Goal: Task Accomplishment & Management: Manage account settings

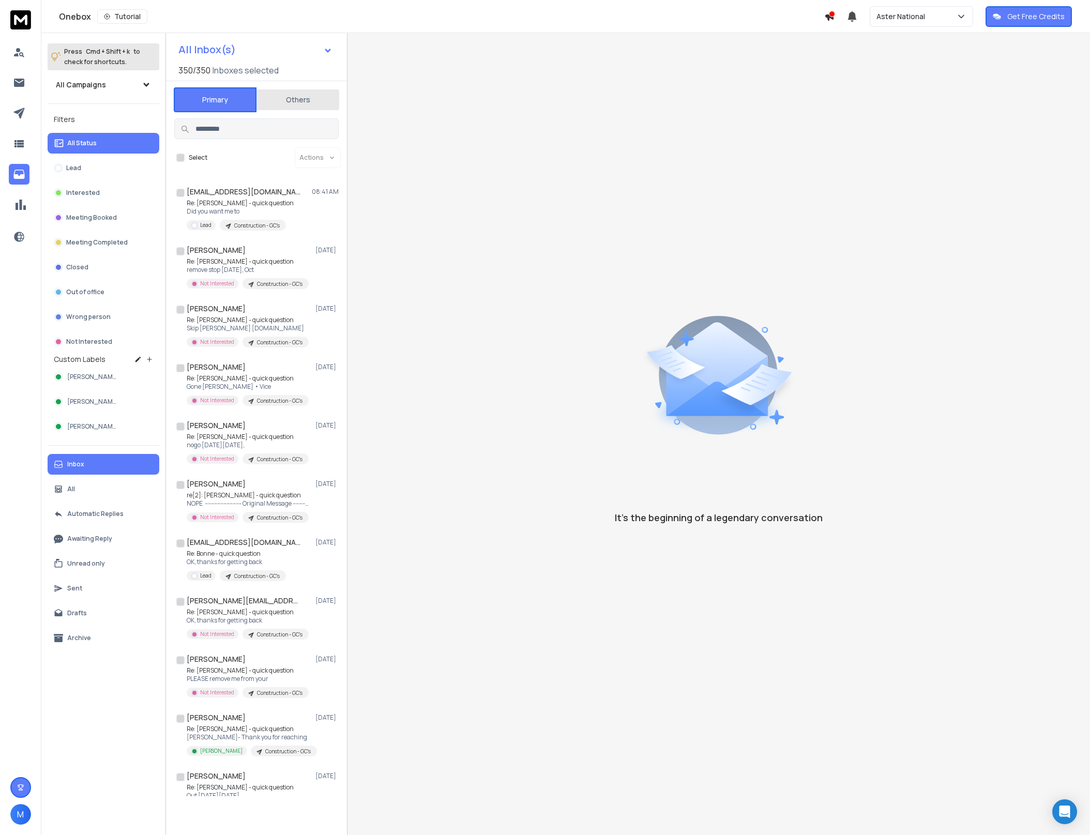
click at [339, 111] on button "Others" at bounding box center [298, 99] width 83 height 23
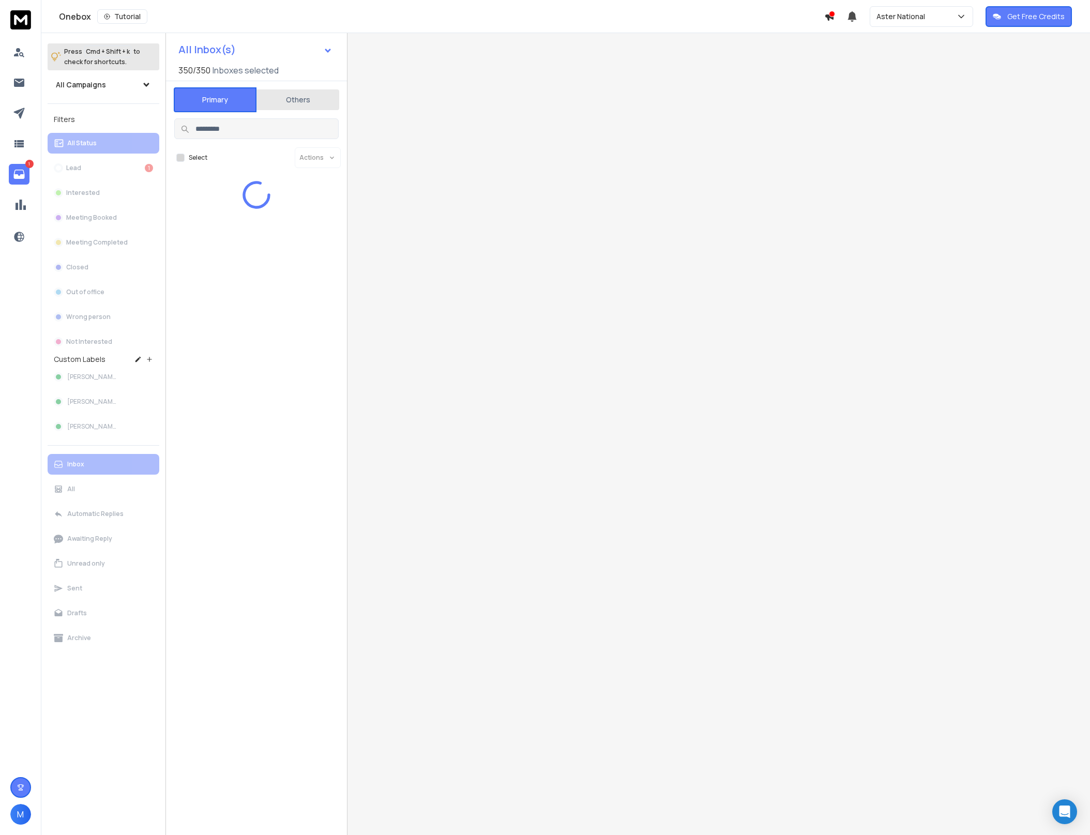
click at [254, 110] on button "Primary" at bounding box center [215, 99] width 83 height 25
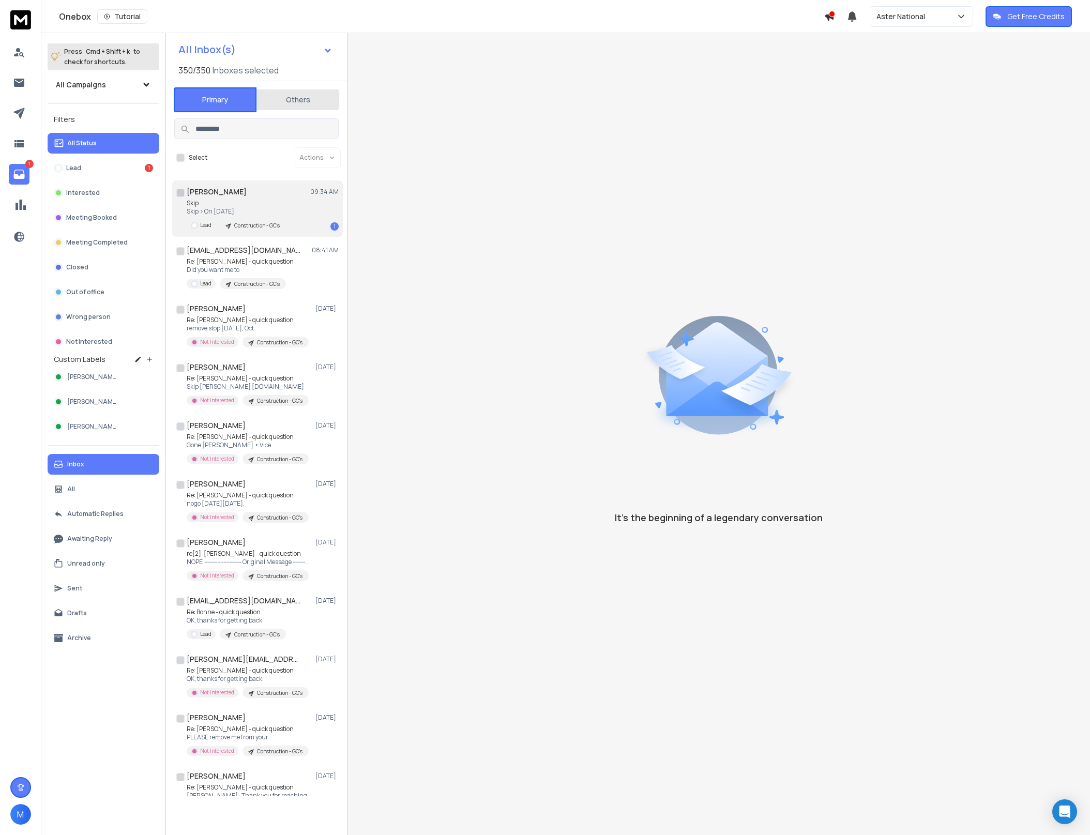
click at [286, 207] on p "Skip" at bounding box center [236, 203] width 99 height 8
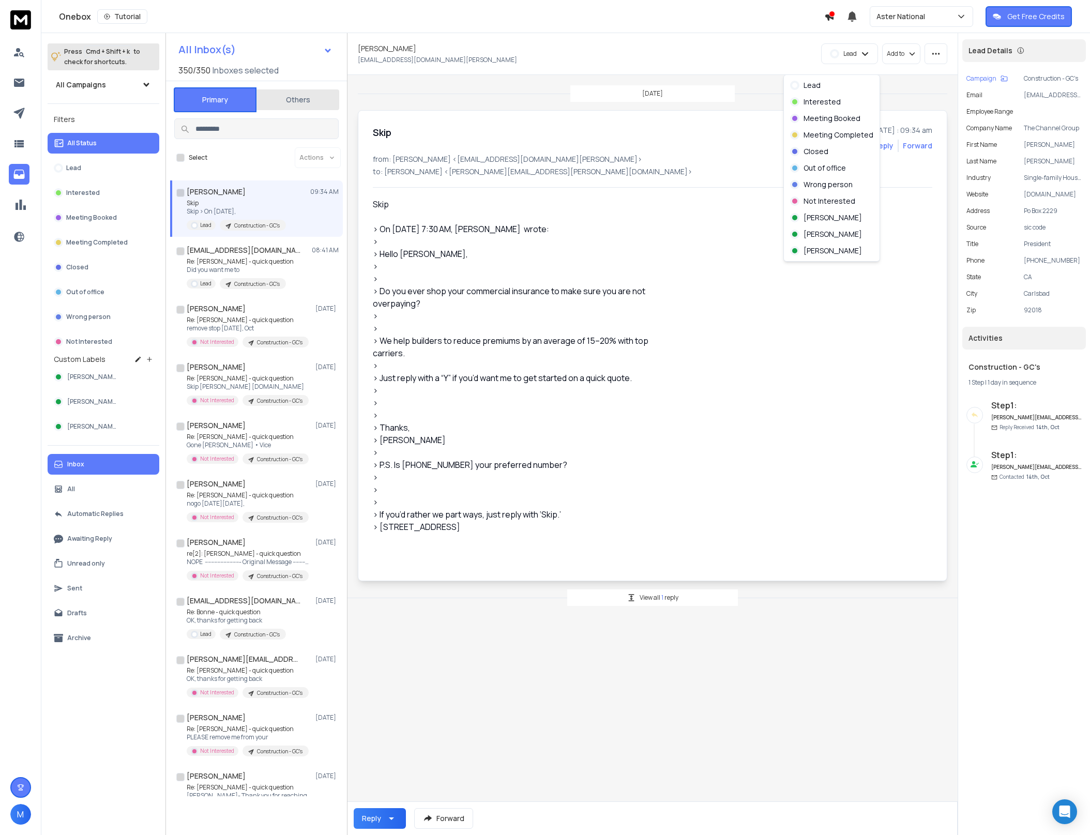
click at [861, 57] on icon at bounding box center [865, 54] width 8 height 8
click at [830, 206] on p "Not Interested" at bounding box center [830, 201] width 52 height 10
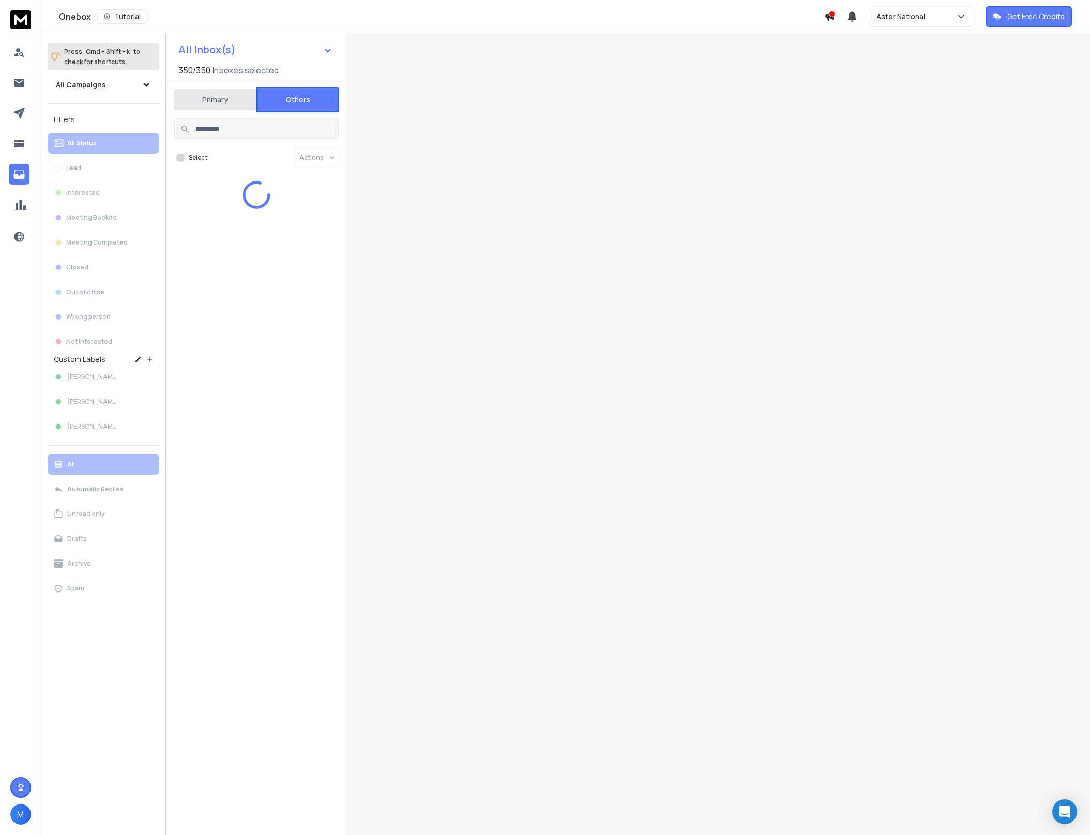
drag, startPoint x: 350, startPoint y: 116, endPoint x: 329, endPoint y: 110, distance: 21.5
click at [339, 112] on button "Others" at bounding box center [298, 99] width 83 height 25
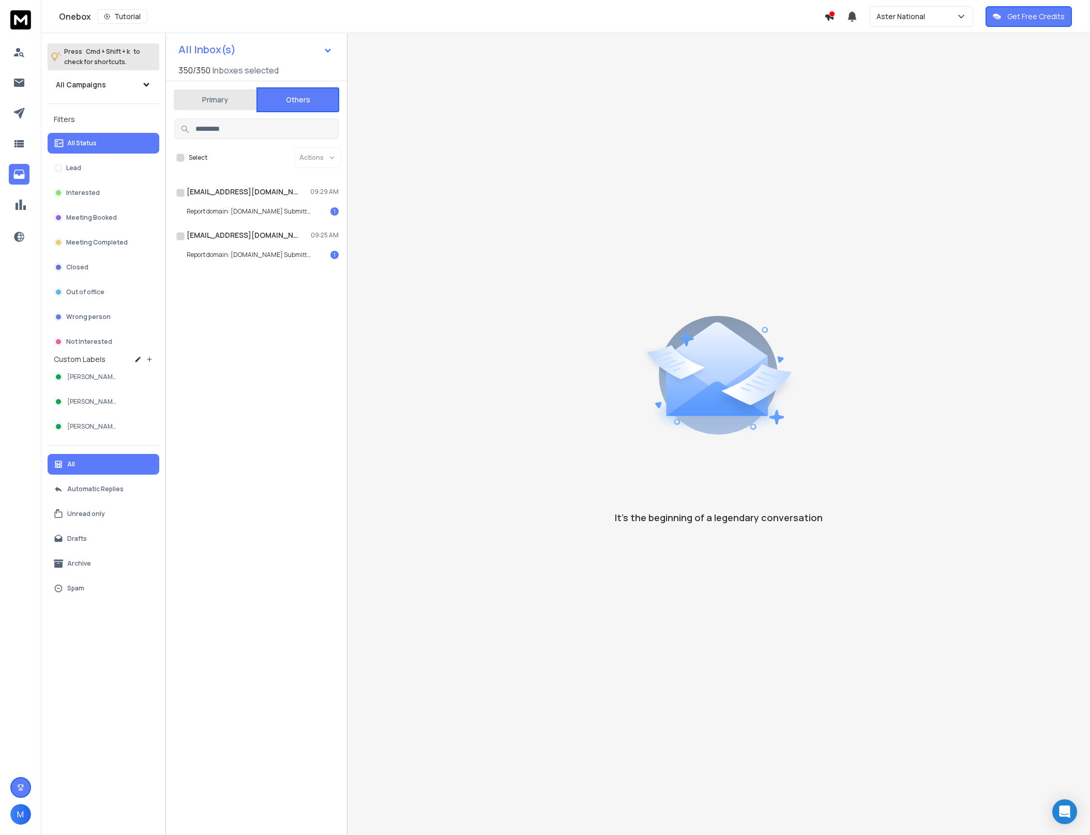
click at [254, 111] on button "Primary" at bounding box center [215, 99] width 83 height 23
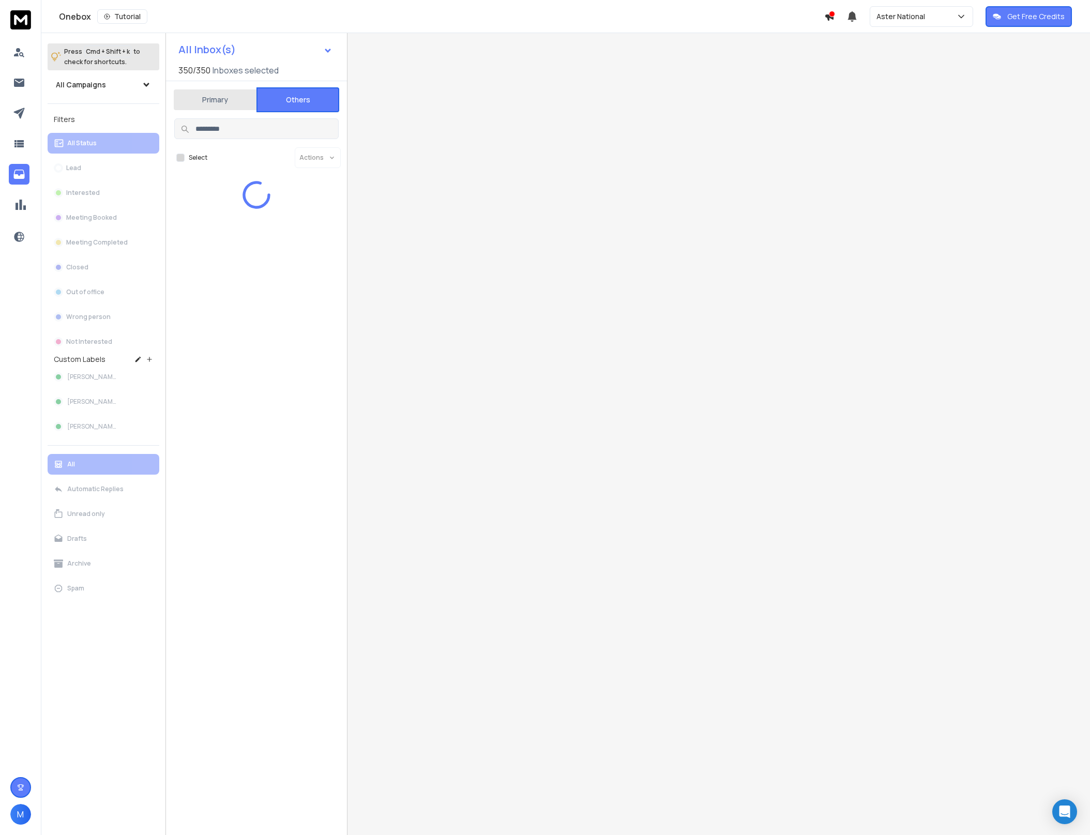
click at [339, 112] on button "Others" at bounding box center [298, 99] width 83 height 25
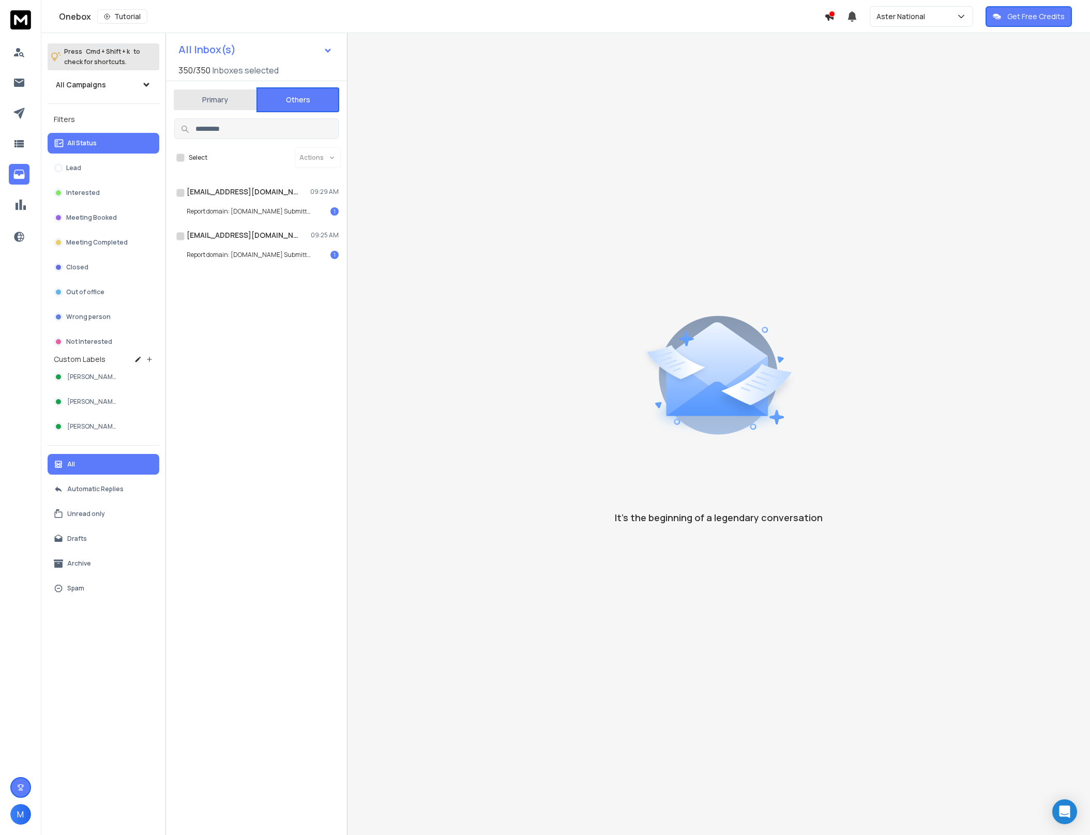
click at [250, 111] on button "Primary" at bounding box center [215, 99] width 83 height 23
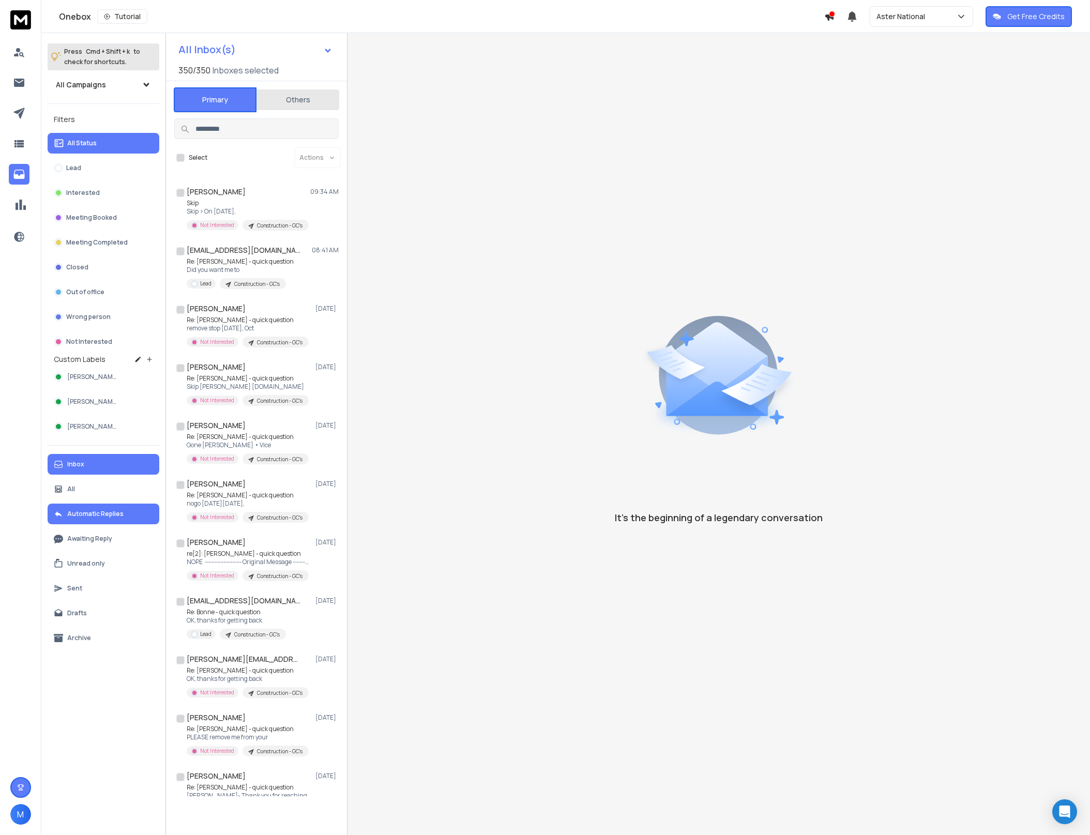
click at [106, 518] on p "Automatic Replies" at bounding box center [95, 514] width 56 height 8
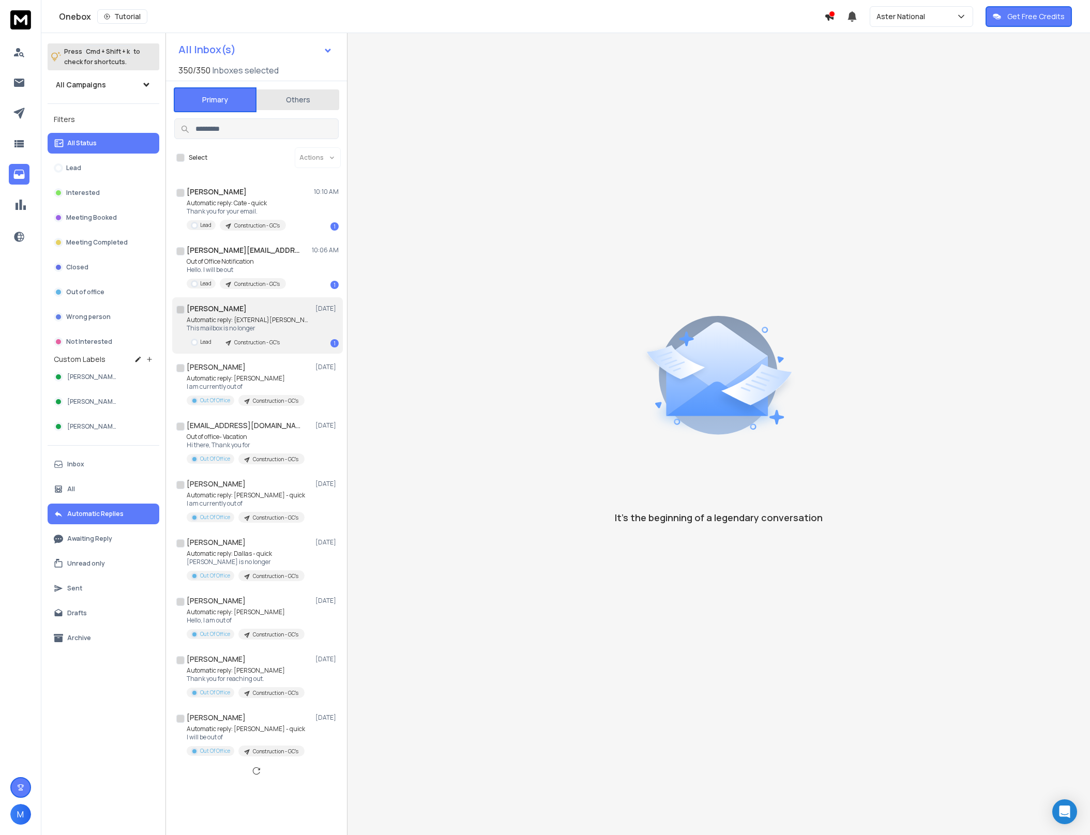
click at [311, 324] on p "Automatic reply: {EXTERNAL}[PERSON_NAME] - quick" at bounding box center [249, 320] width 124 height 8
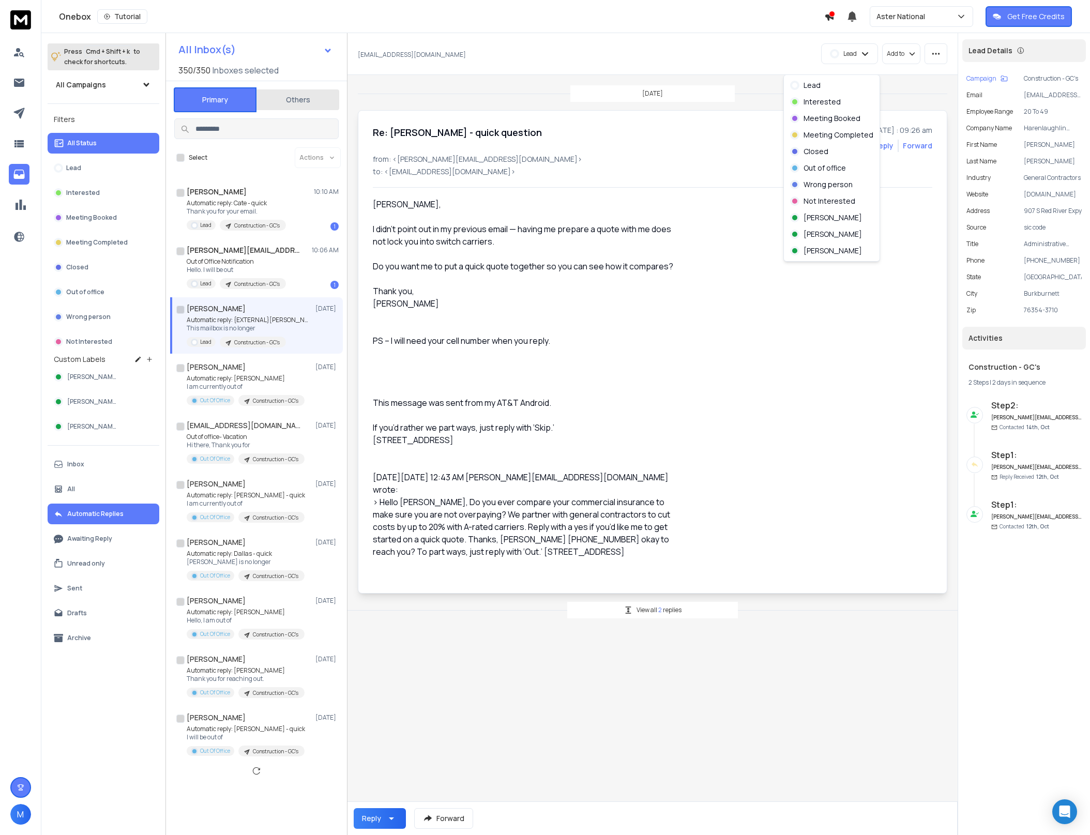
click at [861, 58] on icon at bounding box center [865, 54] width 8 height 8
click at [829, 190] on p "Wrong person" at bounding box center [828, 184] width 49 height 10
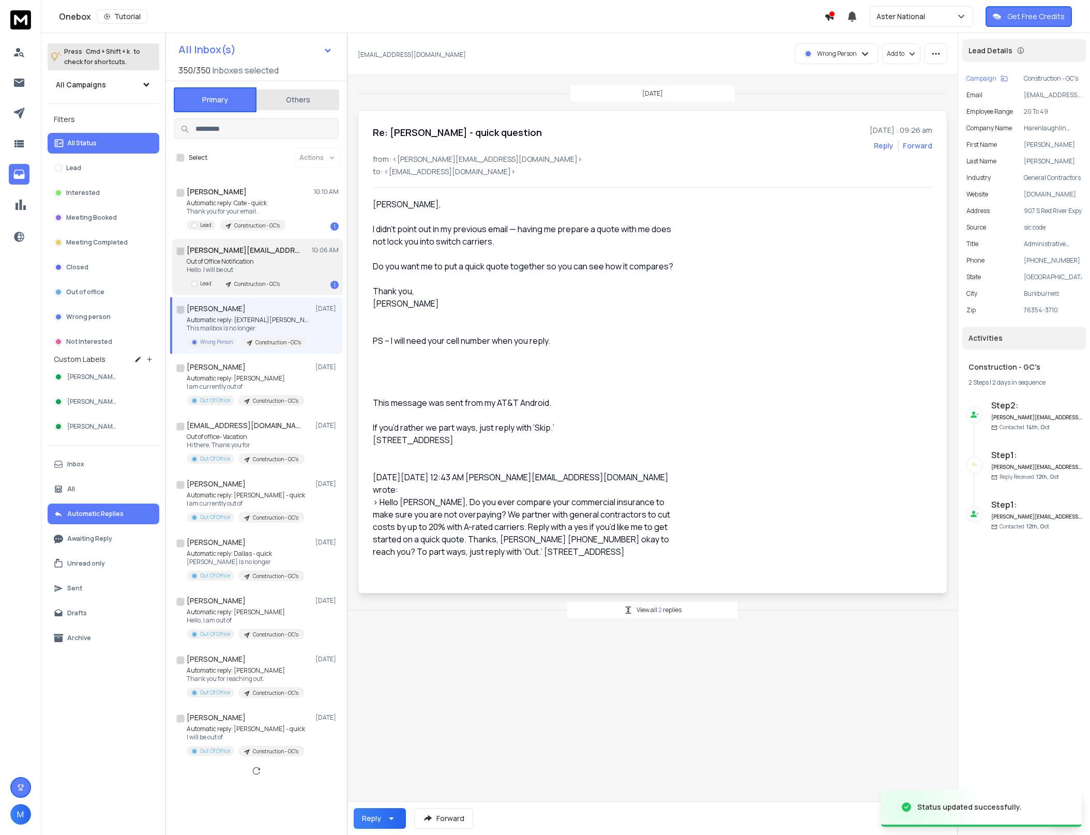
click at [339, 289] on div "Out of Office Notification Hello. I will be out Lead Construction - GC's 1" at bounding box center [263, 274] width 152 height 32
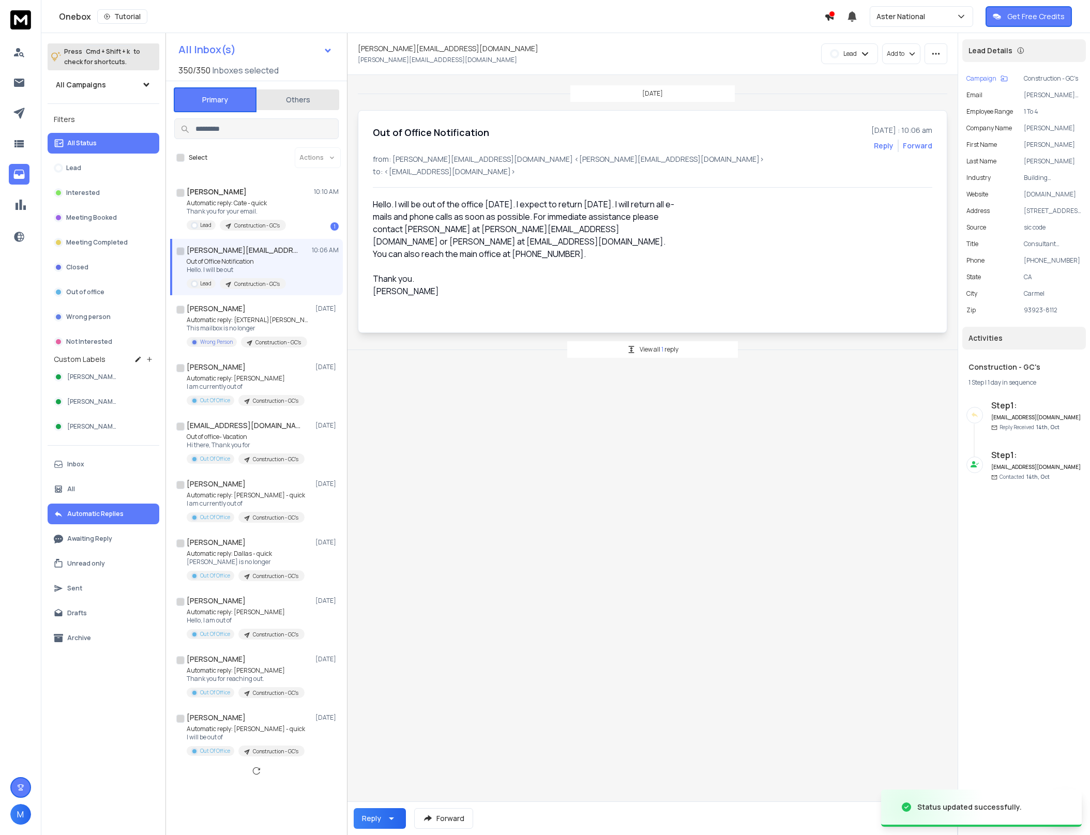
click at [862, 56] on icon at bounding box center [865, 54] width 6 height 4
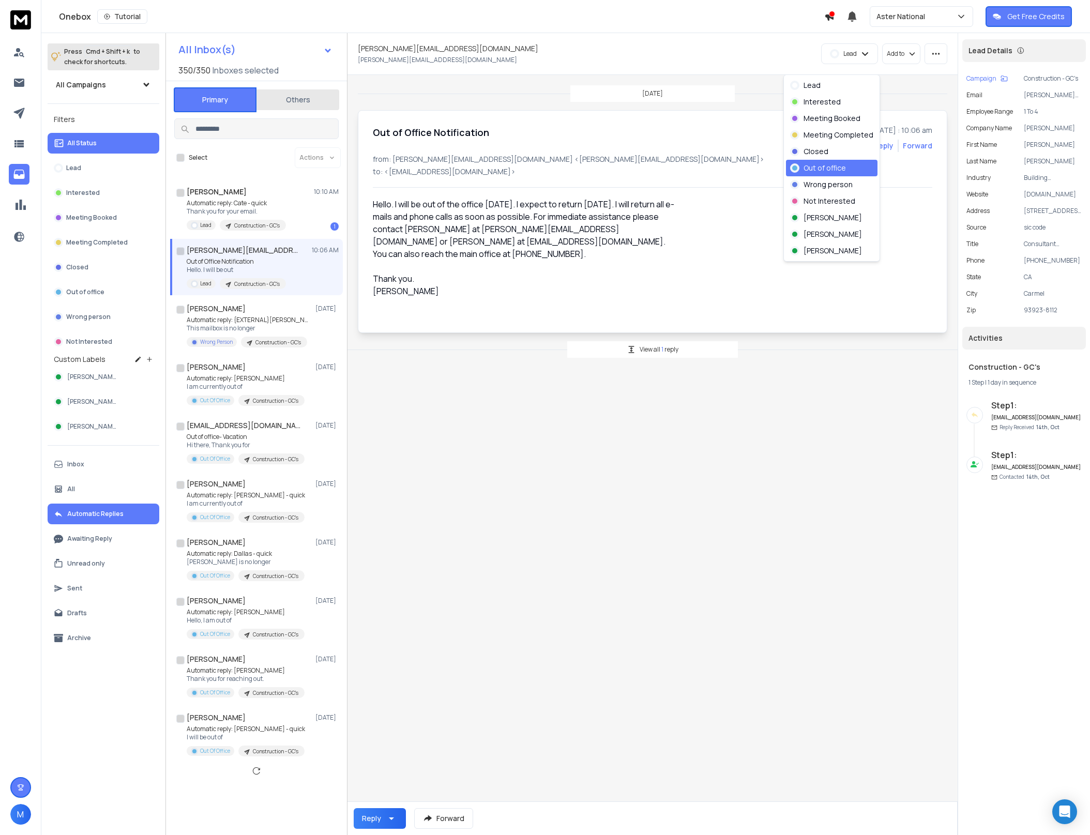
click at [833, 173] on p "Out of office" at bounding box center [825, 168] width 42 height 10
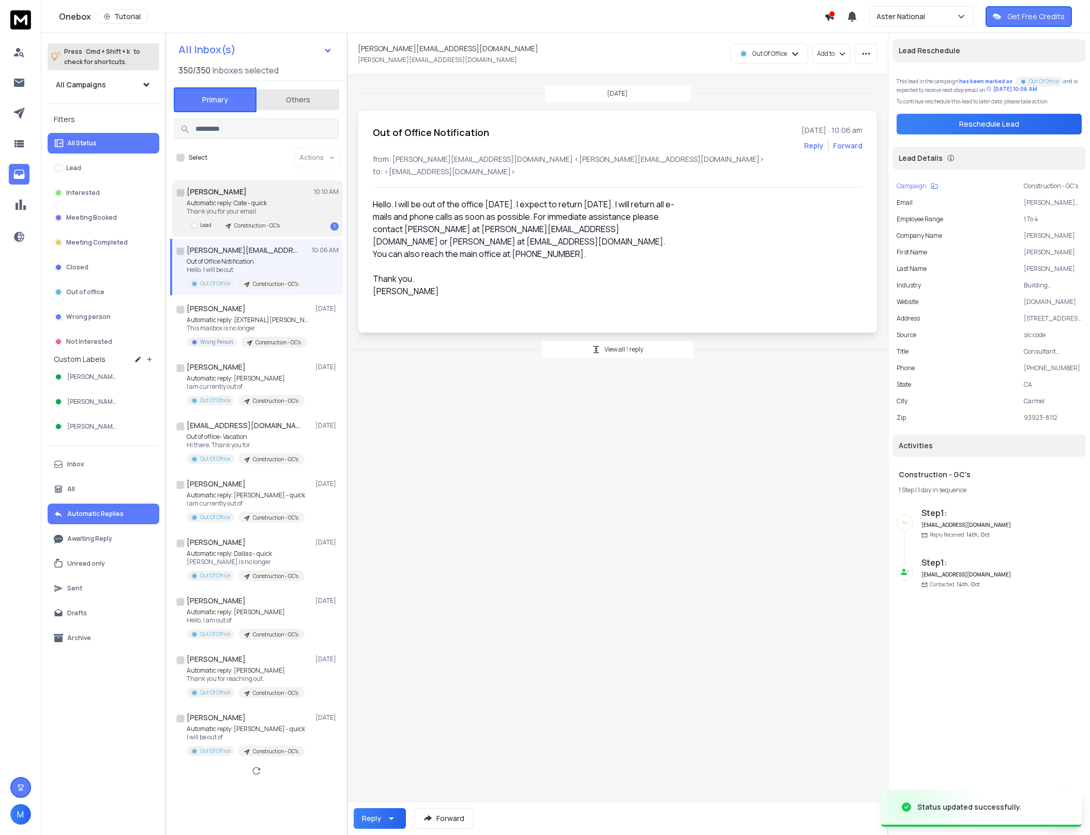
click at [339, 231] on div "Automatic reply: Cate - quick Thank you for your email. Lead Construction - GC'…" at bounding box center [263, 215] width 152 height 32
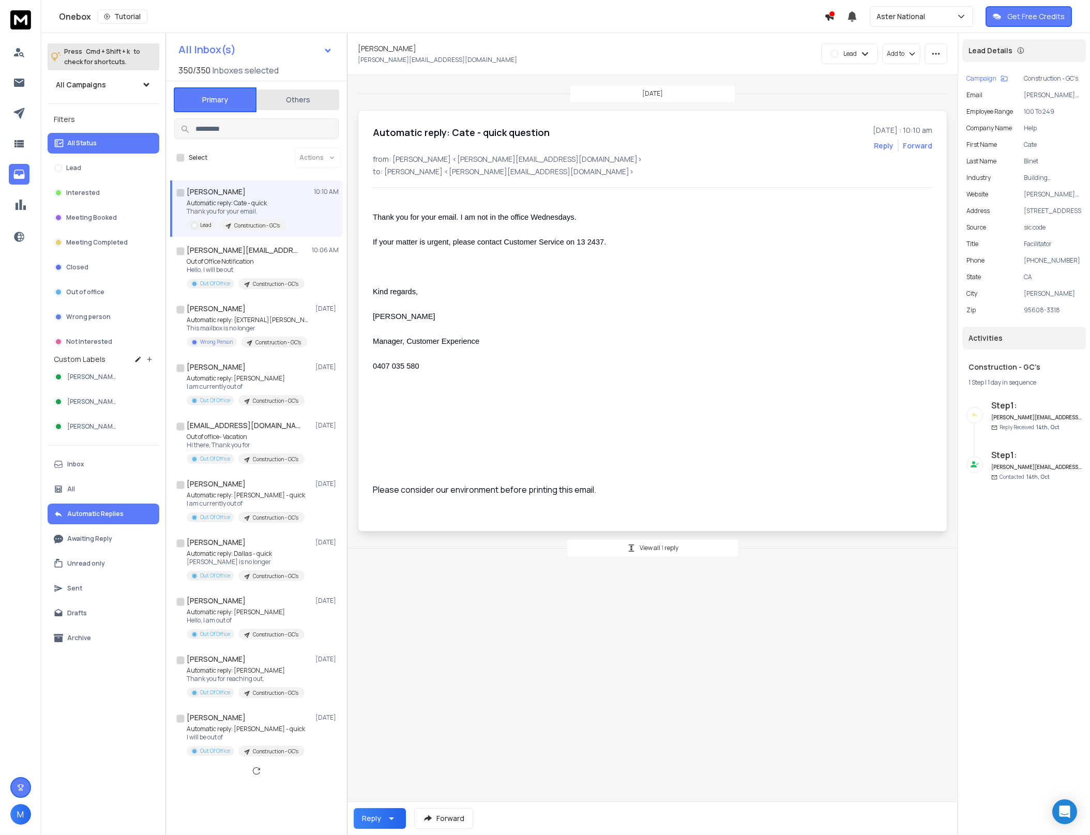
click at [861, 58] on icon at bounding box center [865, 54] width 8 height 8
click at [835, 173] on p "Out of office" at bounding box center [825, 168] width 42 height 10
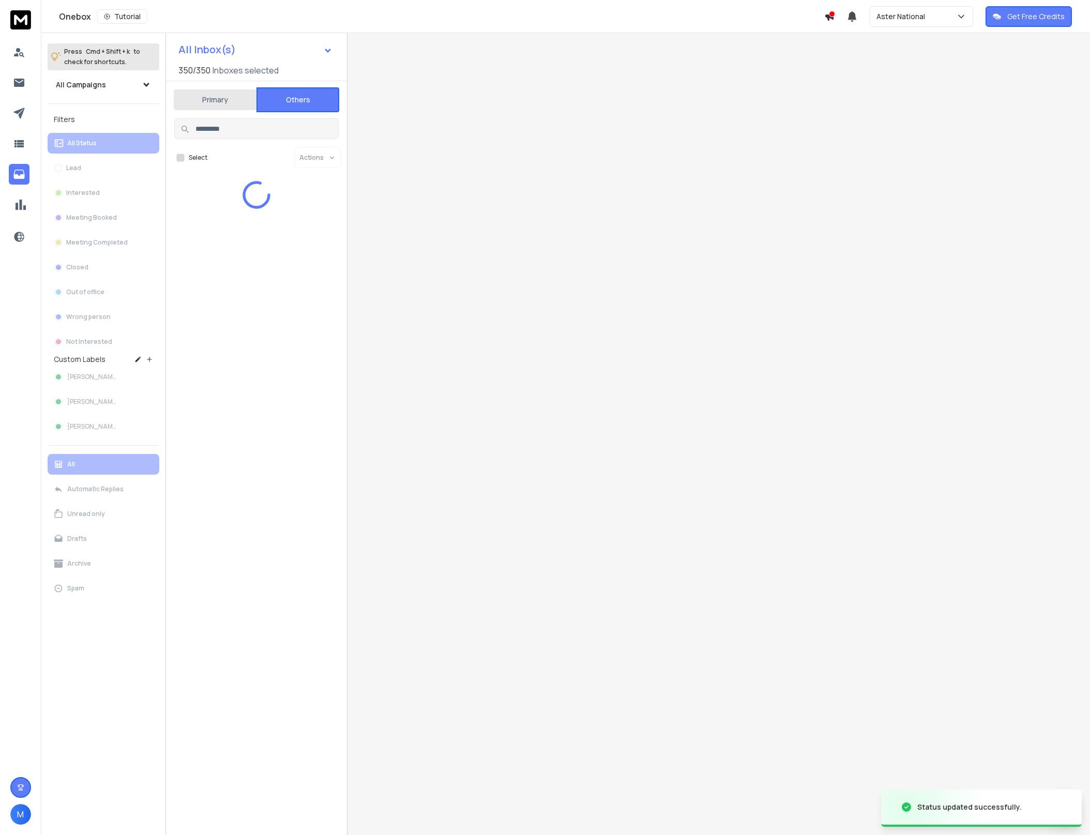
click at [339, 112] on button "Others" at bounding box center [298, 99] width 83 height 25
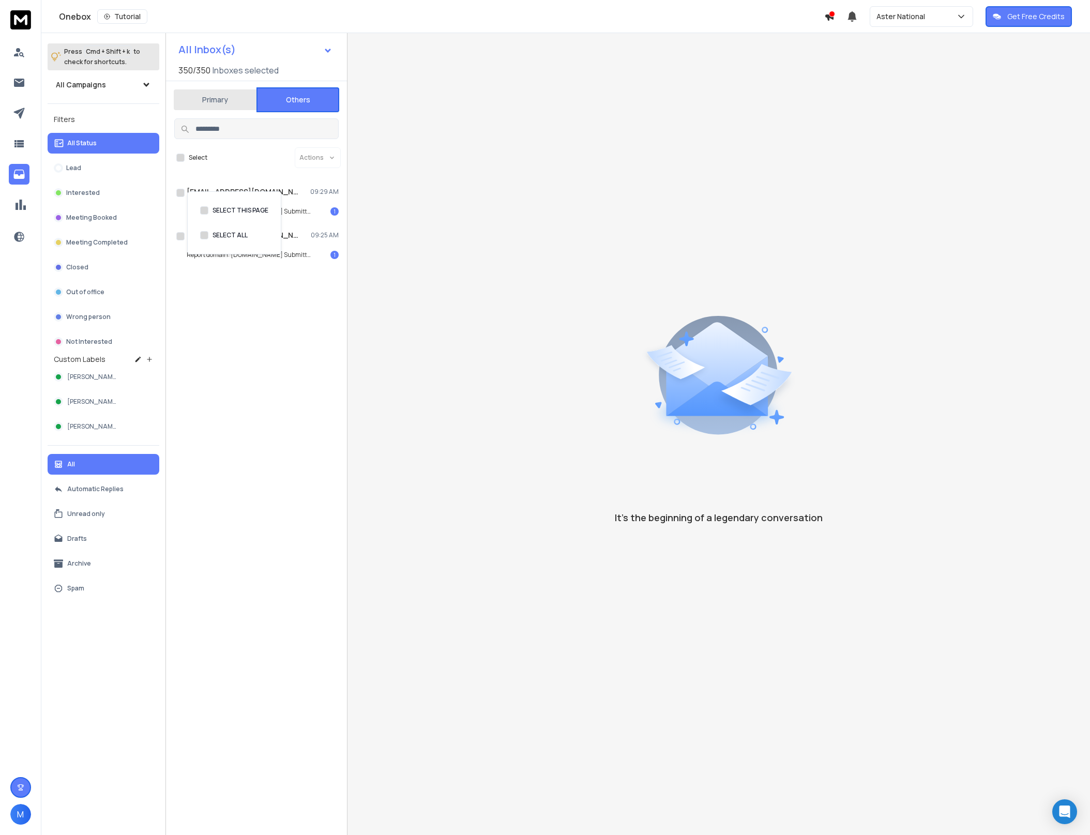
click at [208, 212] on button "SELECT THIS PAGE" at bounding box center [204, 210] width 8 height 8
click at [324, 162] on p "Actions" at bounding box center [311, 158] width 24 height 8
click at [357, 210] on div "Delete email" at bounding box center [339, 207] width 57 height 10
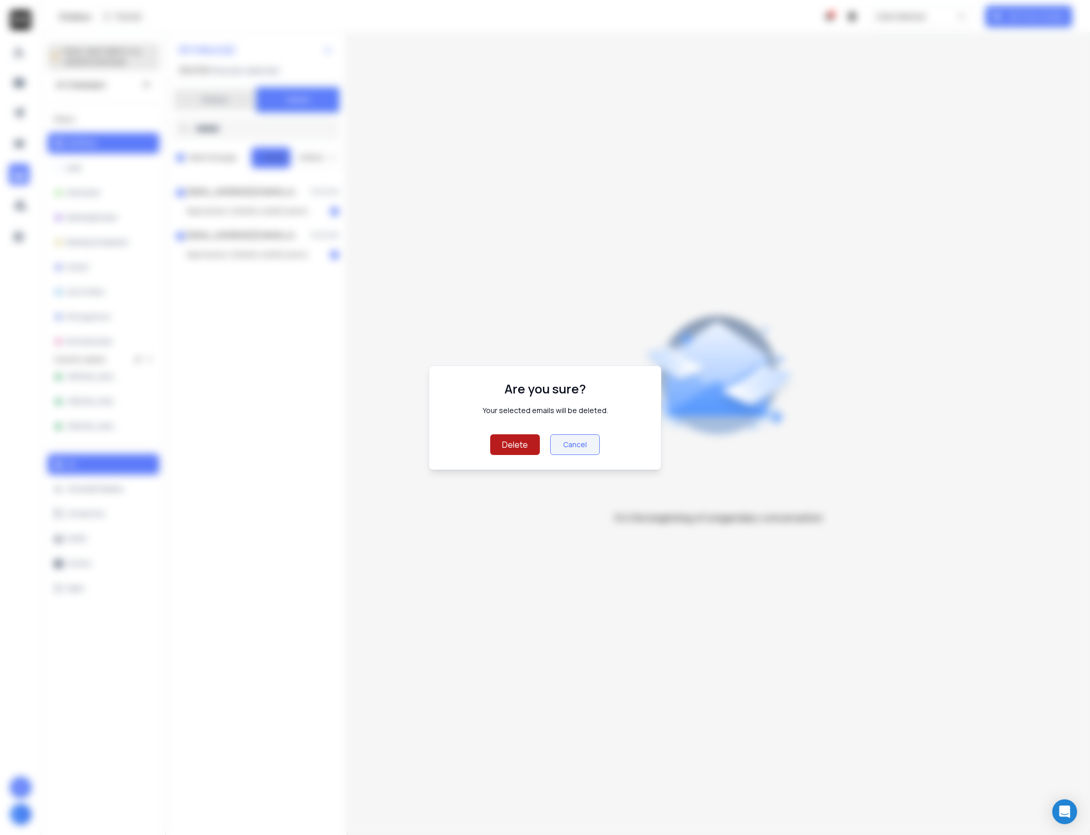
click at [519, 441] on button "Delete" at bounding box center [515, 444] width 50 height 21
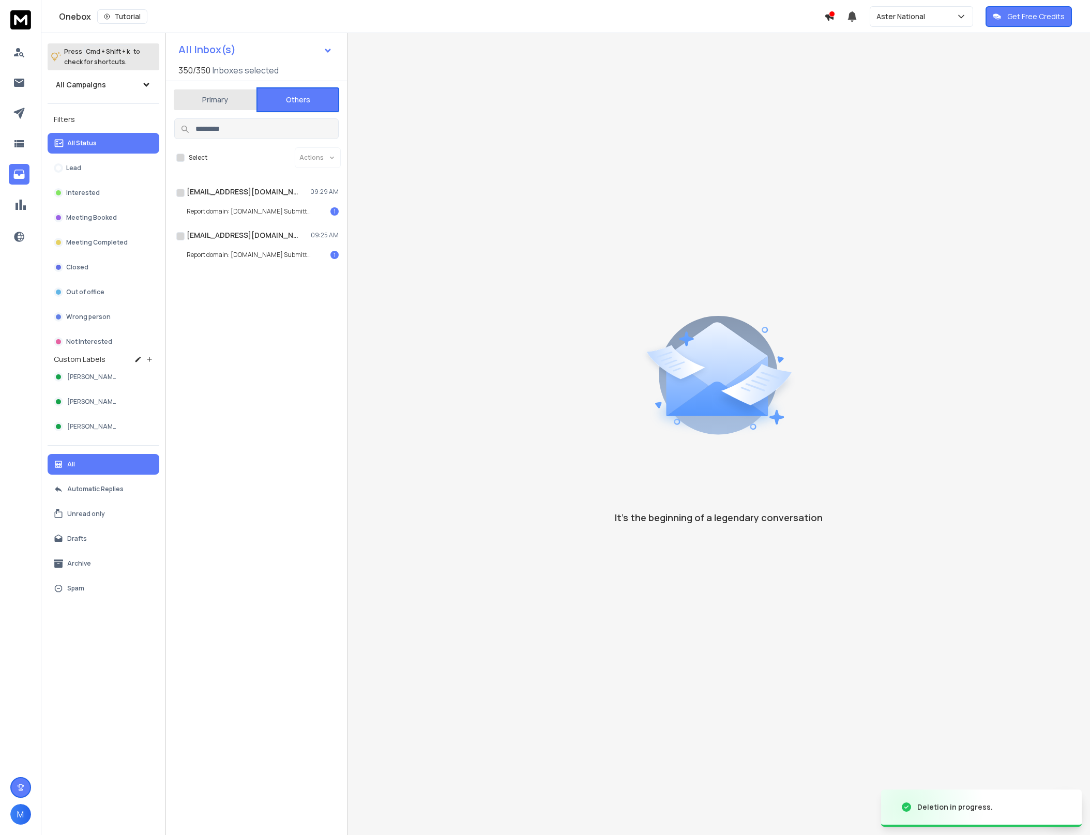
click at [215, 111] on button "Primary" at bounding box center [215, 99] width 83 height 23
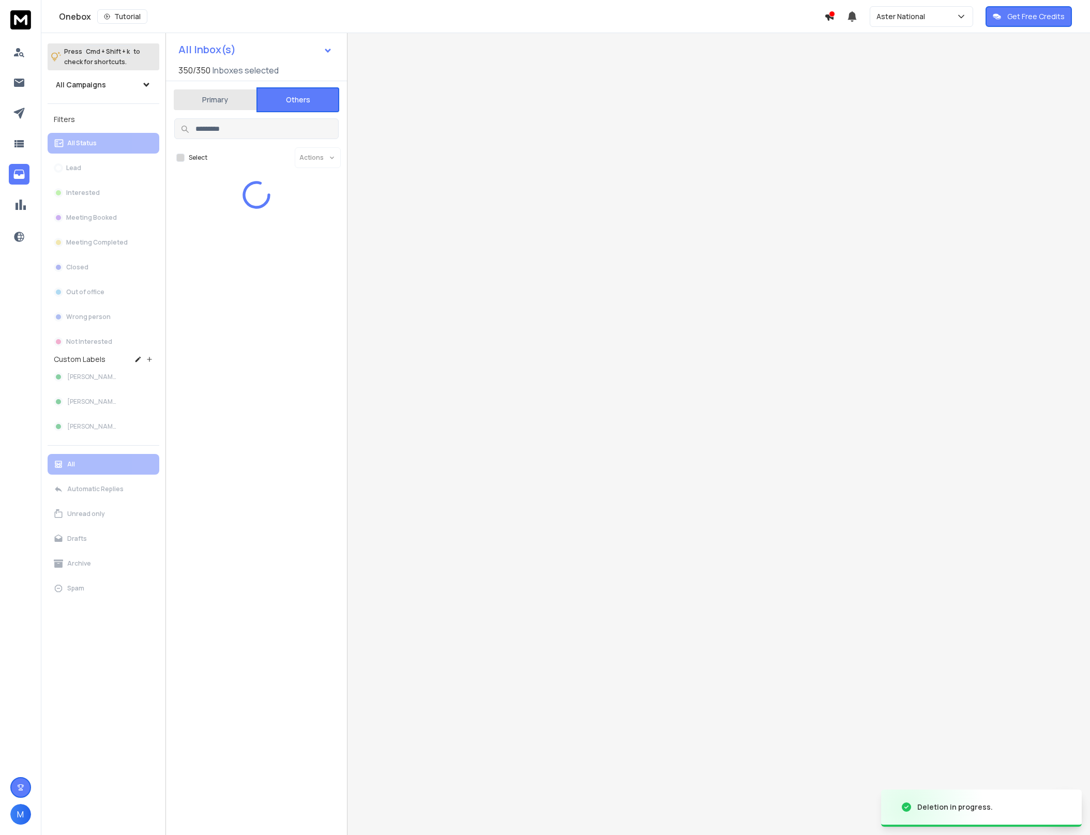
click at [332, 112] on button "Others" at bounding box center [298, 99] width 83 height 25
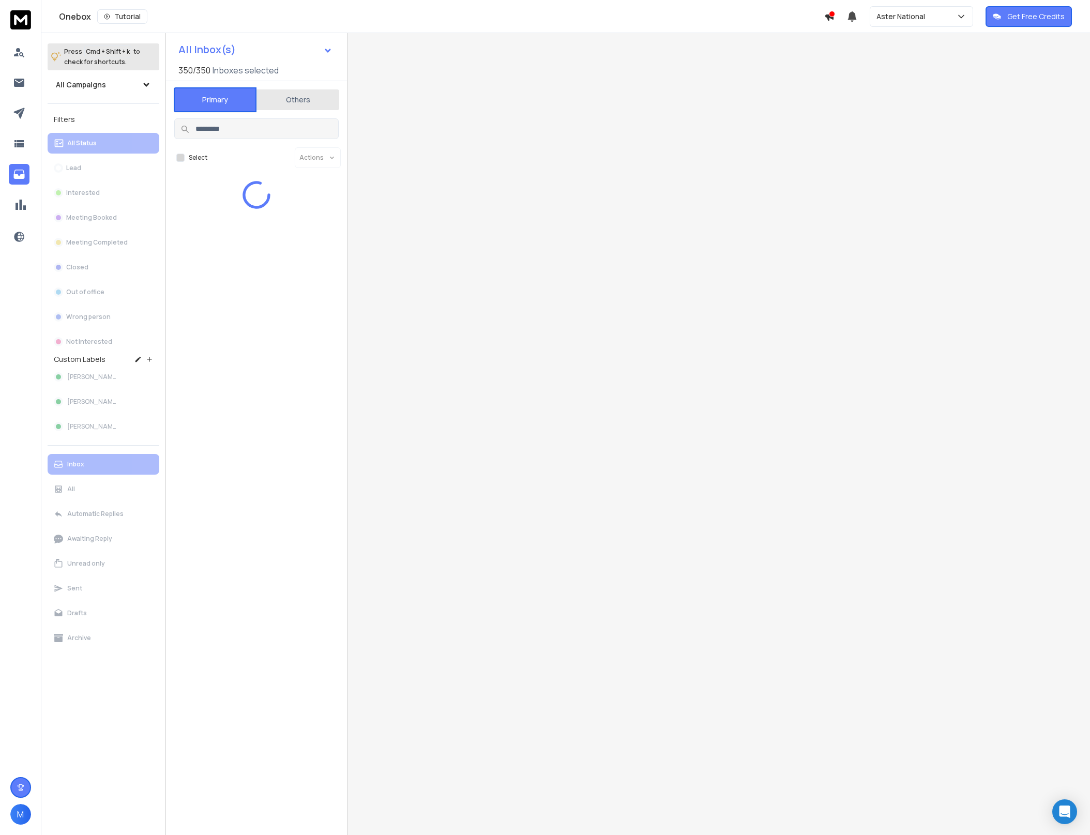
click at [233, 112] on button "Primary" at bounding box center [215, 99] width 83 height 25
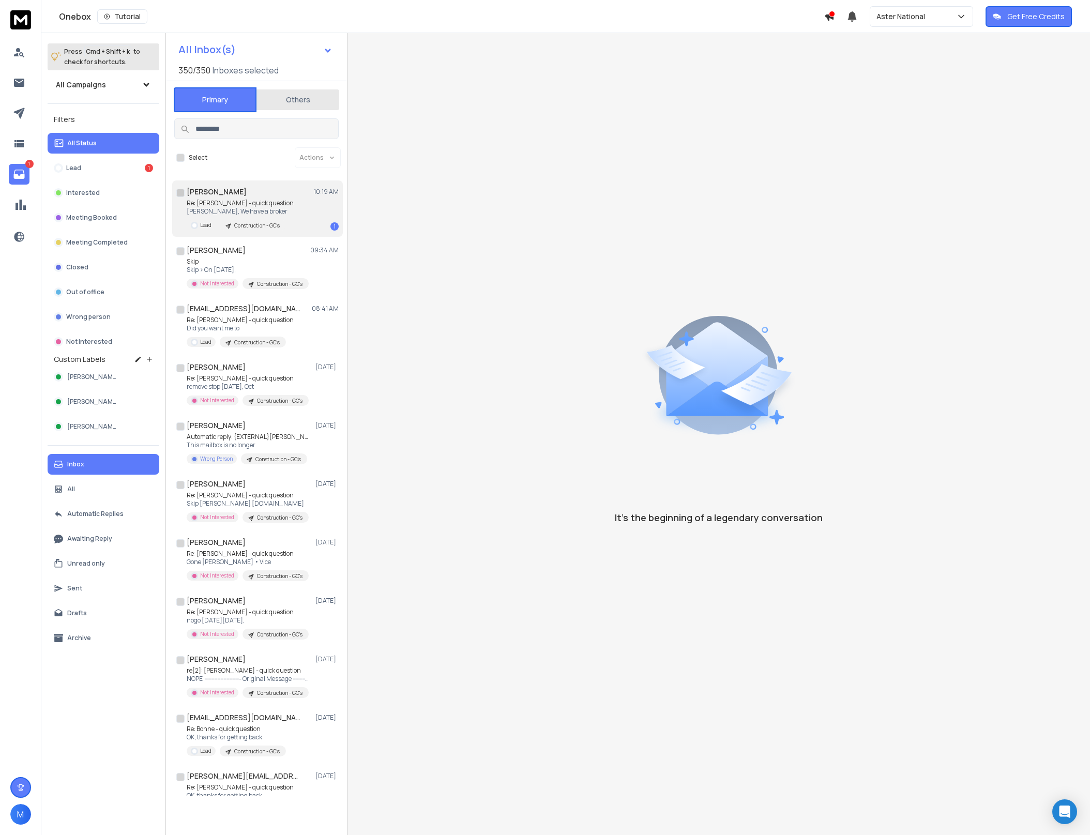
click at [294, 207] on p "Re: [PERSON_NAME] - quick question" at bounding box center [240, 203] width 107 height 8
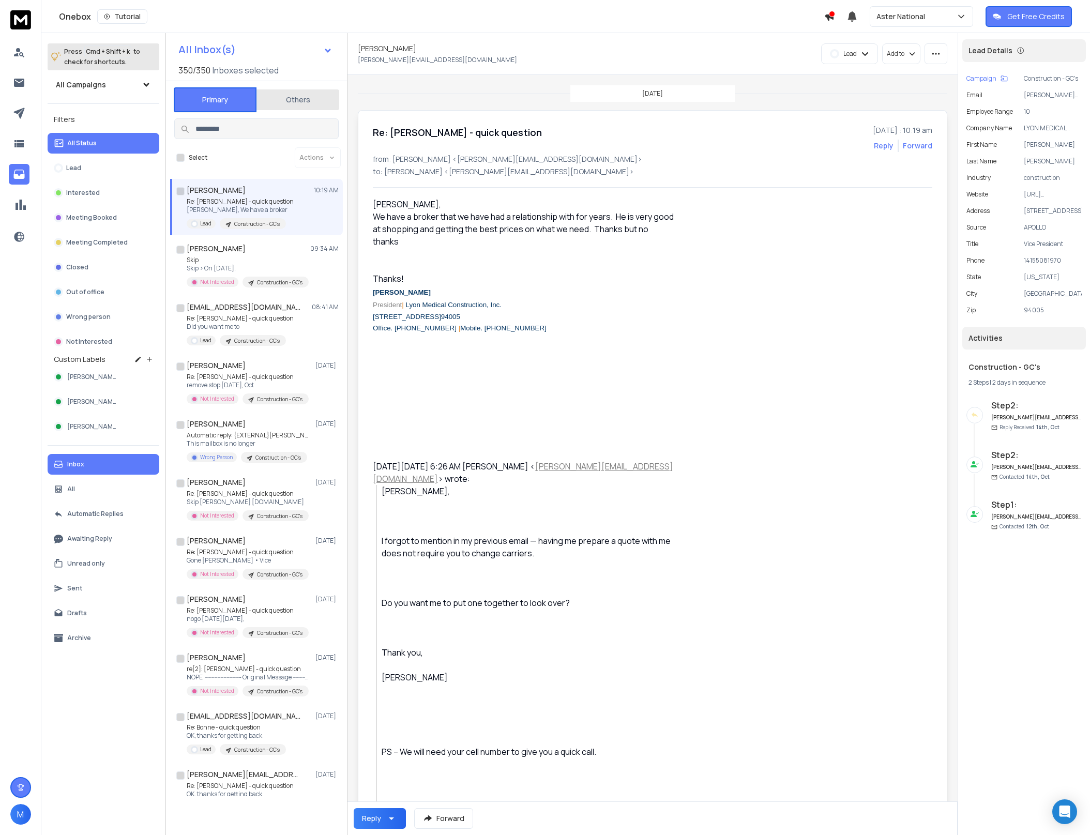
click at [874, 151] on button "Reply" at bounding box center [884, 146] width 20 height 10
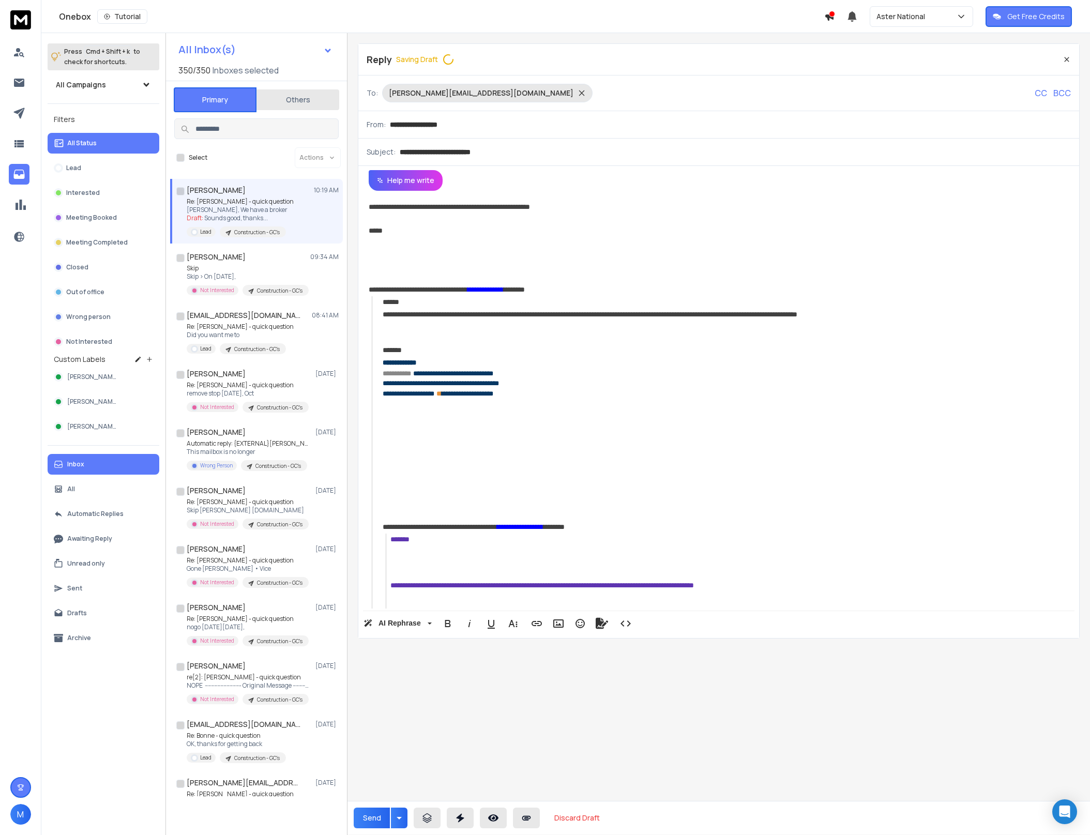
click at [573, 214] on div "**********" at bounding box center [690, 207] width 643 height 12
click at [390, 817] on button "Send" at bounding box center [372, 818] width 36 height 21
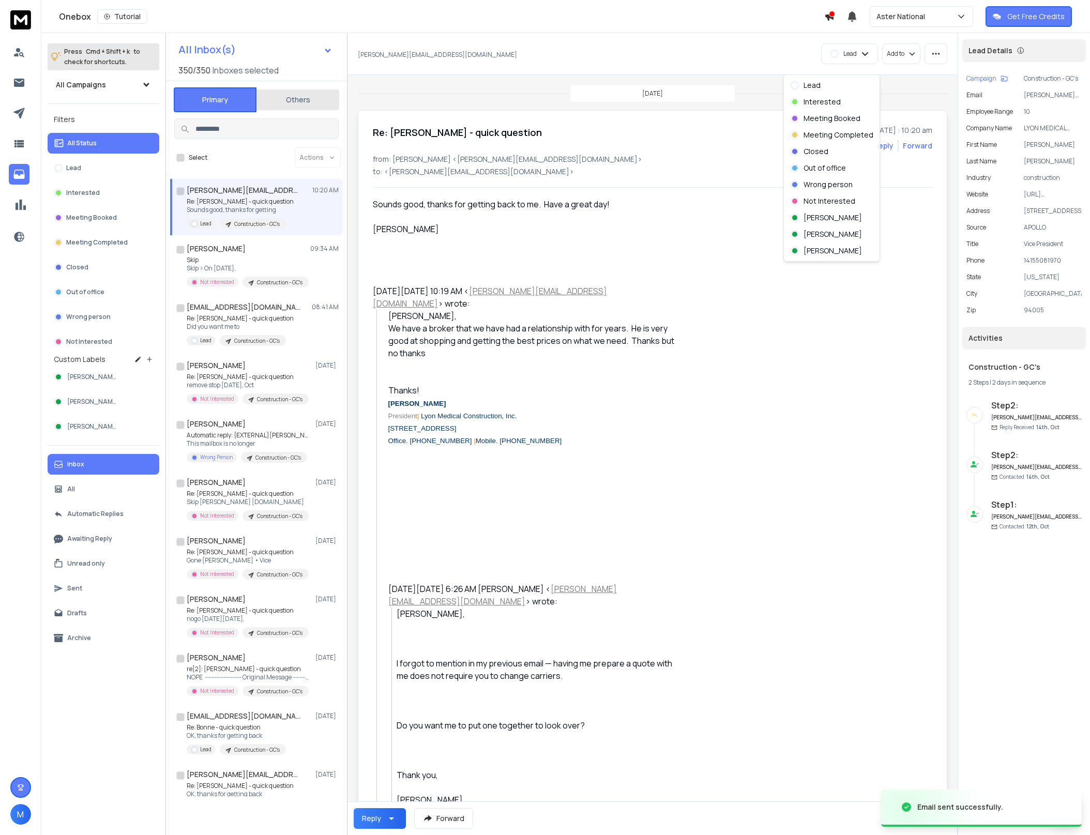
click at [841, 61] on div "Lead" at bounding box center [850, 54] width 56 height 20
click at [843, 206] on p "Not Interested" at bounding box center [830, 201] width 52 height 10
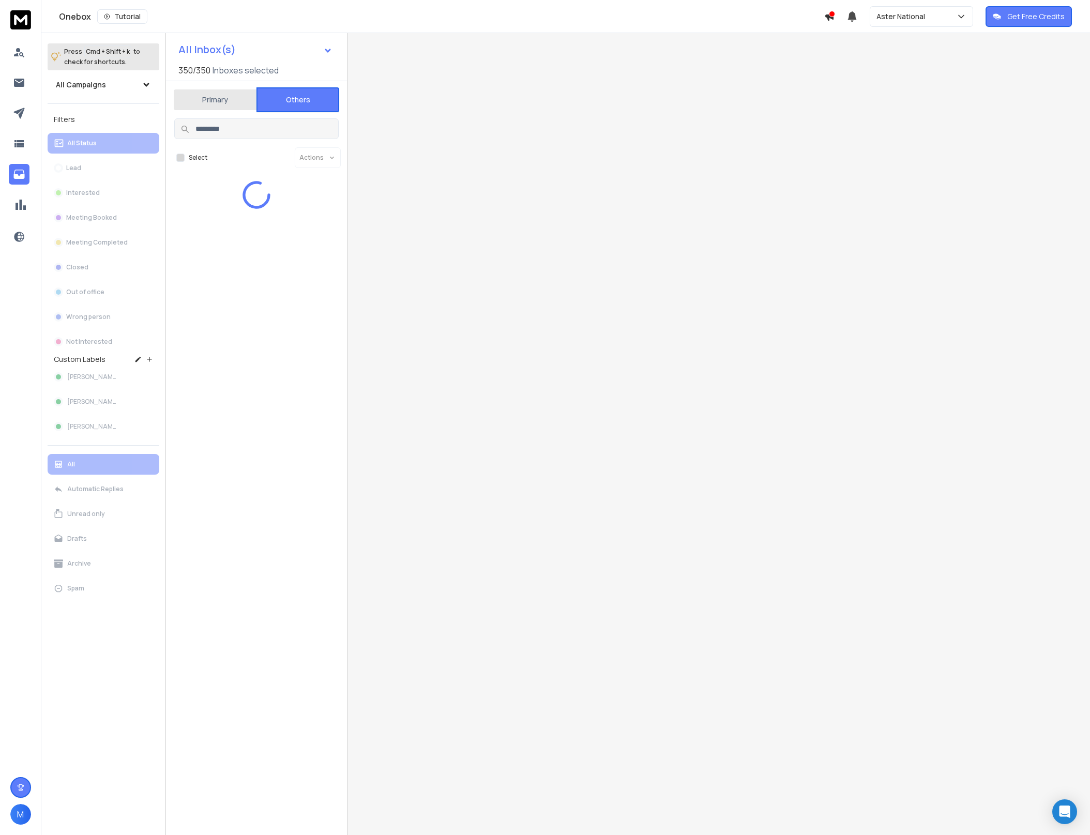
click at [339, 99] on button "Others" at bounding box center [298, 99] width 83 height 25
click at [250, 111] on button "Primary" at bounding box center [215, 99] width 83 height 25
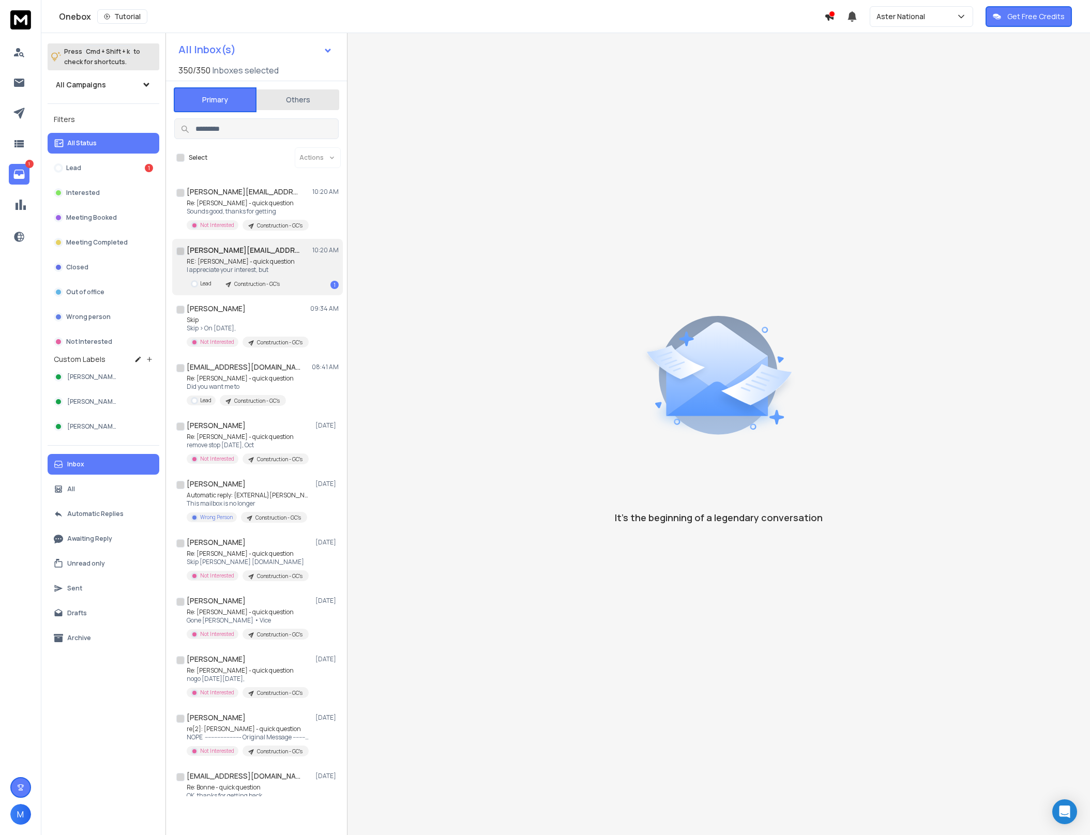
click at [339, 289] on div "RE: Cindy - quick question I appreciate your interest, but Lead Construction - …" at bounding box center [263, 274] width 152 height 32
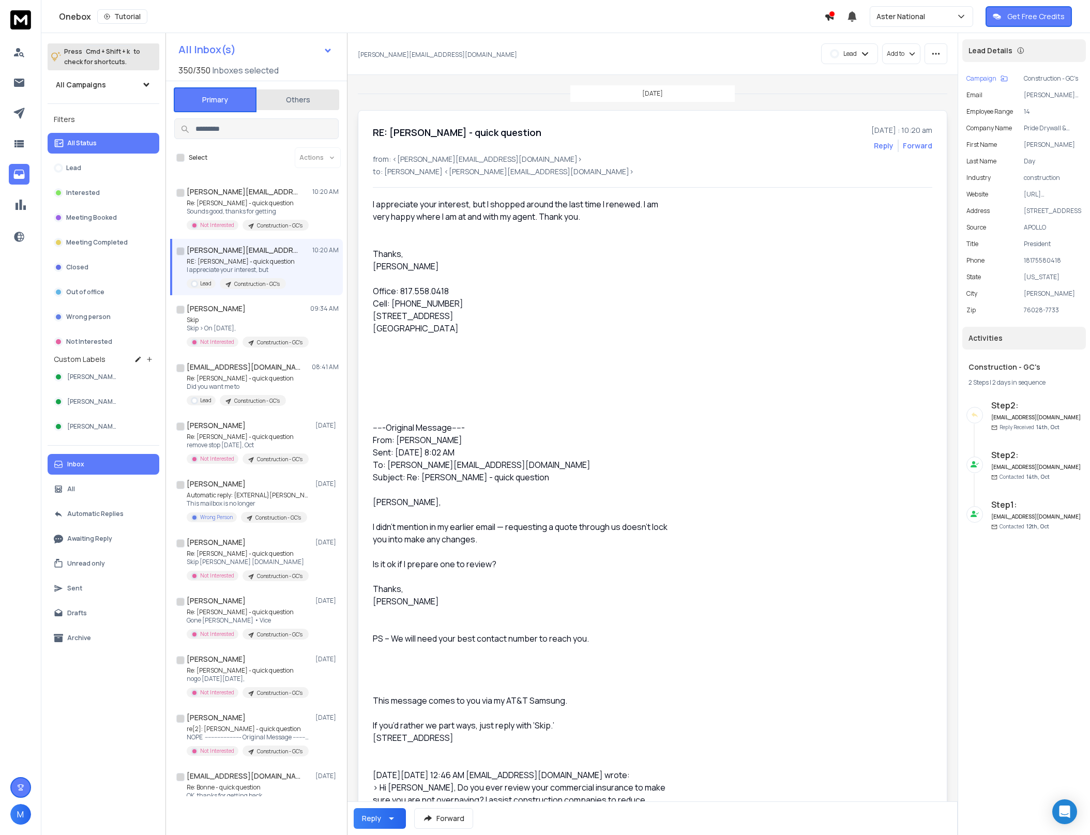
click at [874, 151] on button "Reply" at bounding box center [884, 146] width 20 height 10
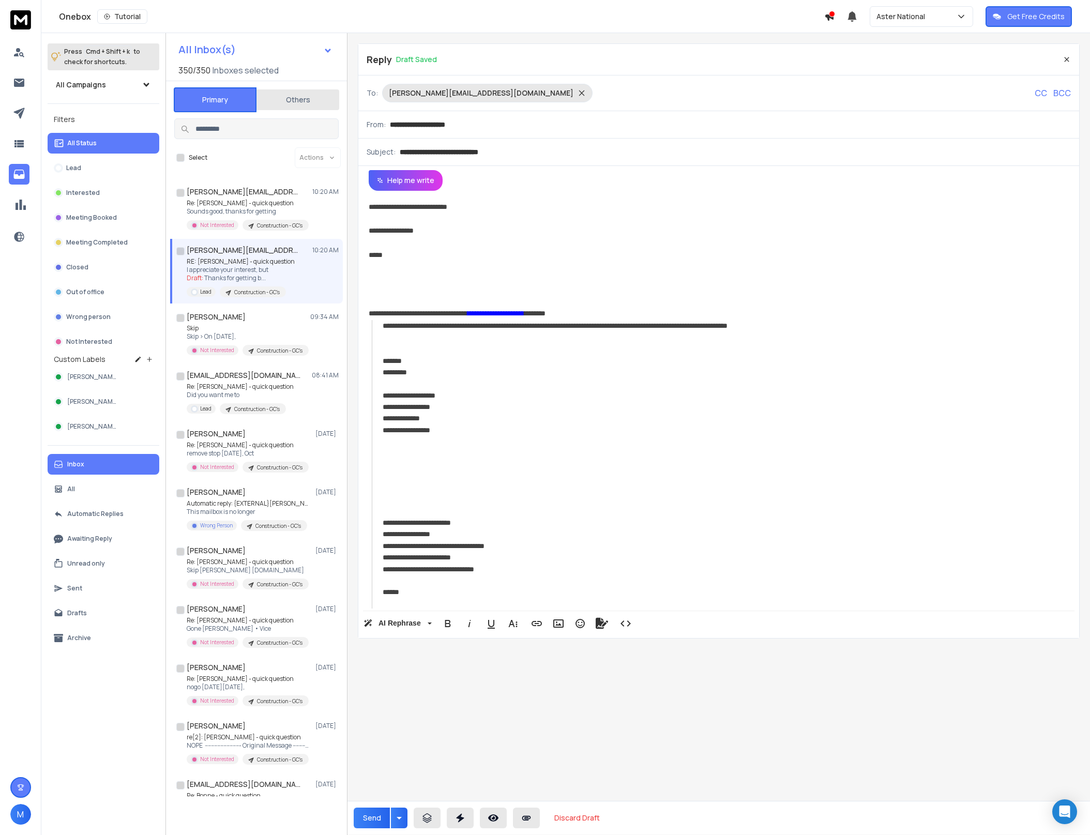
click at [390, 816] on button "Send" at bounding box center [372, 818] width 36 height 21
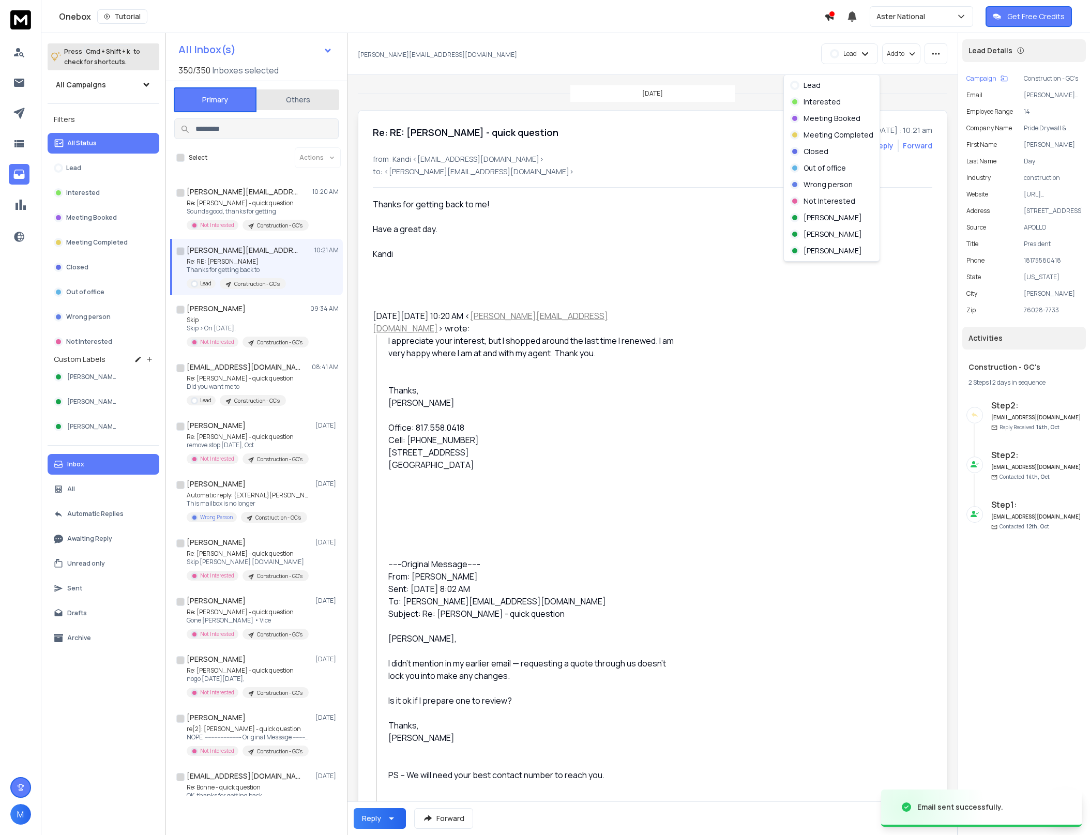
click at [861, 58] on icon at bounding box center [865, 54] width 8 height 8
click at [829, 206] on p "Not Interested" at bounding box center [830, 201] width 52 height 10
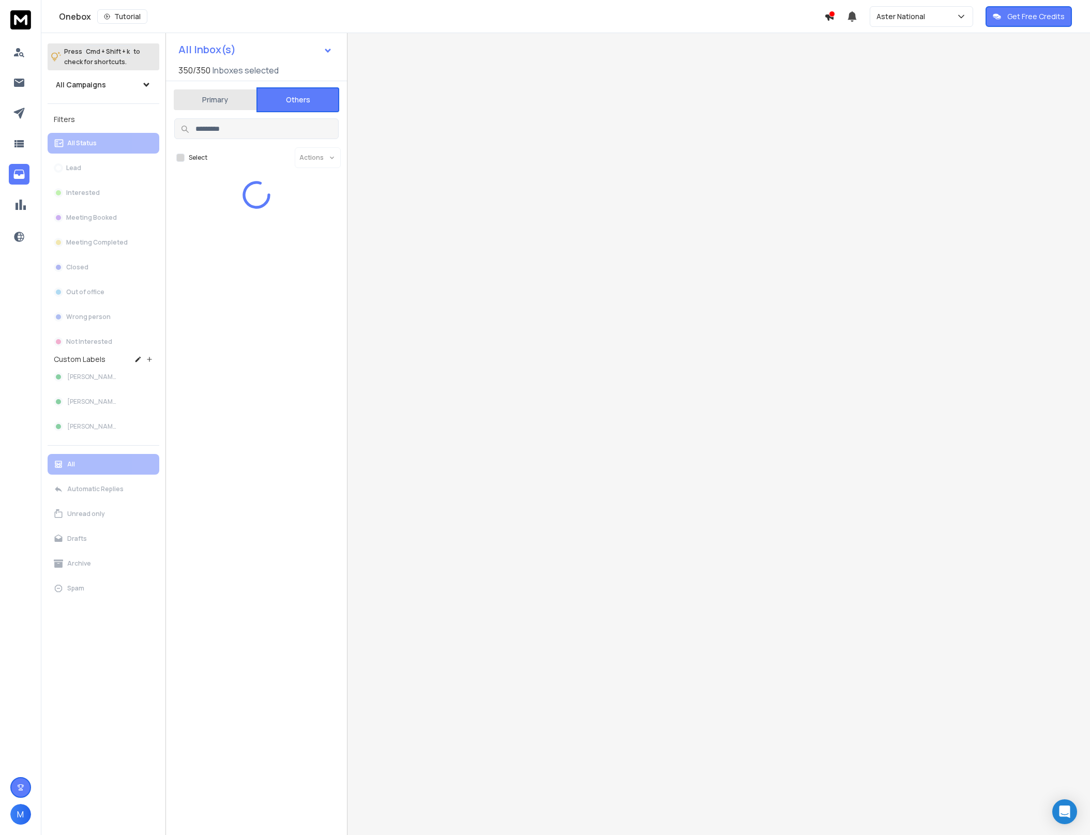
click at [333, 112] on button "Others" at bounding box center [298, 99] width 83 height 25
click at [255, 112] on button "Primary" at bounding box center [215, 99] width 83 height 25
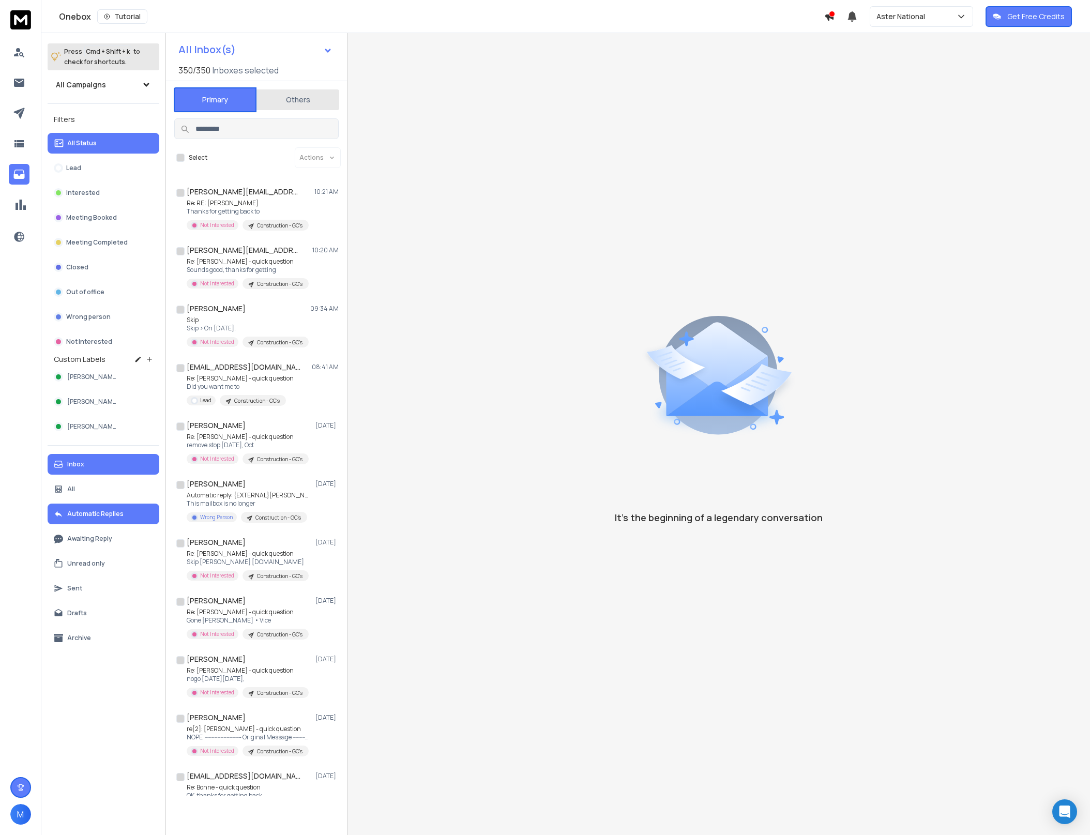
click at [121, 518] on p "Automatic Replies" at bounding box center [95, 514] width 56 height 8
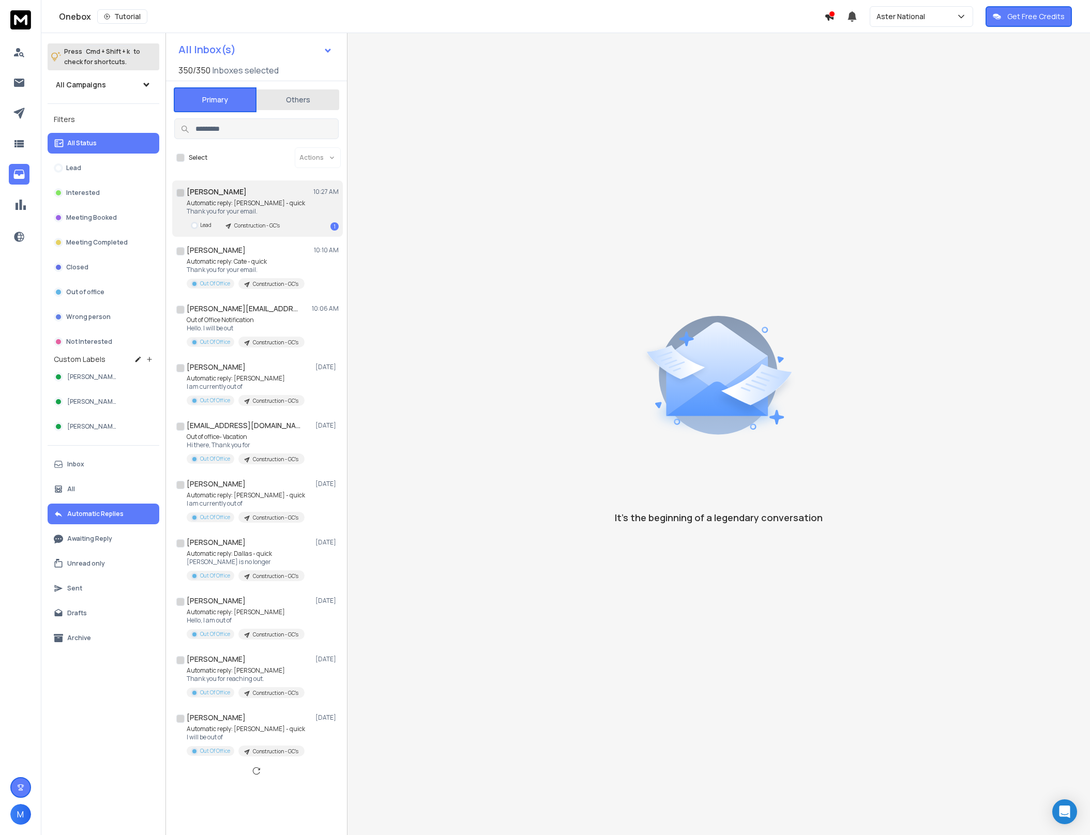
click at [330, 230] on div "Automatic reply: Bruce - quick Thank you for your email. Lead Construction - GC…" at bounding box center [263, 215] width 152 height 32
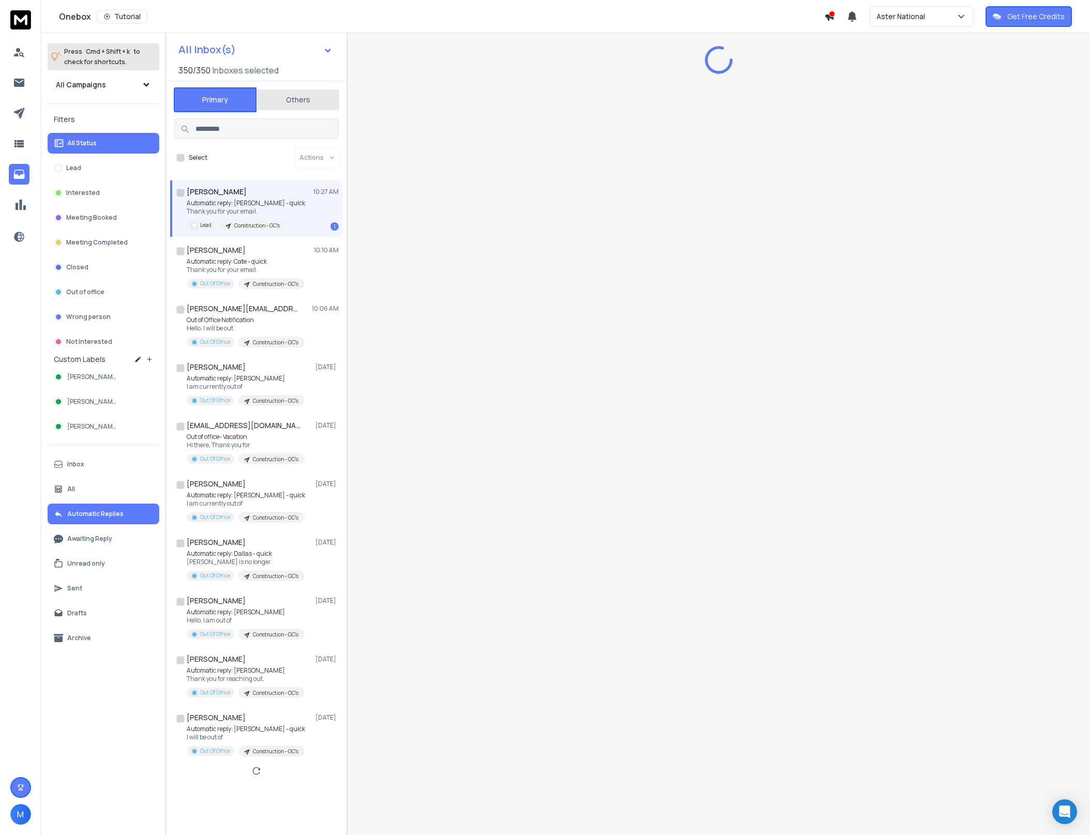
scroll to position [3, 0]
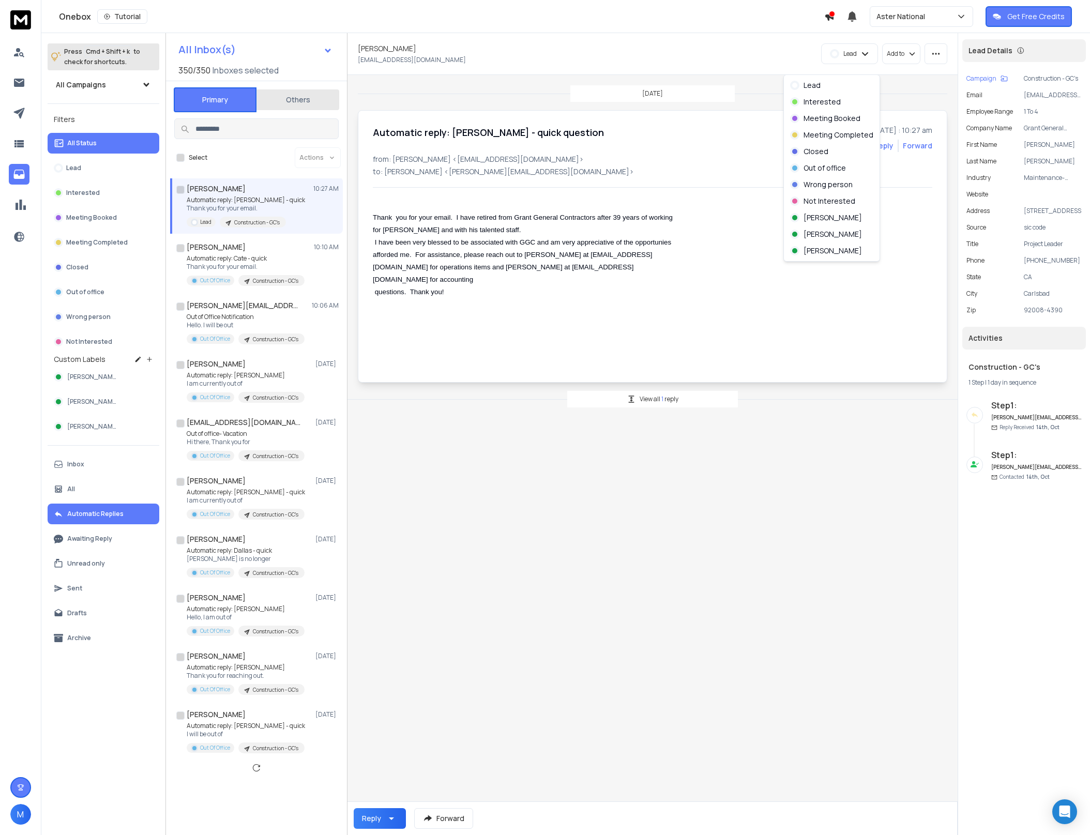
click at [861, 58] on icon at bounding box center [865, 54] width 8 height 8
click at [838, 206] on p "Not Interested" at bounding box center [830, 201] width 52 height 10
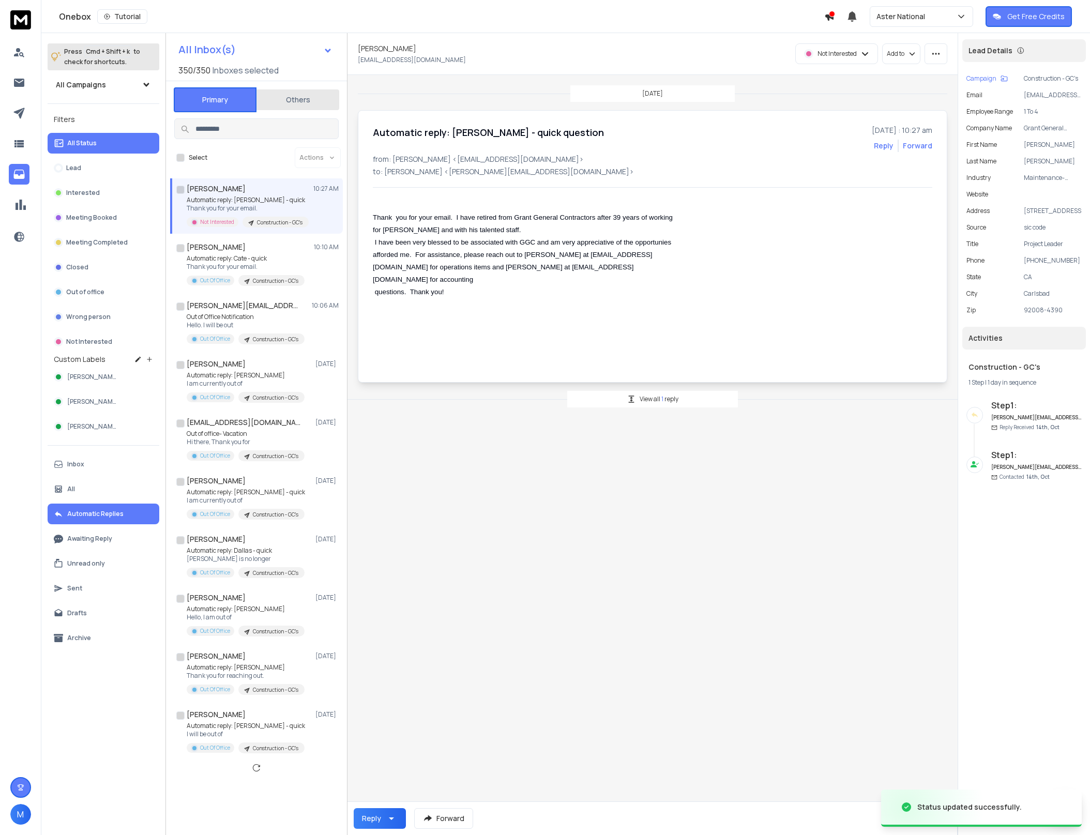
click at [322, 111] on button "Others" at bounding box center [298, 99] width 83 height 23
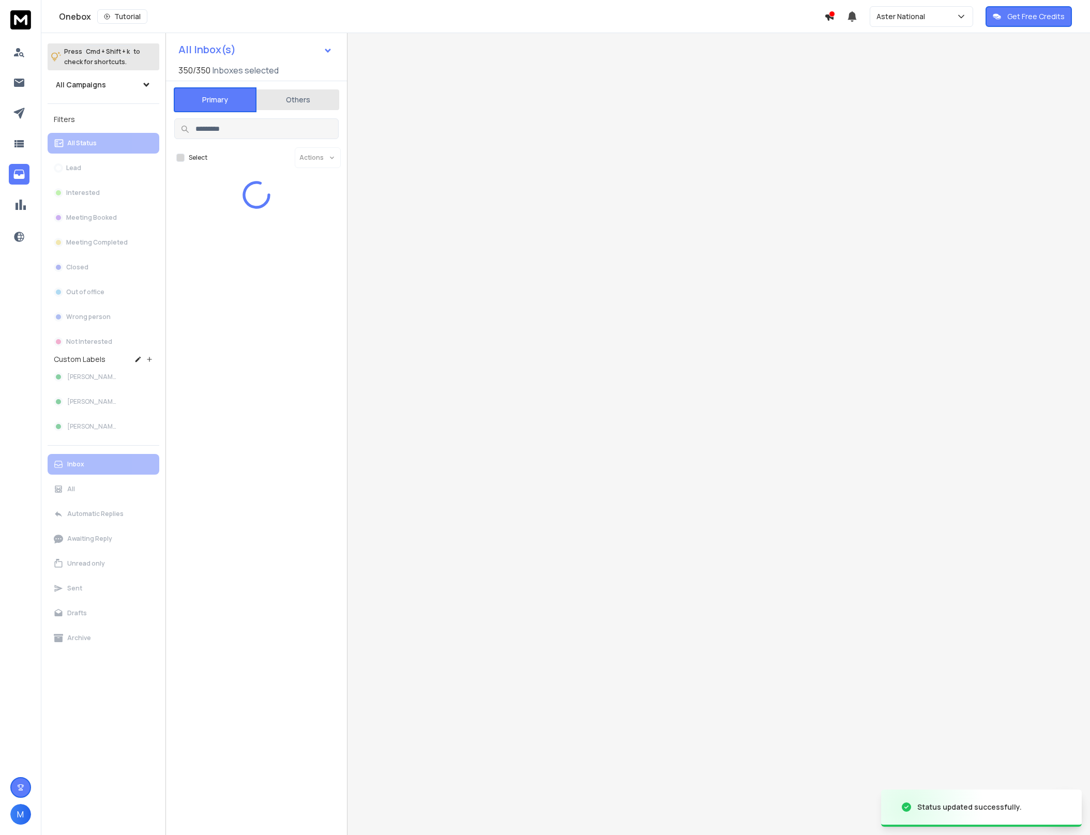
click at [250, 108] on button "Primary" at bounding box center [215, 99] width 83 height 25
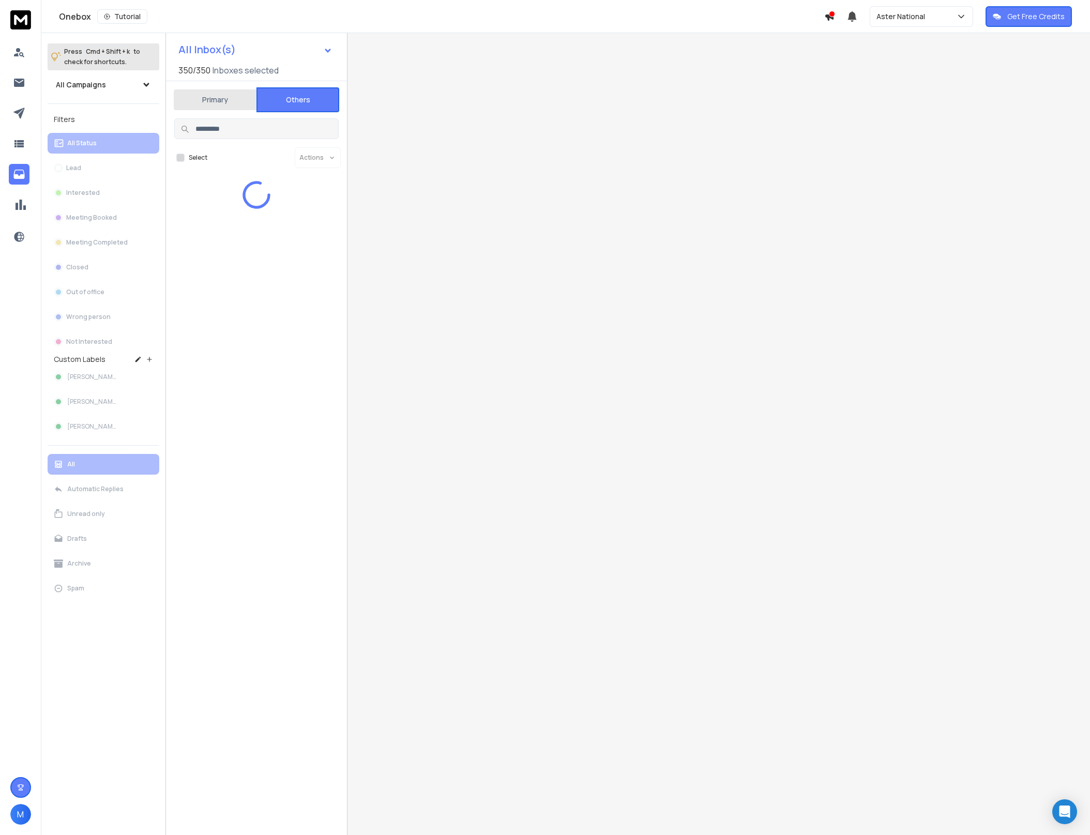
click at [330, 112] on button "Others" at bounding box center [298, 99] width 83 height 25
click at [257, 111] on button "Primary" at bounding box center [215, 99] width 83 height 23
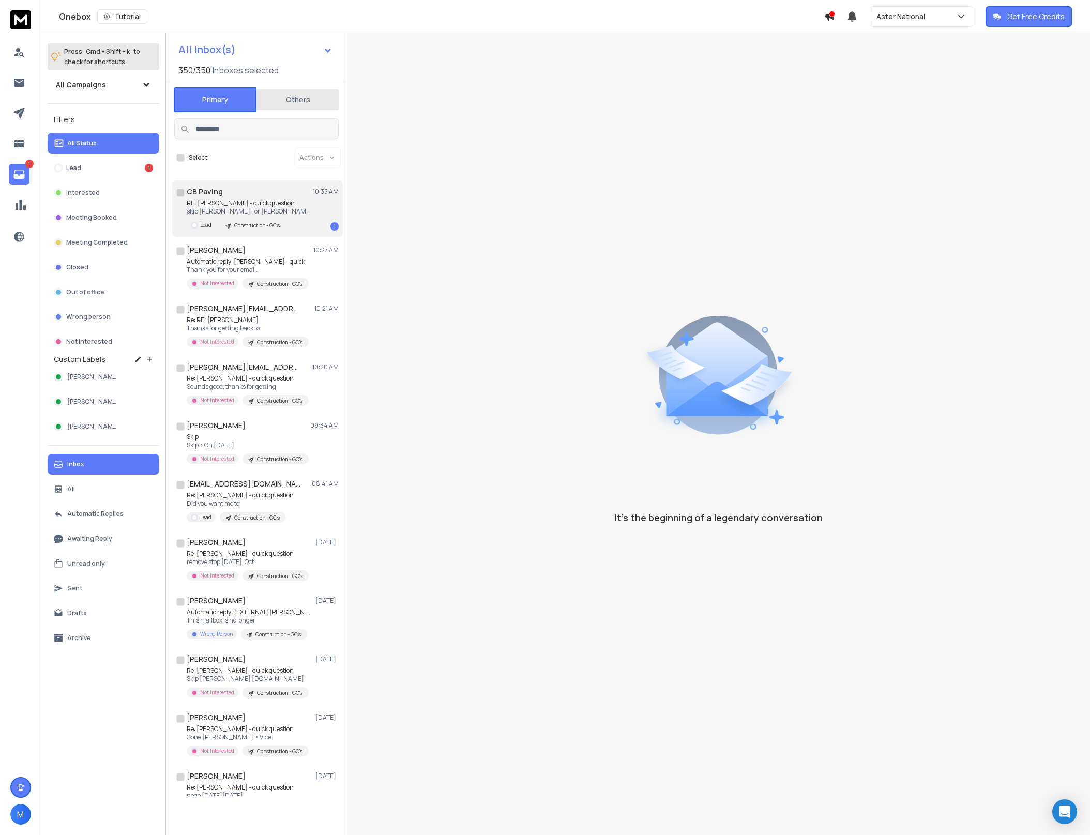
click at [335, 230] on div "RE: Jerry - quick question skip Barbara Dement For Jerry Lead Construction - GC…" at bounding box center [263, 215] width 152 height 32
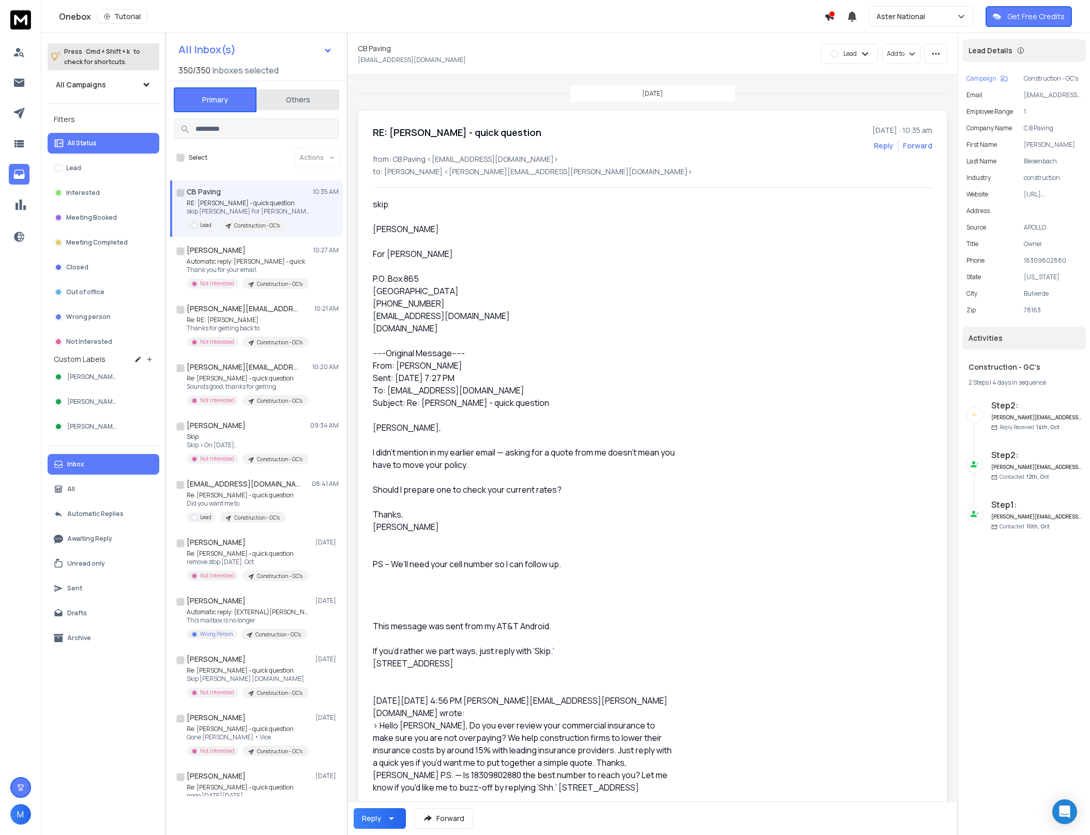
click at [861, 58] on icon at bounding box center [865, 54] width 8 height 8
click at [832, 206] on p "Not Interested" at bounding box center [830, 201] width 52 height 10
click at [257, 112] on button "Primary" at bounding box center [215, 99] width 83 height 25
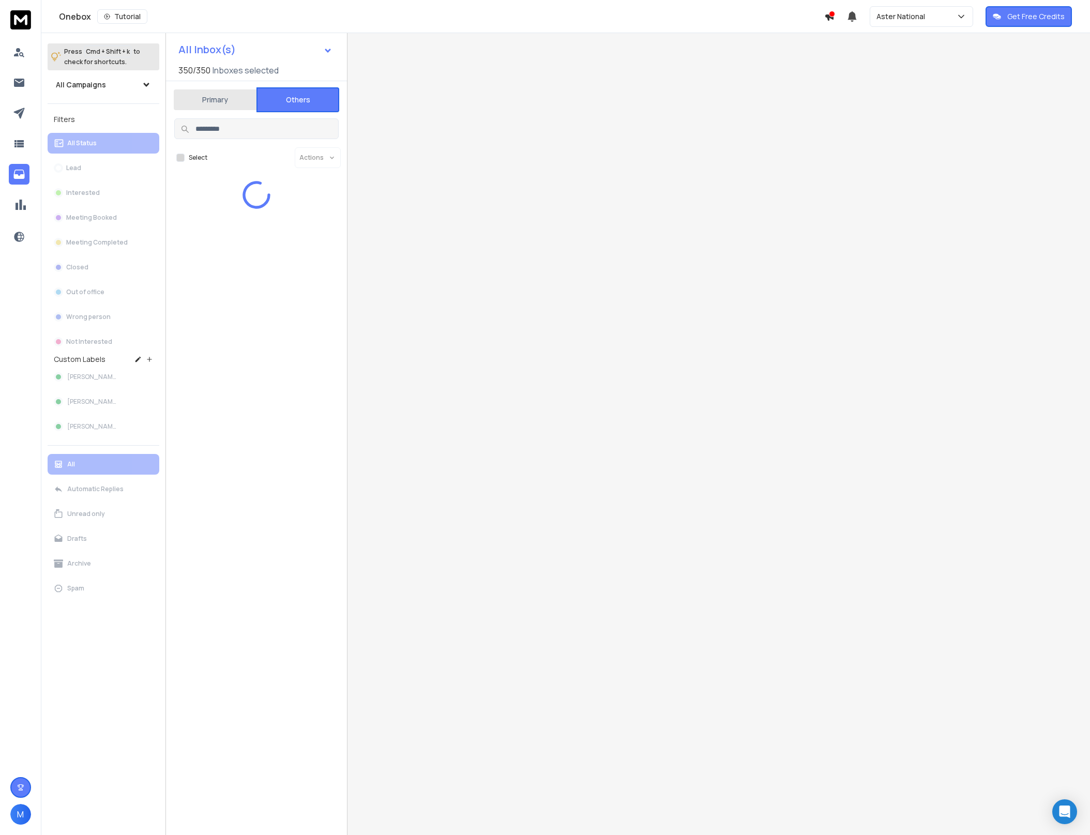
click at [332, 112] on button "Others" at bounding box center [298, 99] width 83 height 25
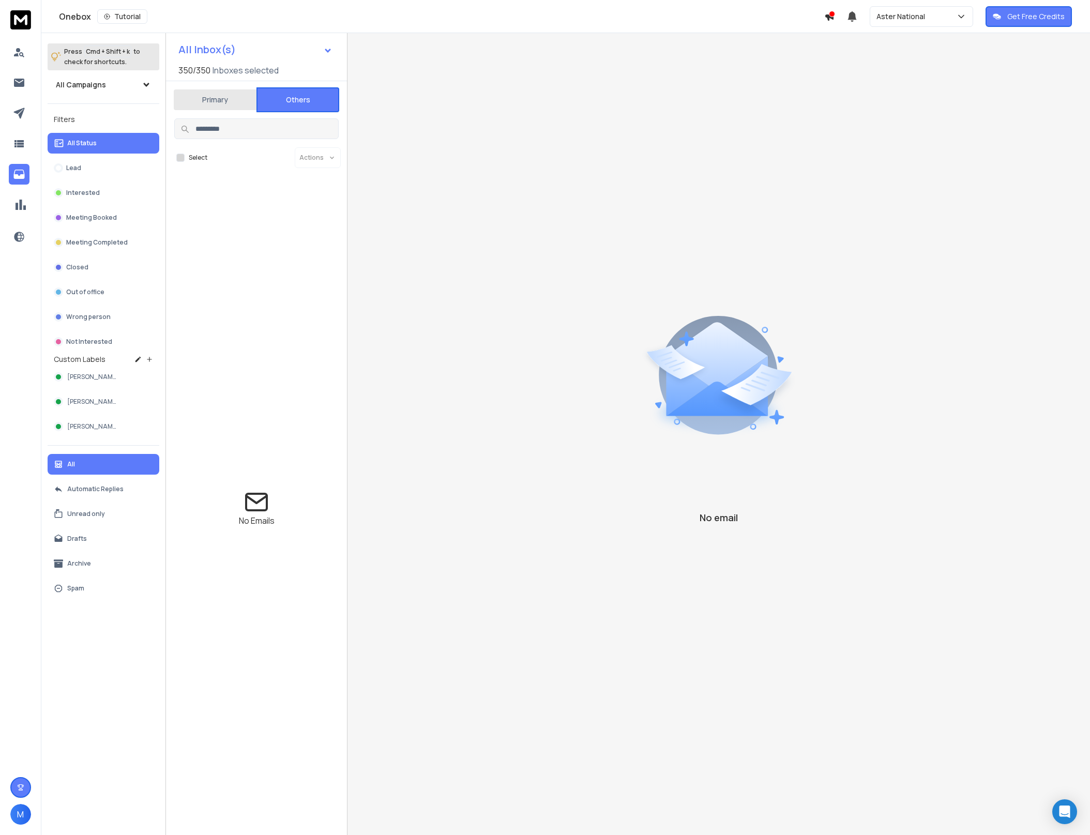
click at [248, 111] on button "Primary" at bounding box center [215, 99] width 83 height 23
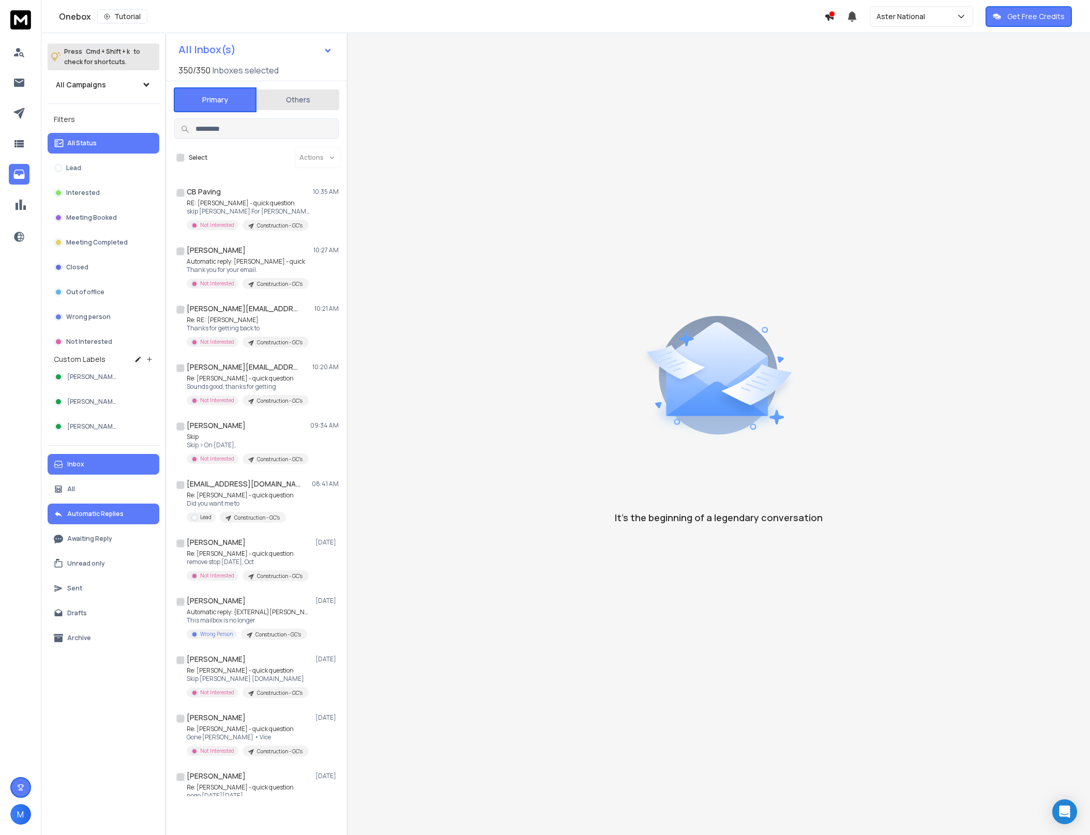
click at [121, 518] on p "Automatic Replies" at bounding box center [95, 514] width 56 height 8
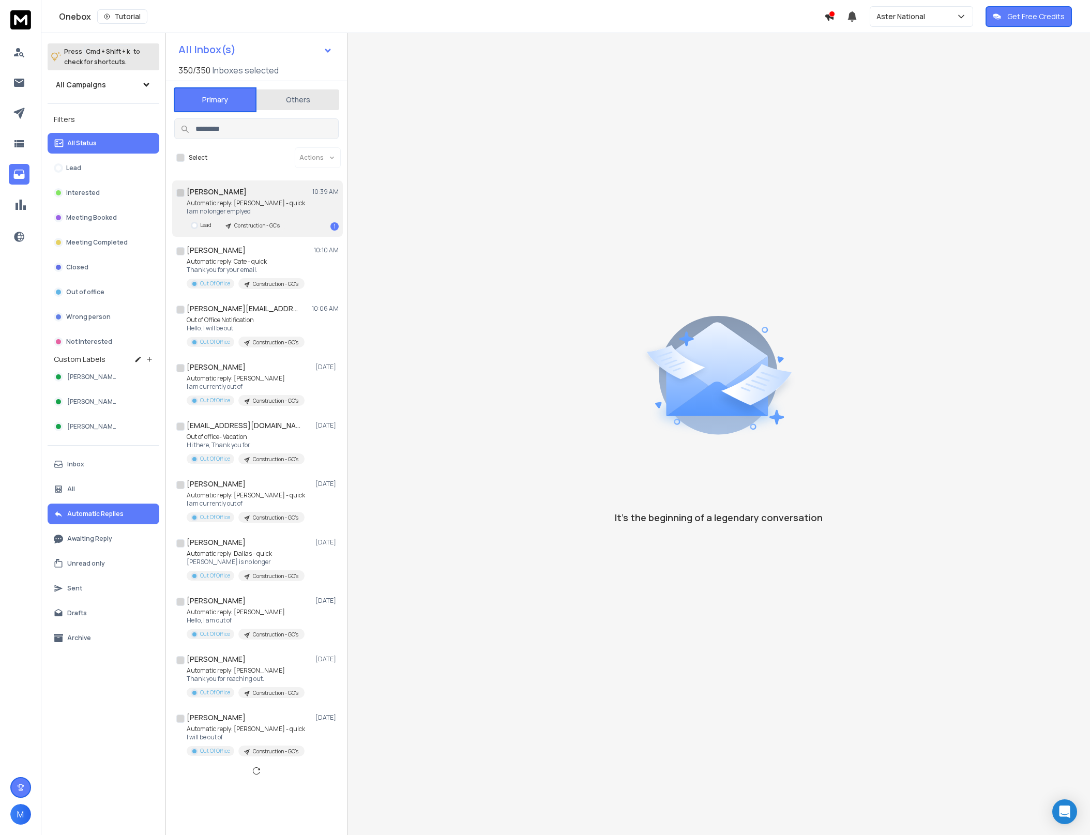
click at [332, 231] on div "Automatic reply: Garrison - quick I am no longer emplyed Lead Construction - GC…" at bounding box center [263, 215] width 152 height 32
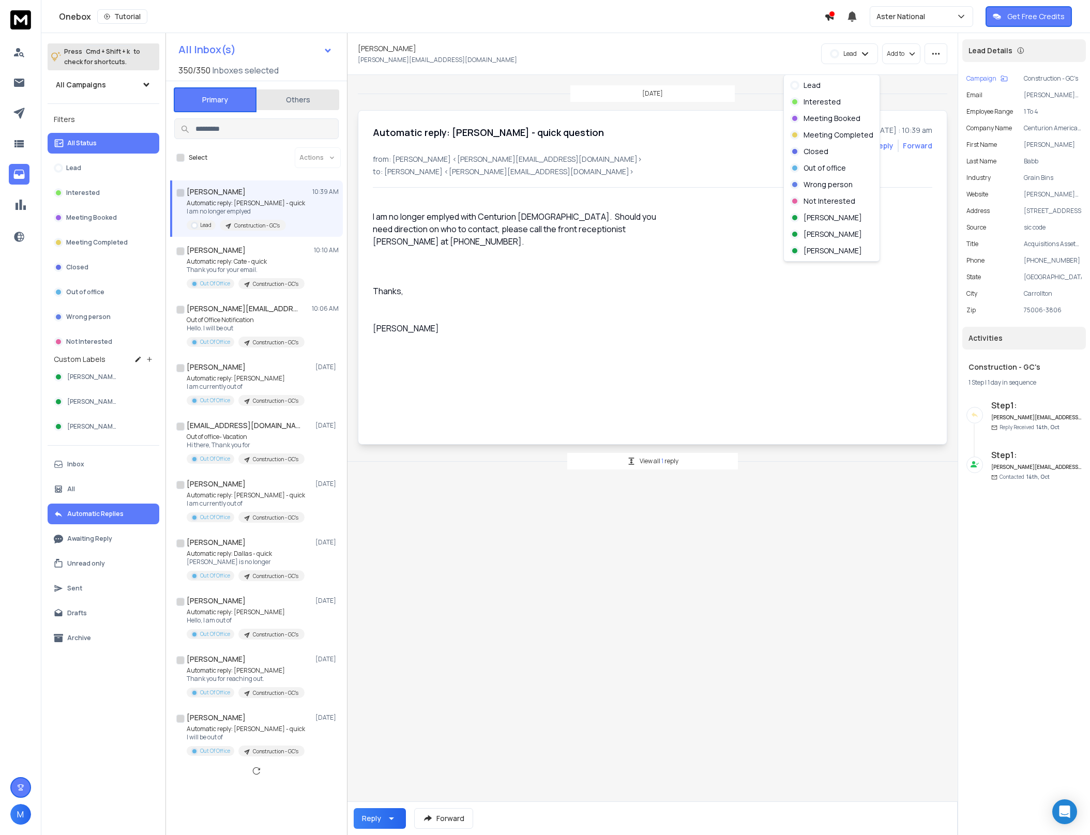
click at [861, 58] on icon at bounding box center [865, 54] width 8 height 8
click at [831, 190] on p "Wrong person" at bounding box center [828, 184] width 49 height 10
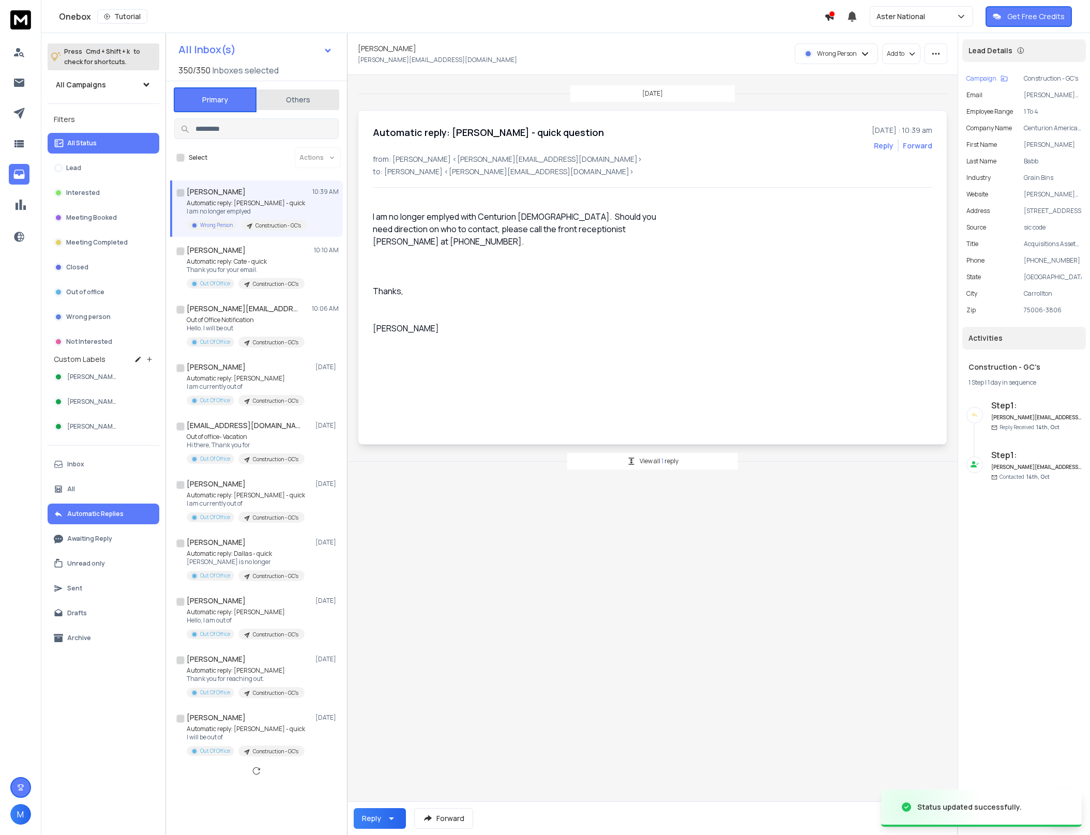
click at [338, 111] on button "Others" at bounding box center [298, 99] width 83 height 23
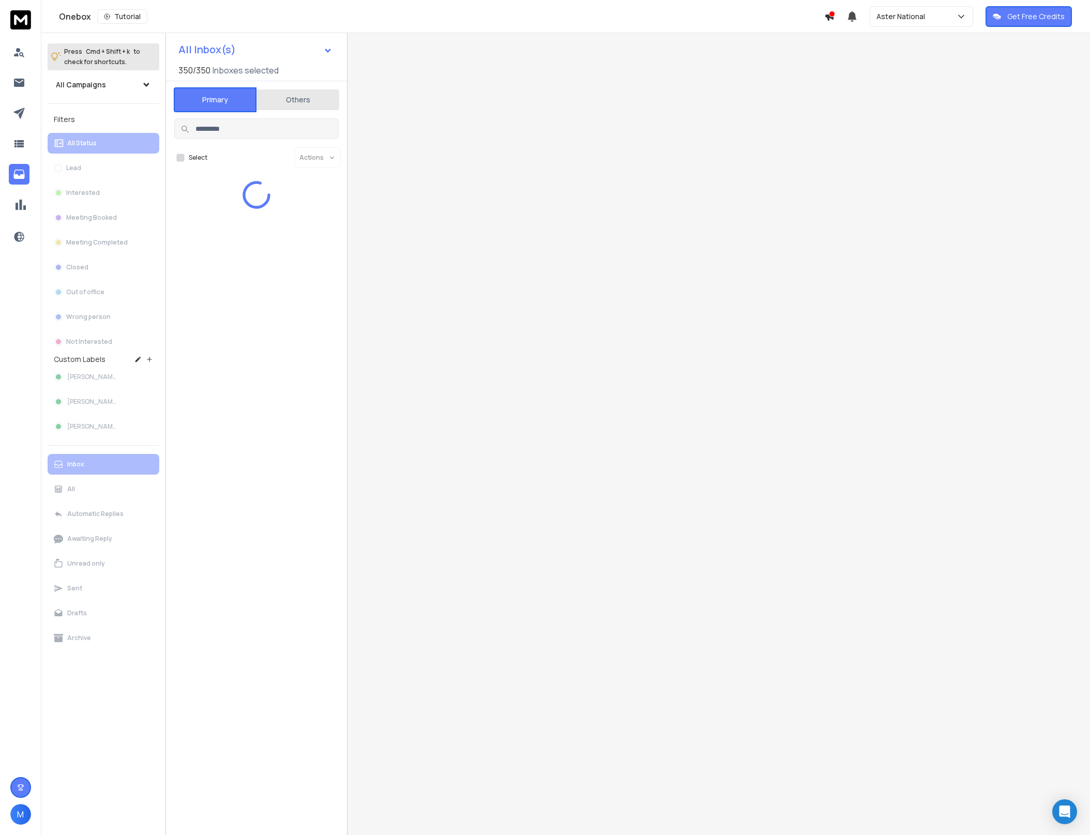
click at [239, 107] on button "Primary" at bounding box center [215, 99] width 83 height 25
click at [327, 108] on button "Others" at bounding box center [298, 99] width 83 height 25
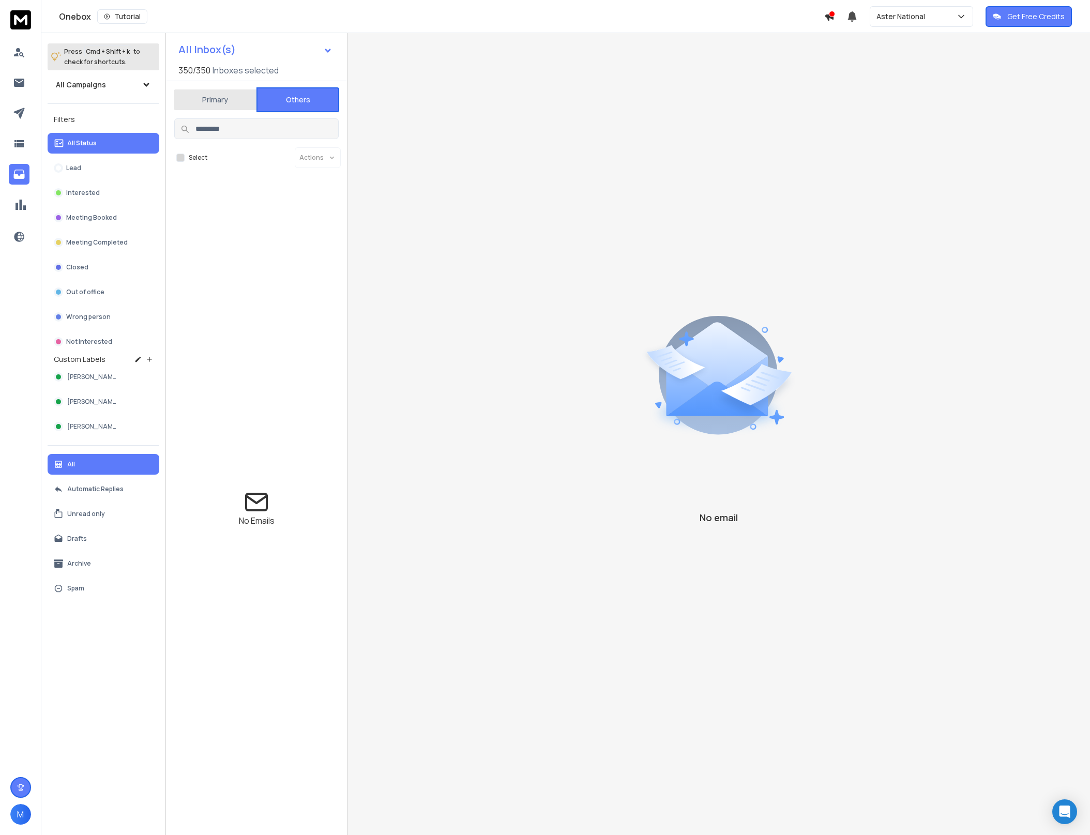
click at [245, 111] on button "Primary" at bounding box center [215, 99] width 83 height 23
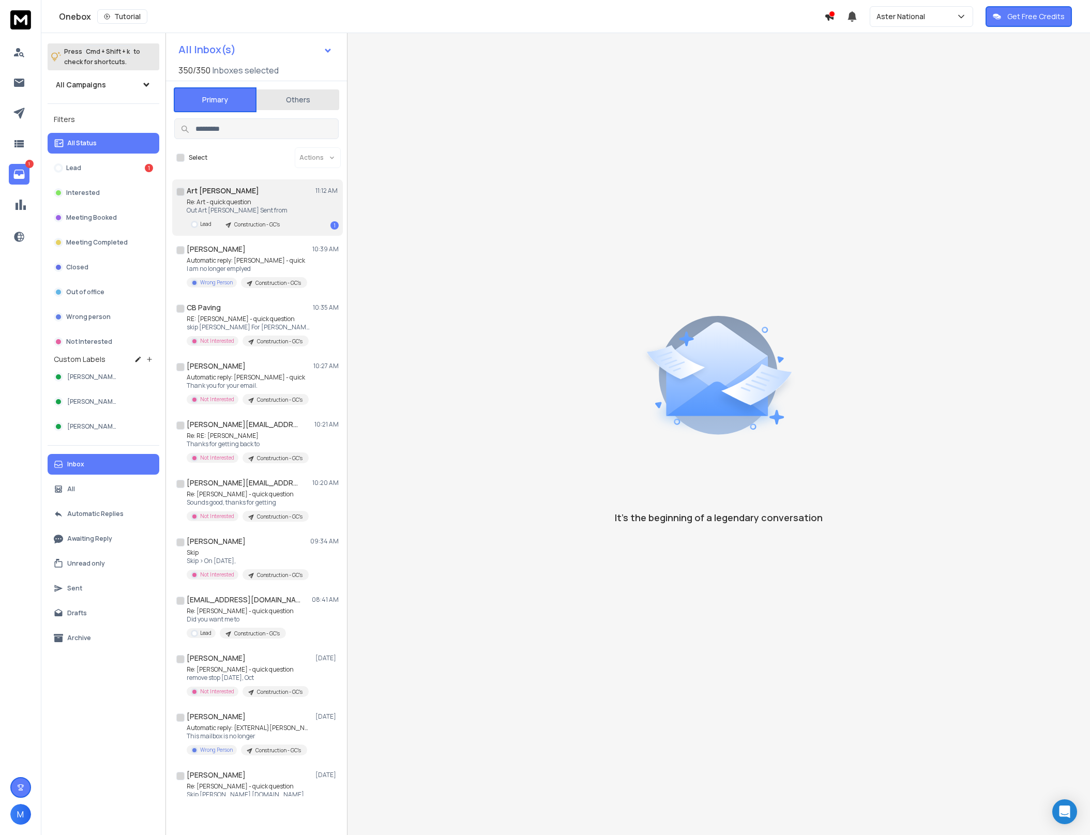
scroll to position [2, 0]
click at [288, 205] on p "Re: Art - quick question" at bounding box center [237, 201] width 101 height 8
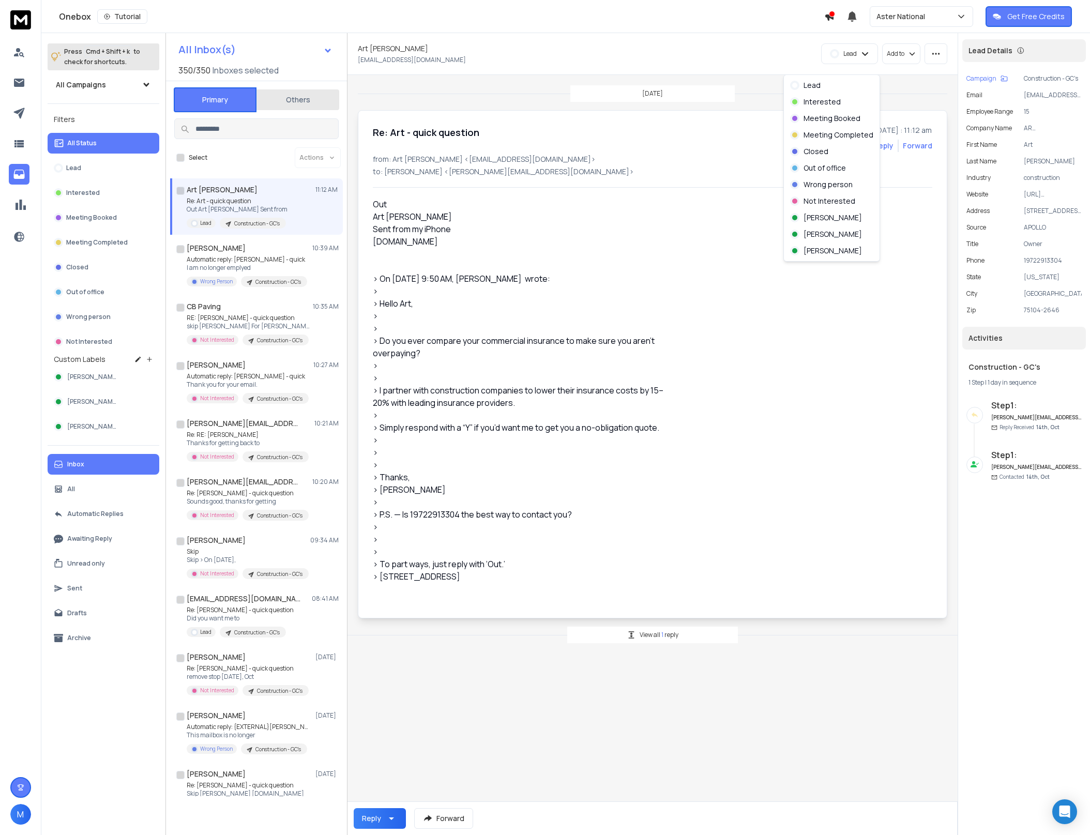
click at [861, 58] on icon at bounding box center [865, 54] width 8 height 8
click at [821, 206] on p "Not Interested" at bounding box center [830, 201] width 52 height 10
click at [339, 110] on button "Others" at bounding box center [298, 99] width 83 height 23
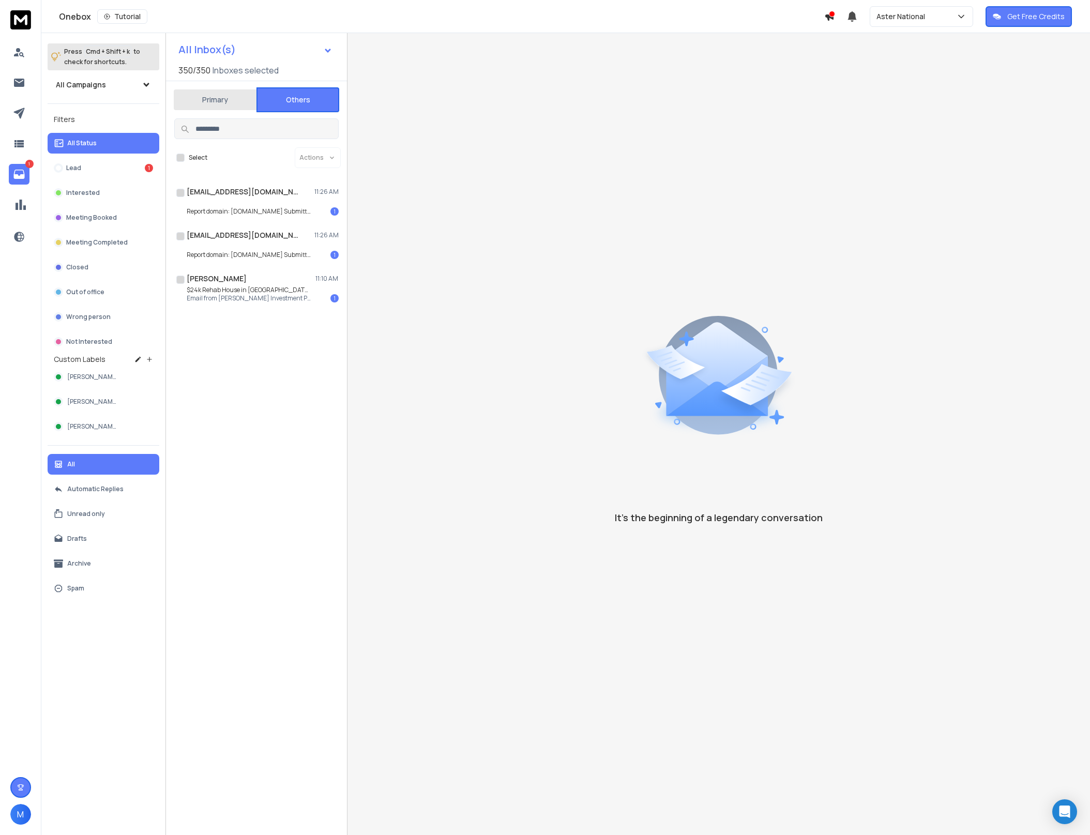
click at [243, 111] on button "Primary" at bounding box center [215, 99] width 83 height 23
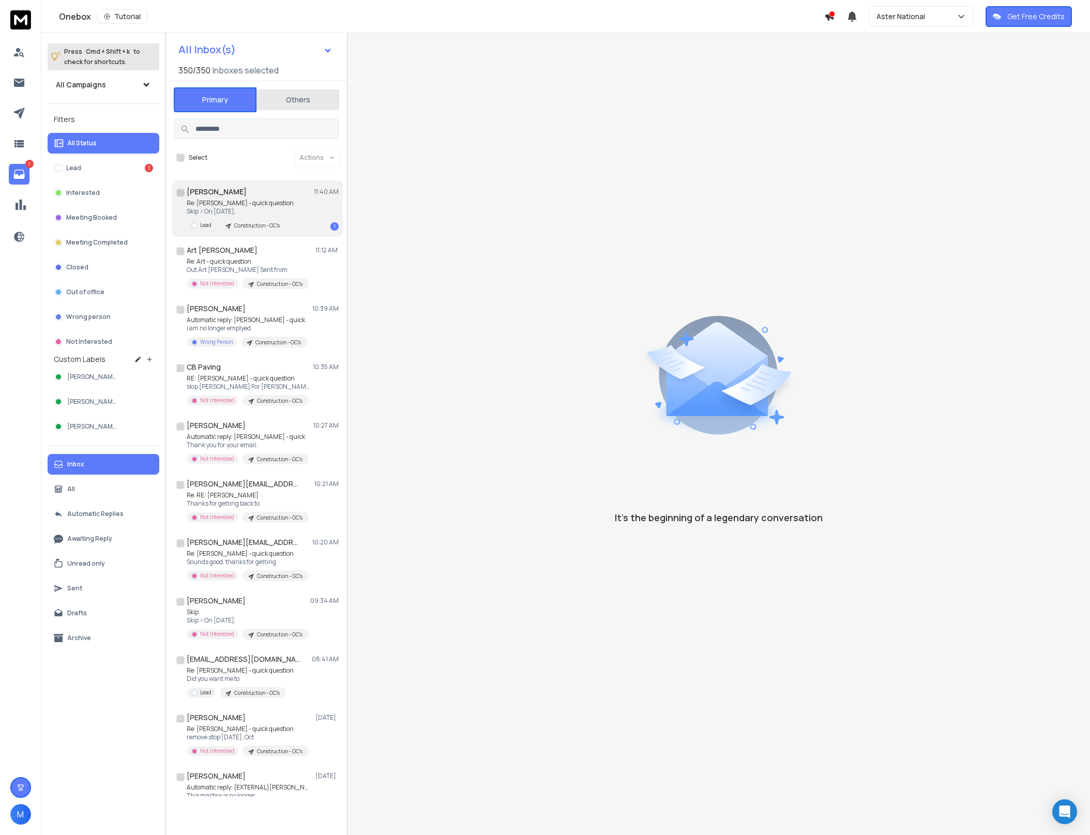
click at [281, 207] on p "Re: [PERSON_NAME] - quick question" at bounding box center [240, 203] width 107 height 8
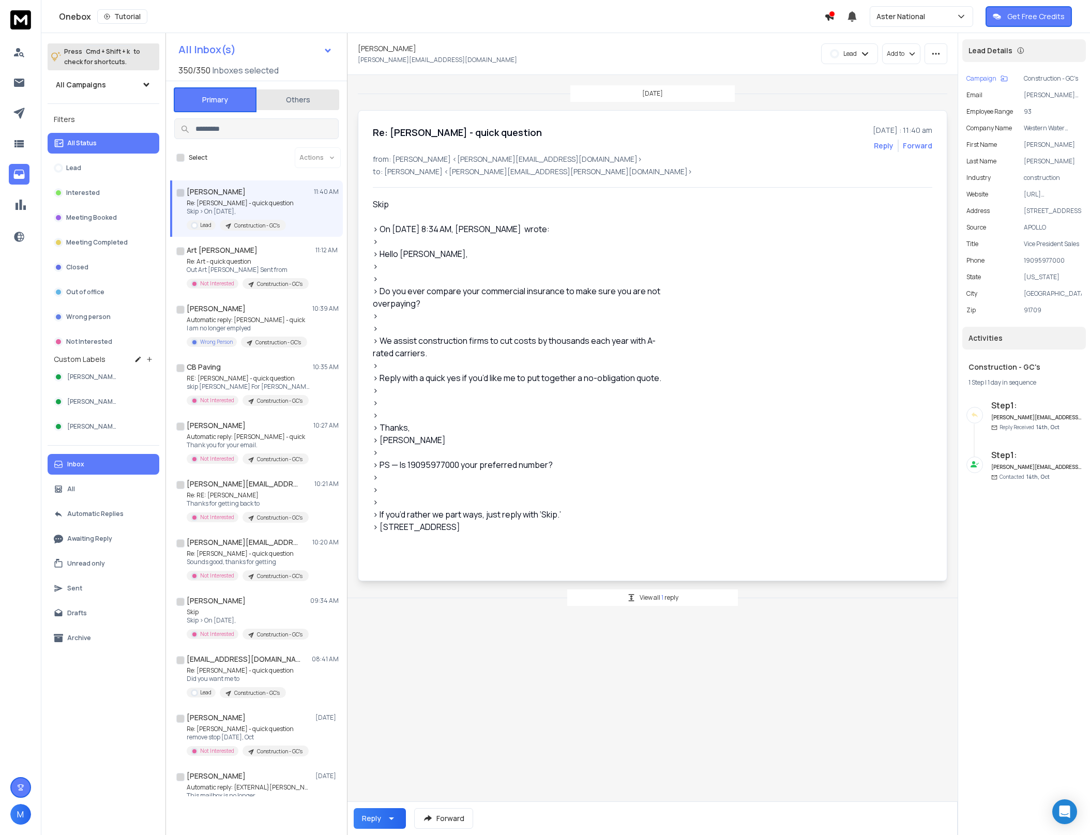
click at [861, 58] on icon at bounding box center [865, 54] width 8 height 8
click at [836, 206] on p "Not Interested" at bounding box center [830, 201] width 52 height 10
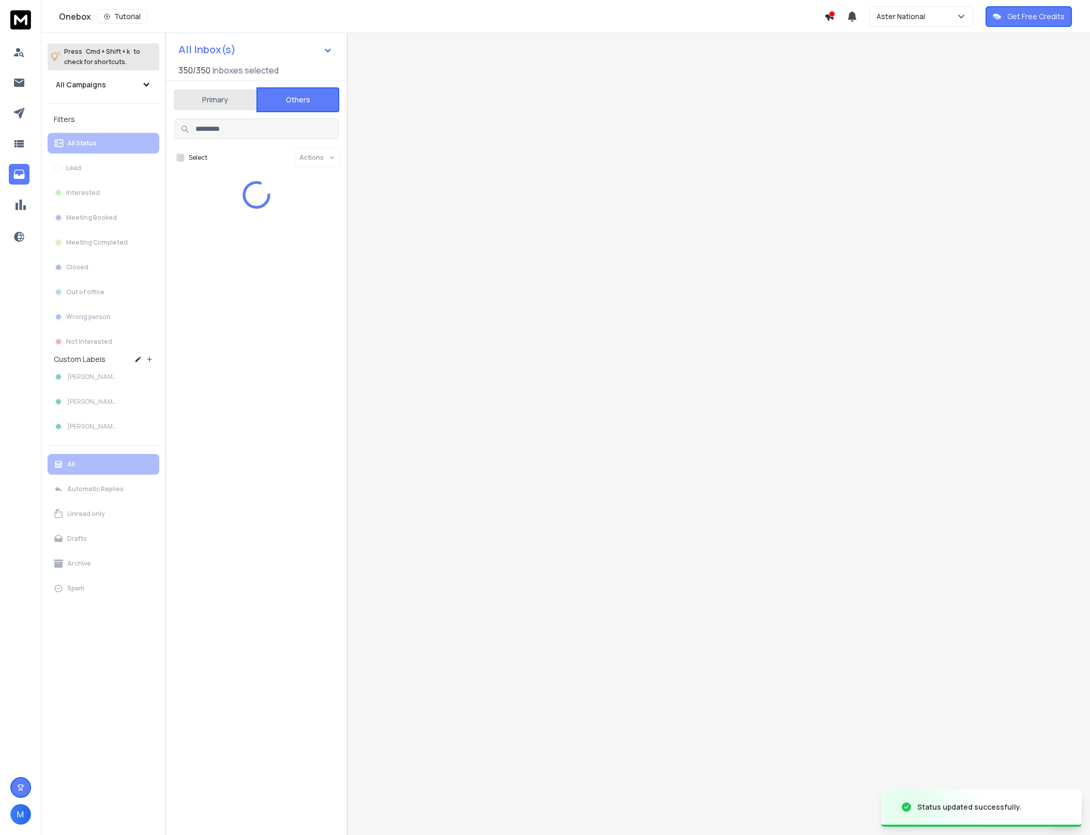
click at [339, 108] on button "Others" at bounding box center [298, 99] width 83 height 25
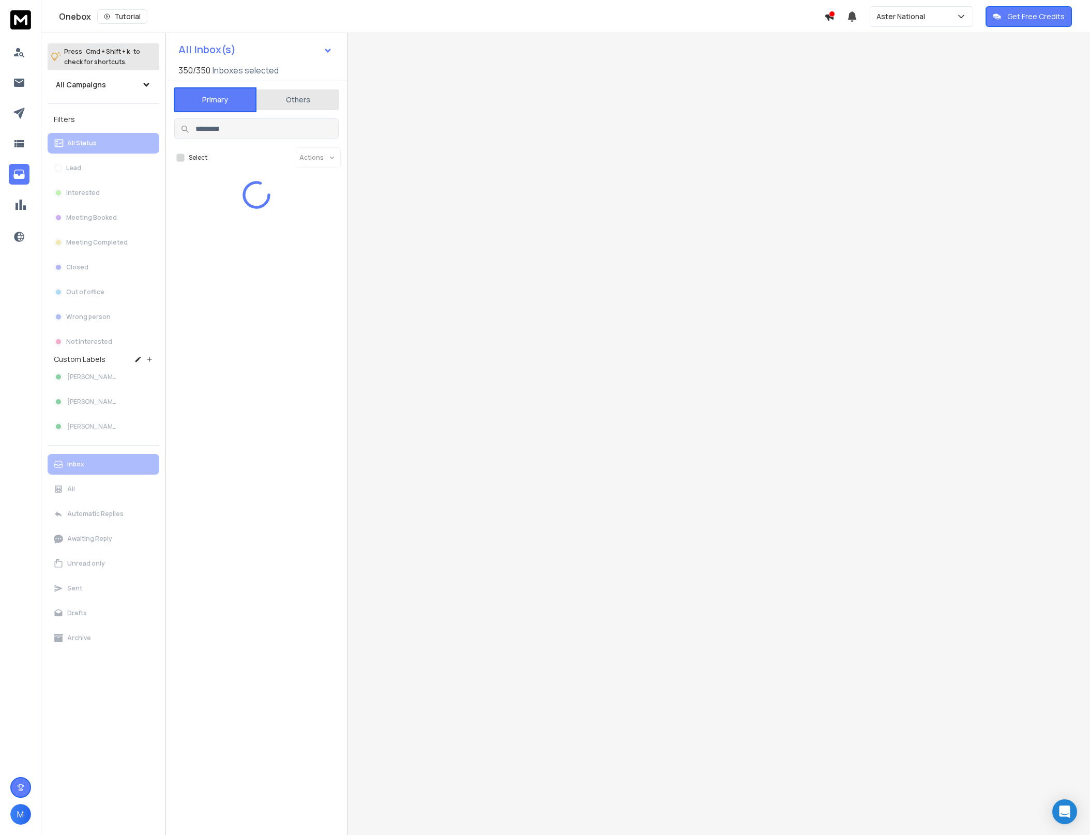
click at [251, 112] on button "Primary" at bounding box center [215, 99] width 83 height 25
click at [324, 112] on button "Others" at bounding box center [298, 99] width 83 height 25
click at [246, 112] on button "Primary" at bounding box center [215, 99] width 83 height 25
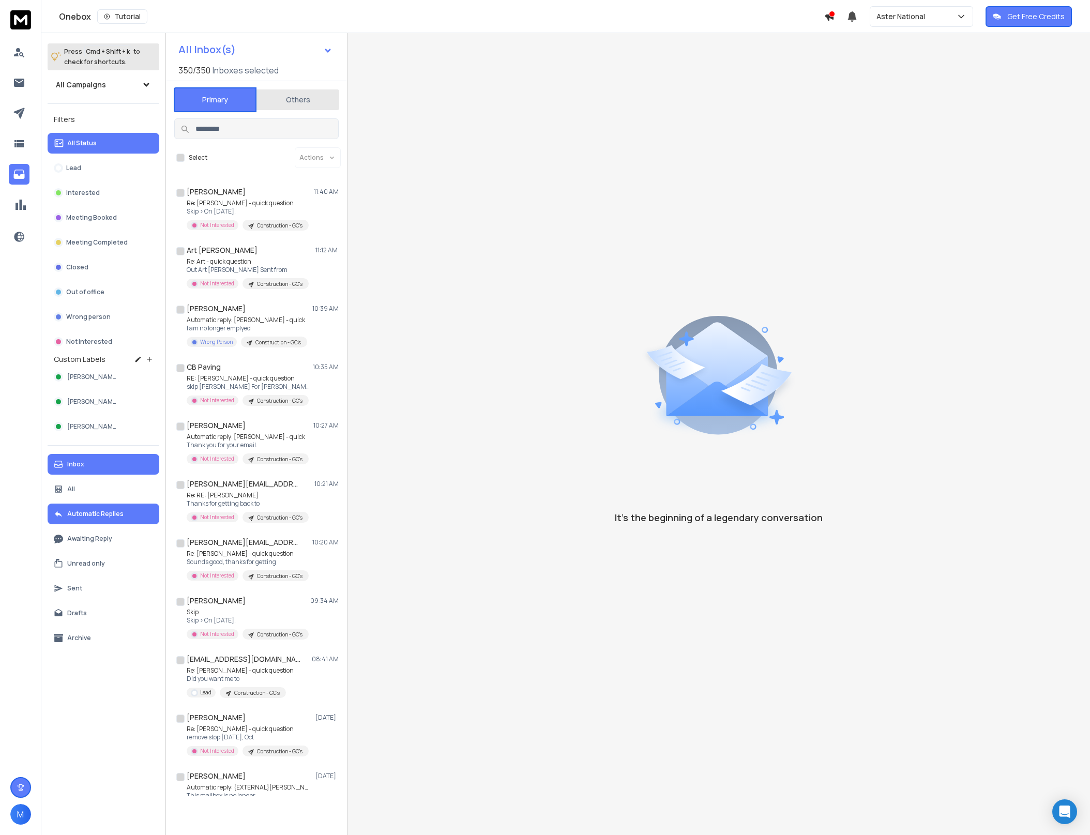
click at [112, 524] on button "Automatic Replies" at bounding box center [104, 514] width 112 height 21
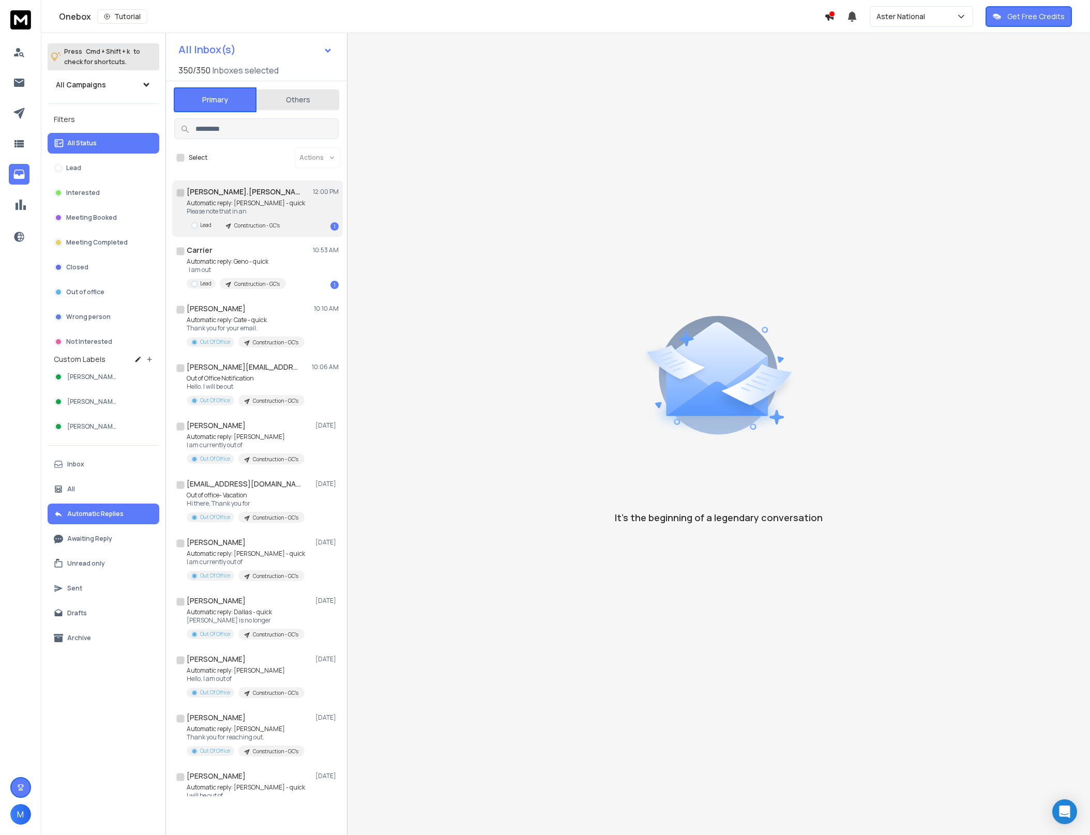
click at [311, 222] on div "Dustin.Stoudt 12:00 PM Automatic reply: Dustin - quick Please note that in an L…" at bounding box center [263, 209] width 152 height 44
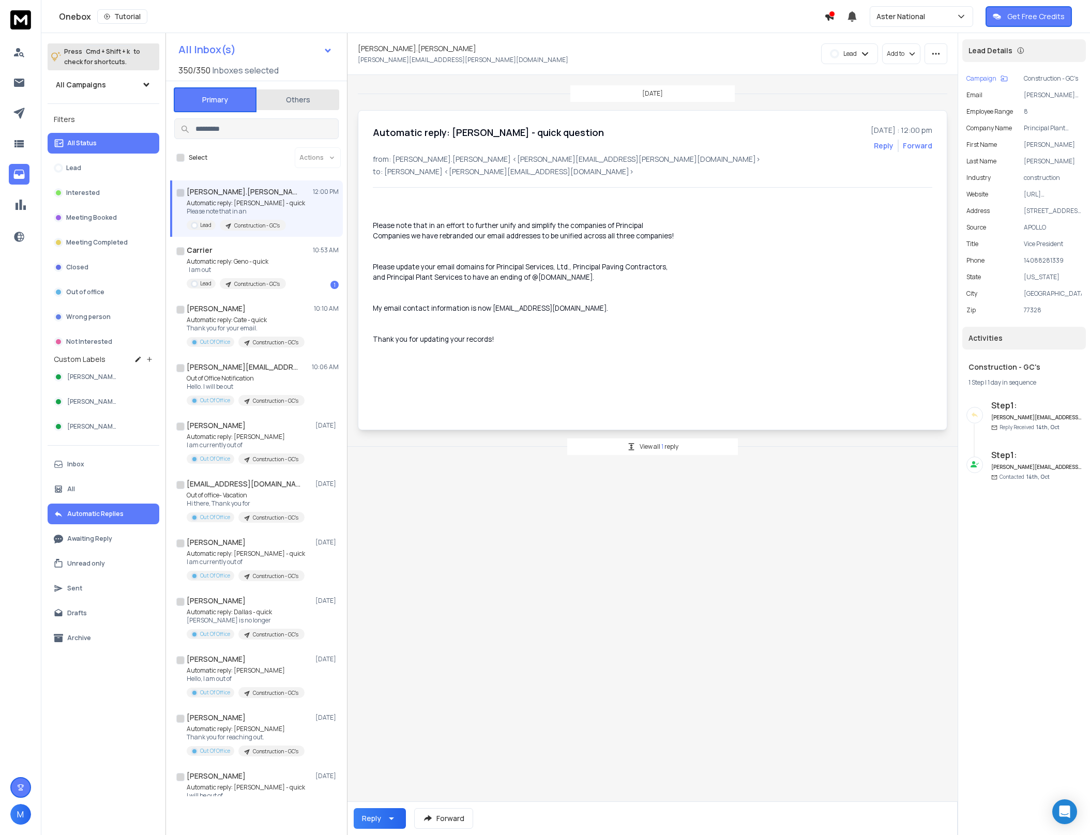
click at [862, 56] on icon at bounding box center [865, 54] width 6 height 4
click at [828, 190] on p "Wrong person" at bounding box center [828, 184] width 49 height 10
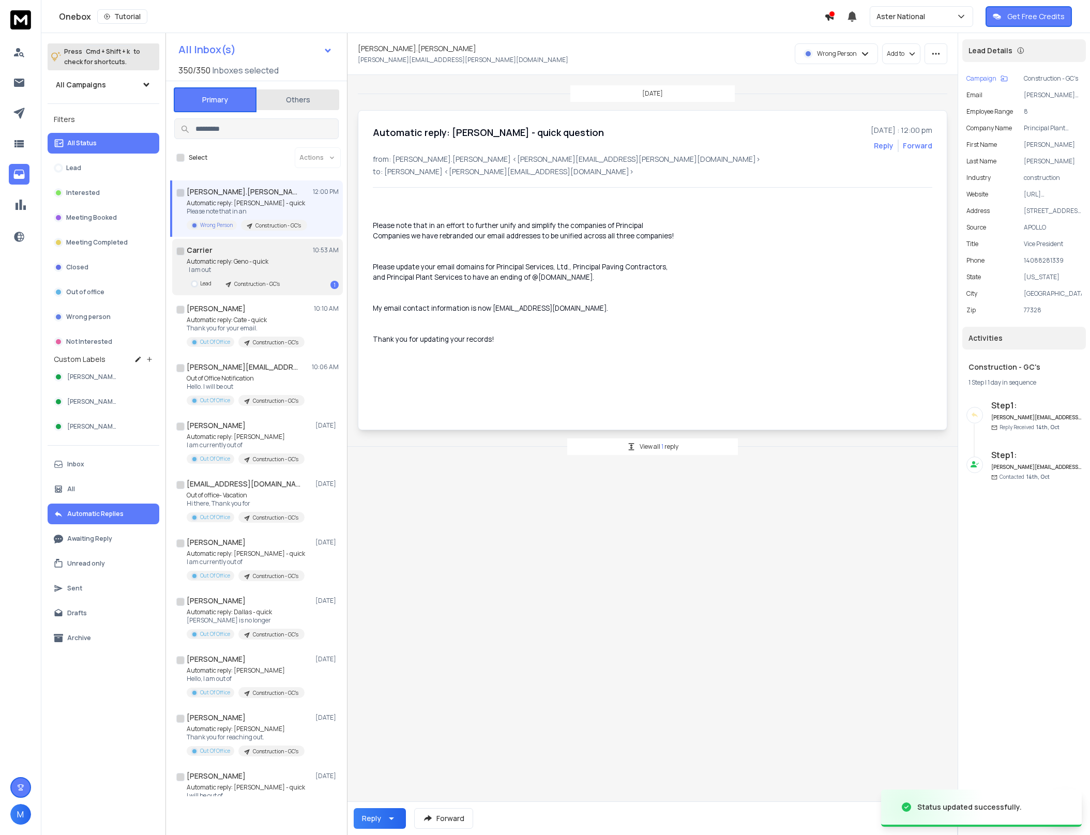
click at [334, 289] on div "Automatic reply: Geno - quick ﻿ ﻿ I am out Lead Construction - GC's 1" at bounding box center [263, 274] width 152 height 32
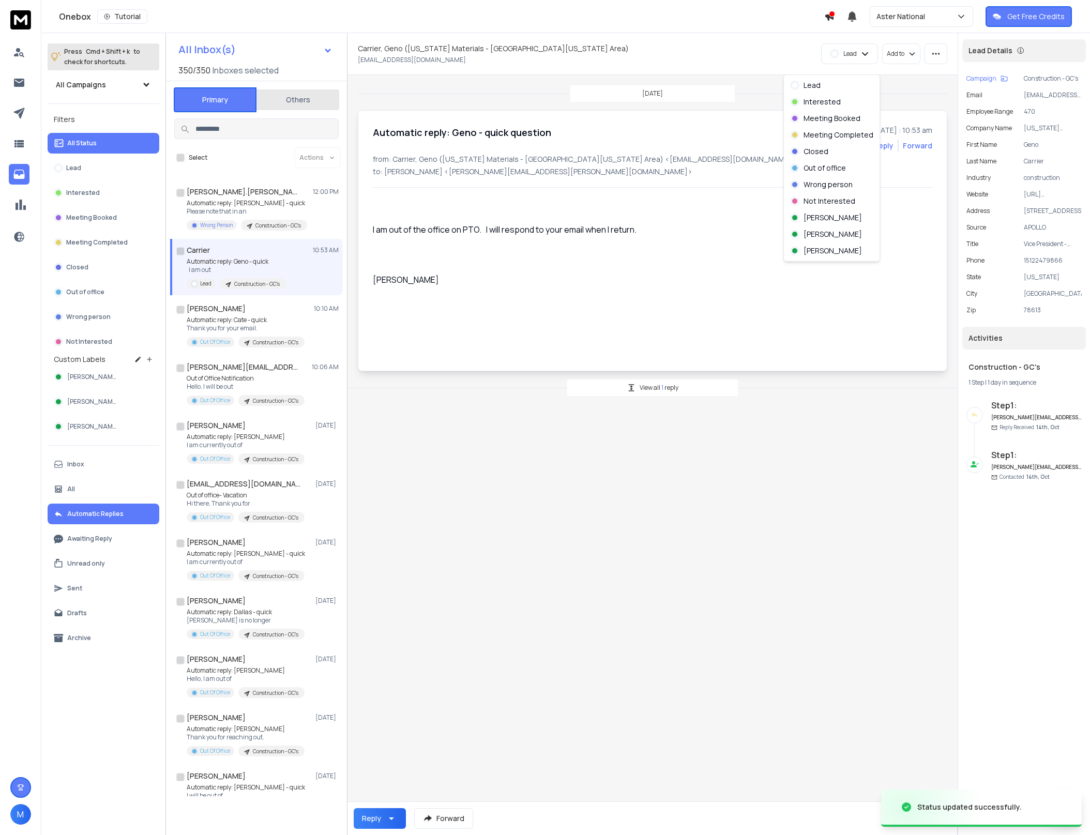
click at [827, 62] on div "Lead" at bounding box center [850, 54] width 56 height 20
click at [827, 173] on p "Out of office" at bounding box center [825, 168] width 42 height 10
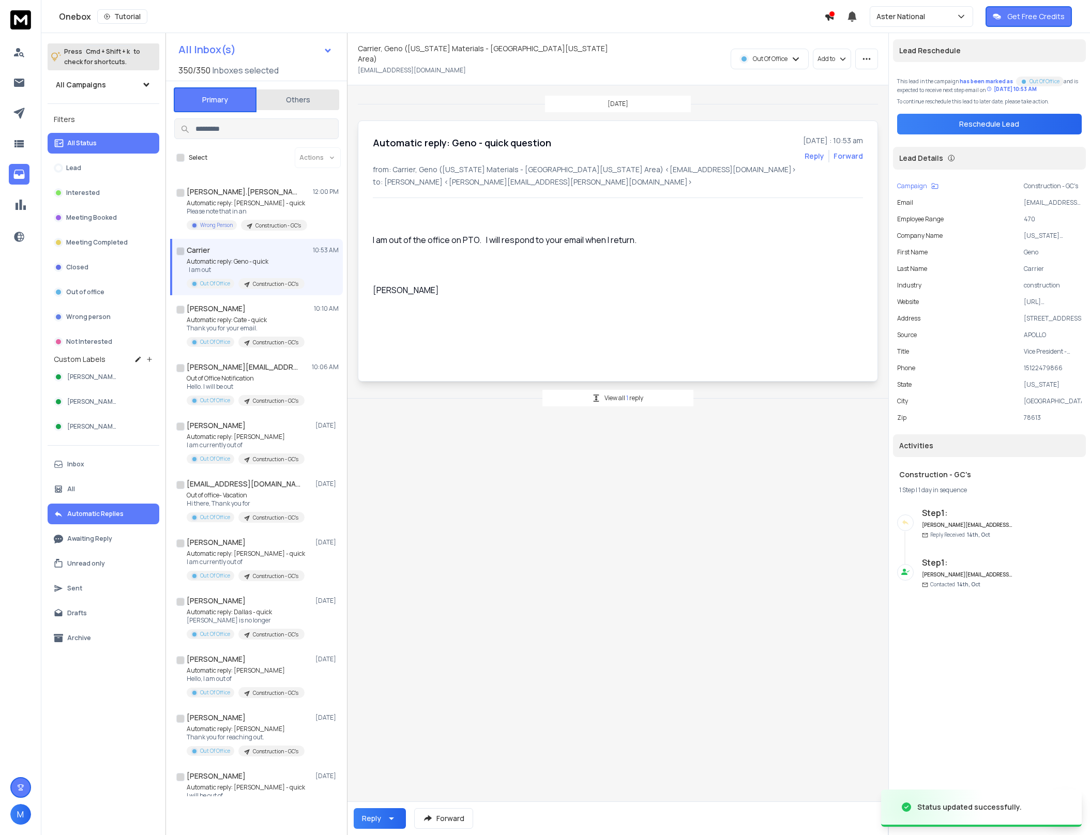
click at [319, 109] on button "Others" at bounding box center [298, 99] width 83 height 23
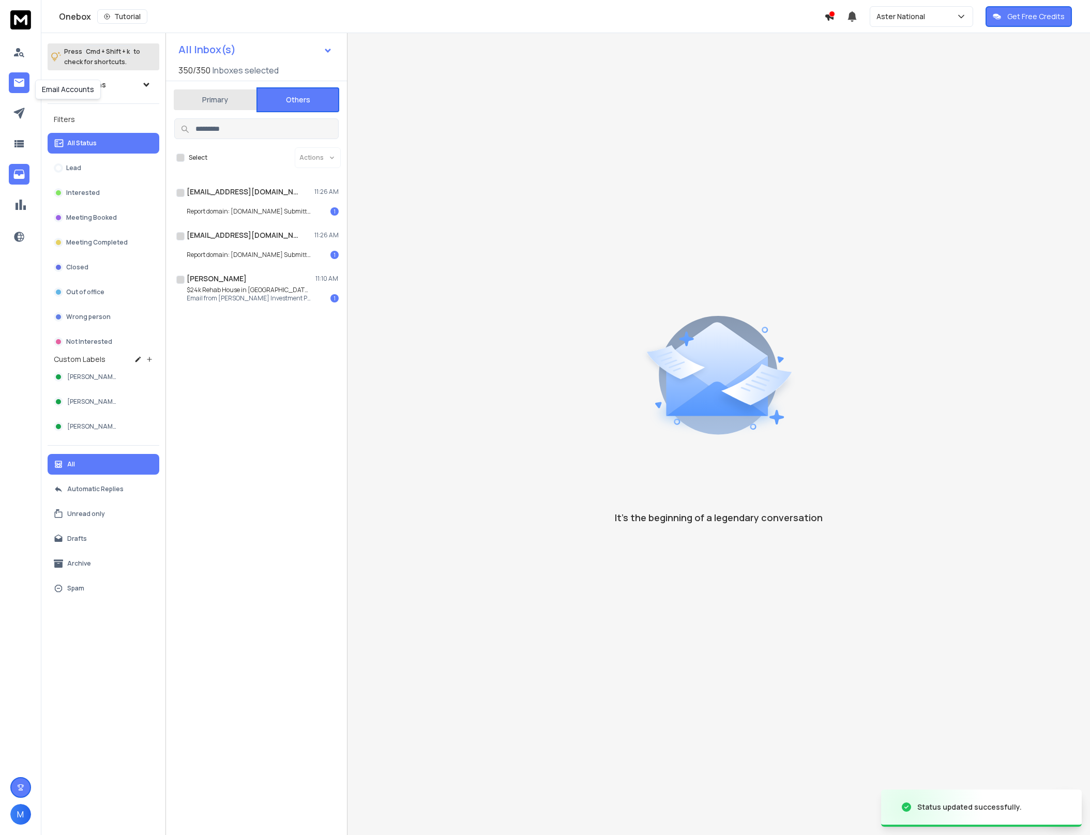
click at [19, 83] on link at bounding box center [19, 82] width 21 height 21
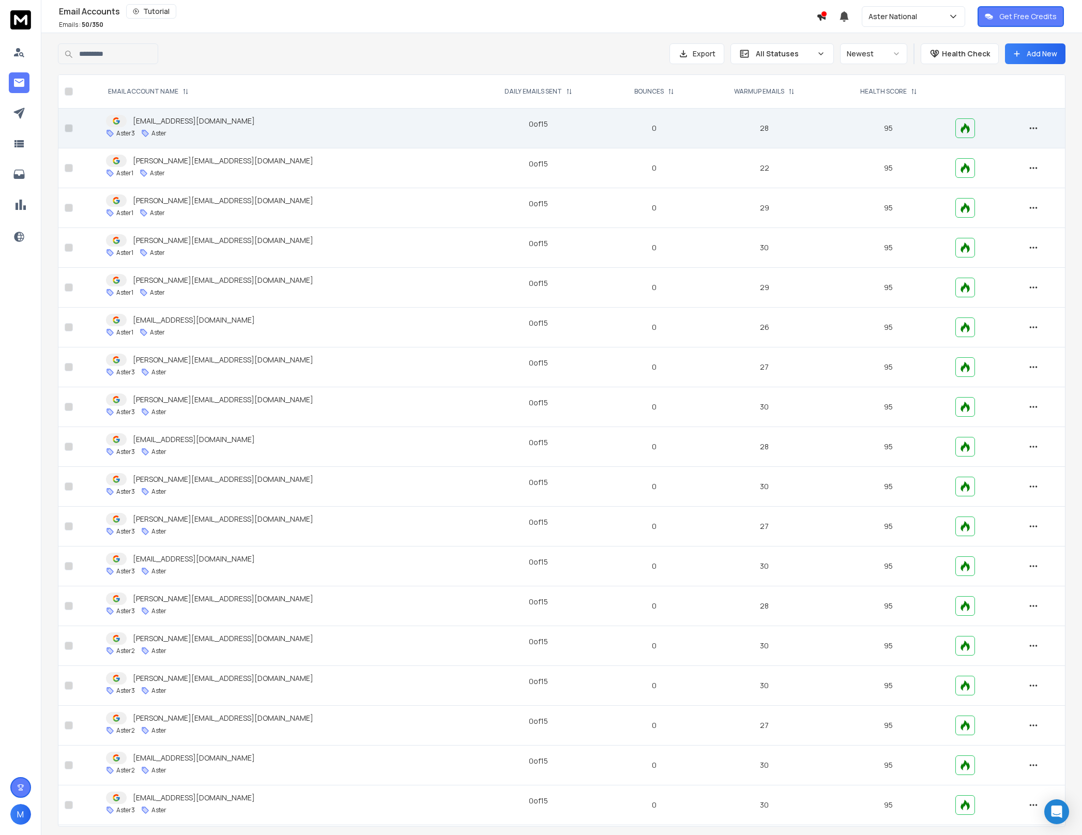
click at [254, 127] on div "[EMAIL_ADDRESS][DOMAIN_NAME]" at bounding box center [284, 121] width 357 height 12
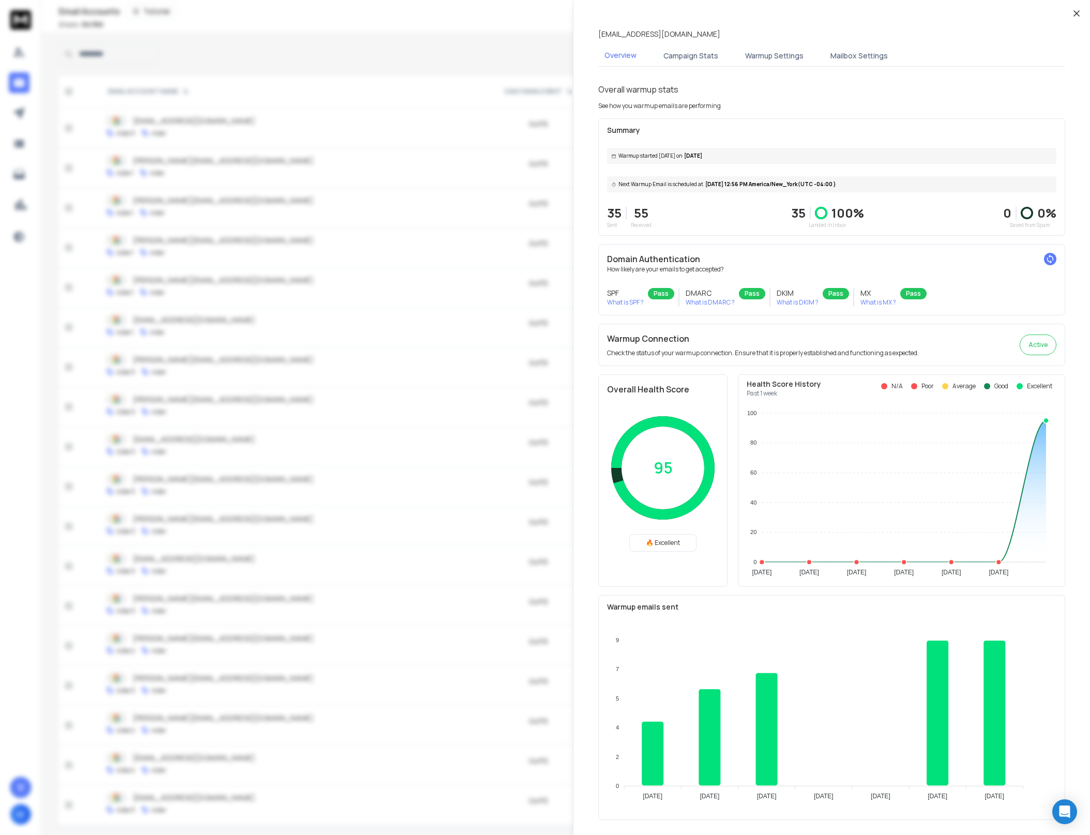
click at [1077, 14] on icon "button" at bounding box center [1077, 13] width 10 height 10
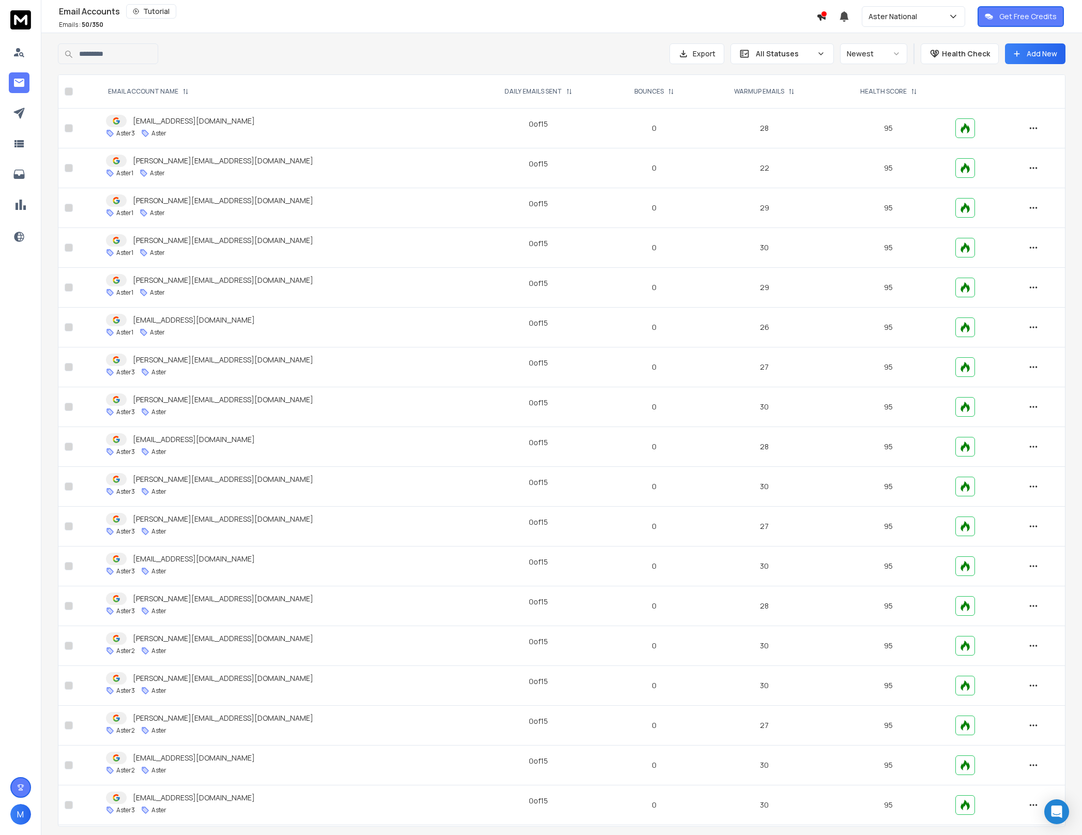
click at [817, 58] on icon at bounding box center [821, 54] width 8 height 8
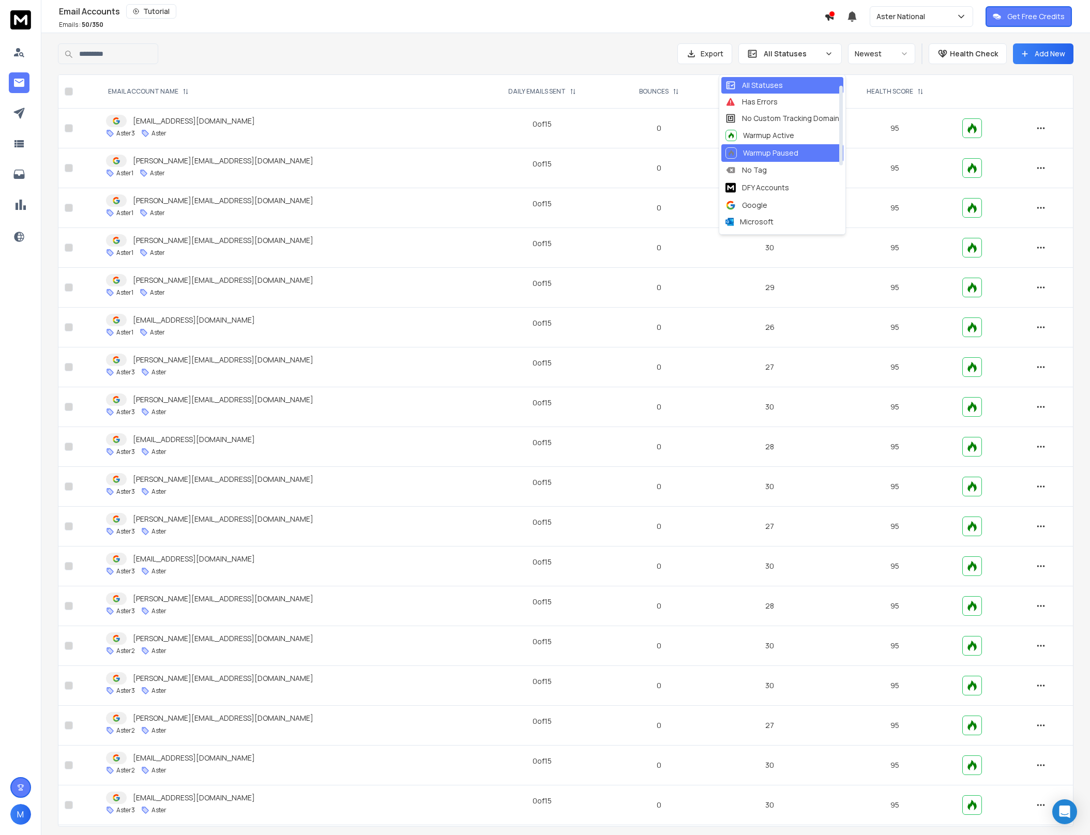
scroll to position [145, 0]
click at [792, 133] on div "Warmed 1" at bounding box center [782, 141] width 122 height 17
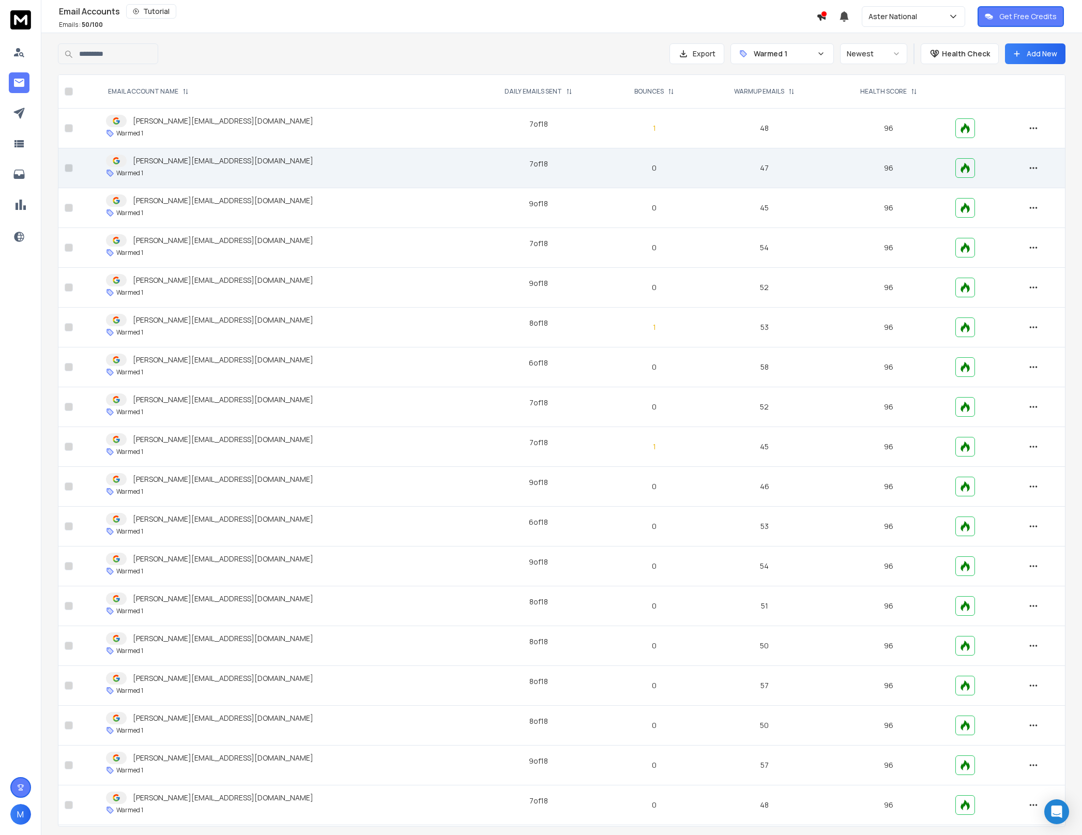
click at [520, 175] on td "7 of 18" at bounding box center [538, 161] width 139 height 27
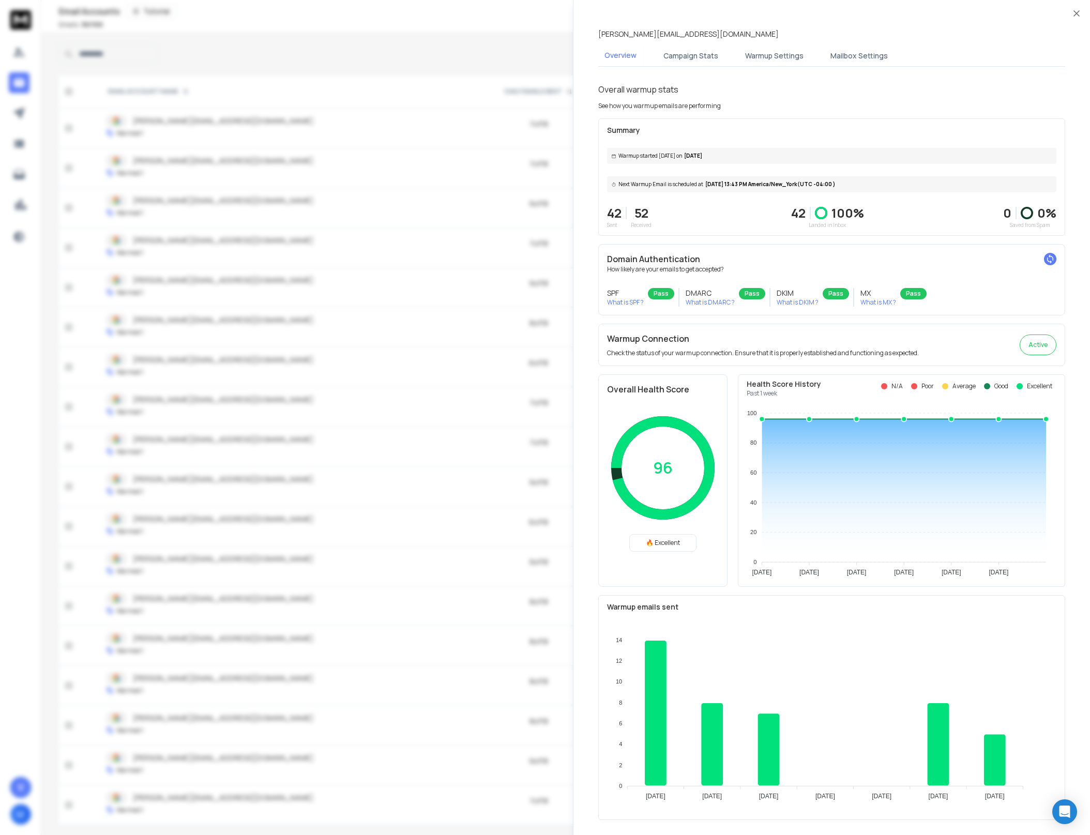
click at [721, 62] on button "Campaign Stats" at bounding box center [690, 55] width 67 height 23
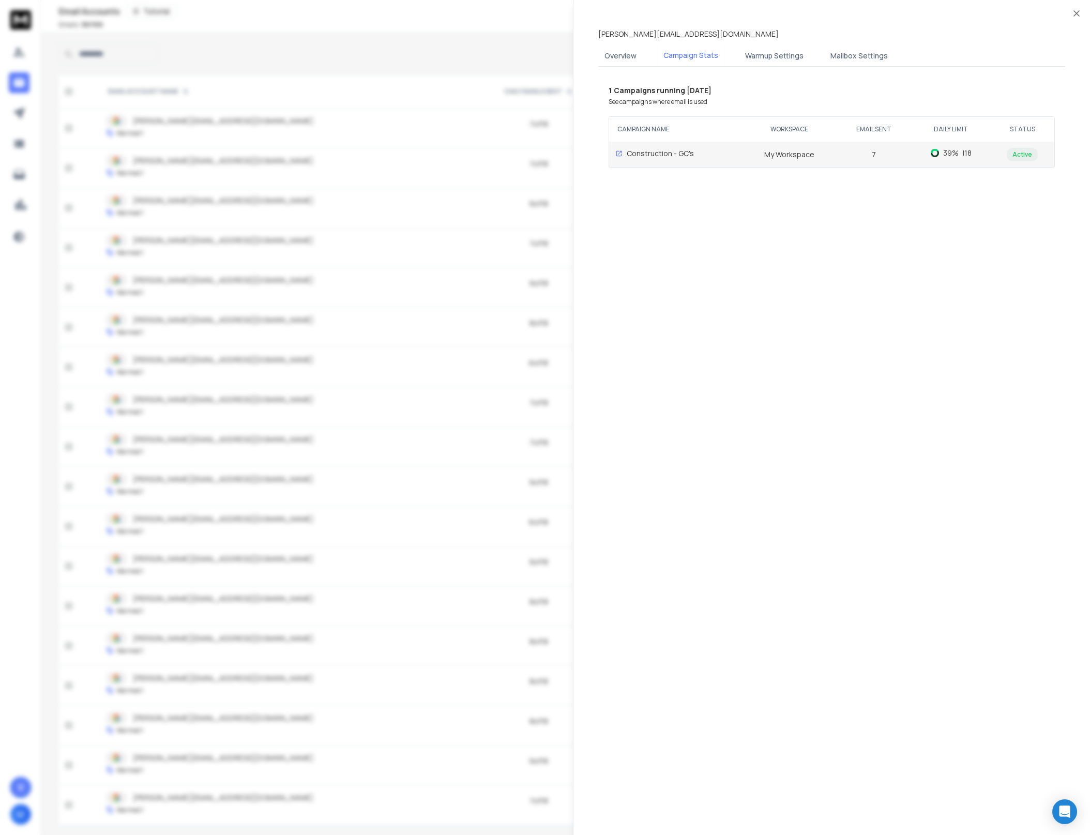
click at [800, 62] on button "Warmup Settings" at bounding box center [774, 55] width 71 height 23
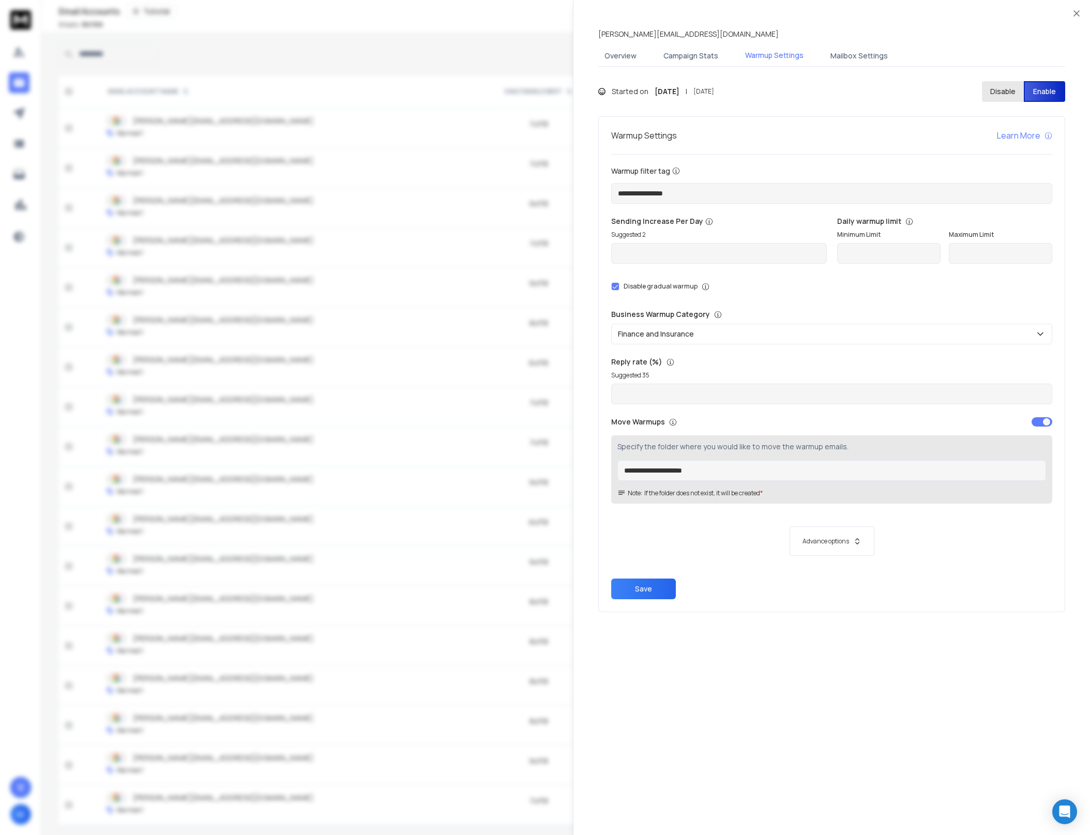
click at [882, 64] on button "Mailbox Settings" at bounding box center [859, 55] width 70 height 23
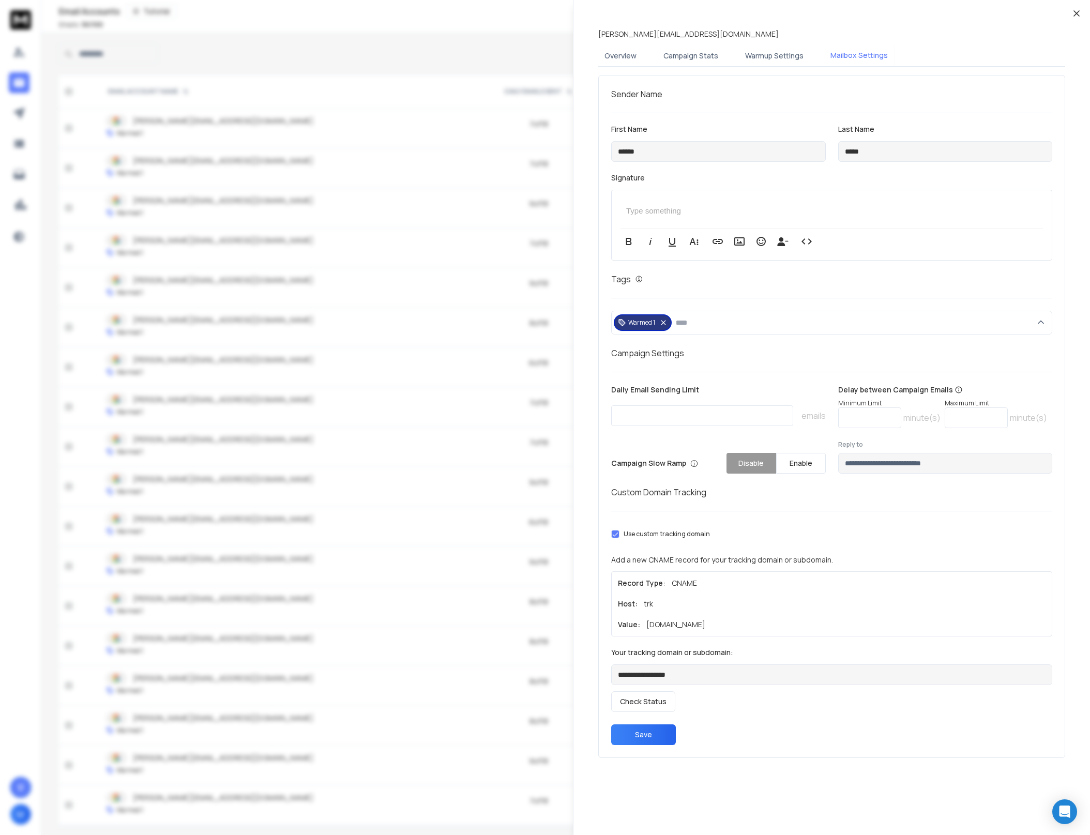
click at [1074, 16] on icon "button" at bounding box center [1076, 13] width 5 height 5
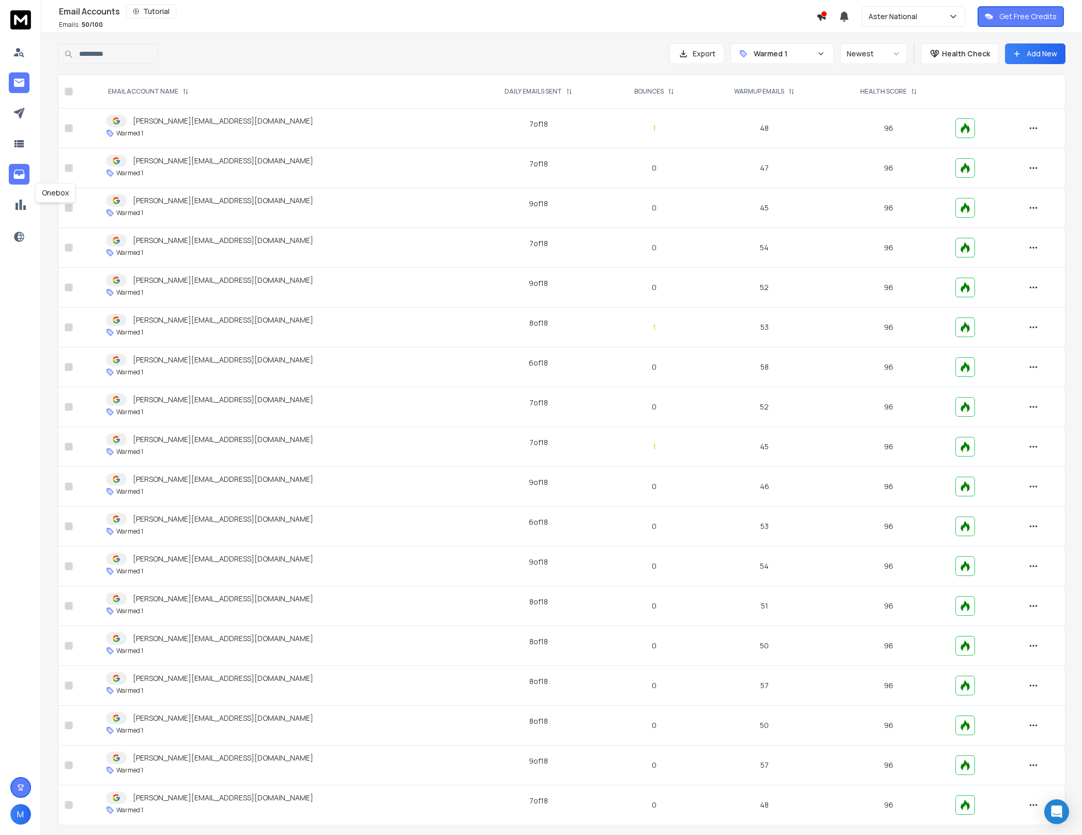
click at [28, 185] on link at bounding box center [19, 174] width 21 height 21
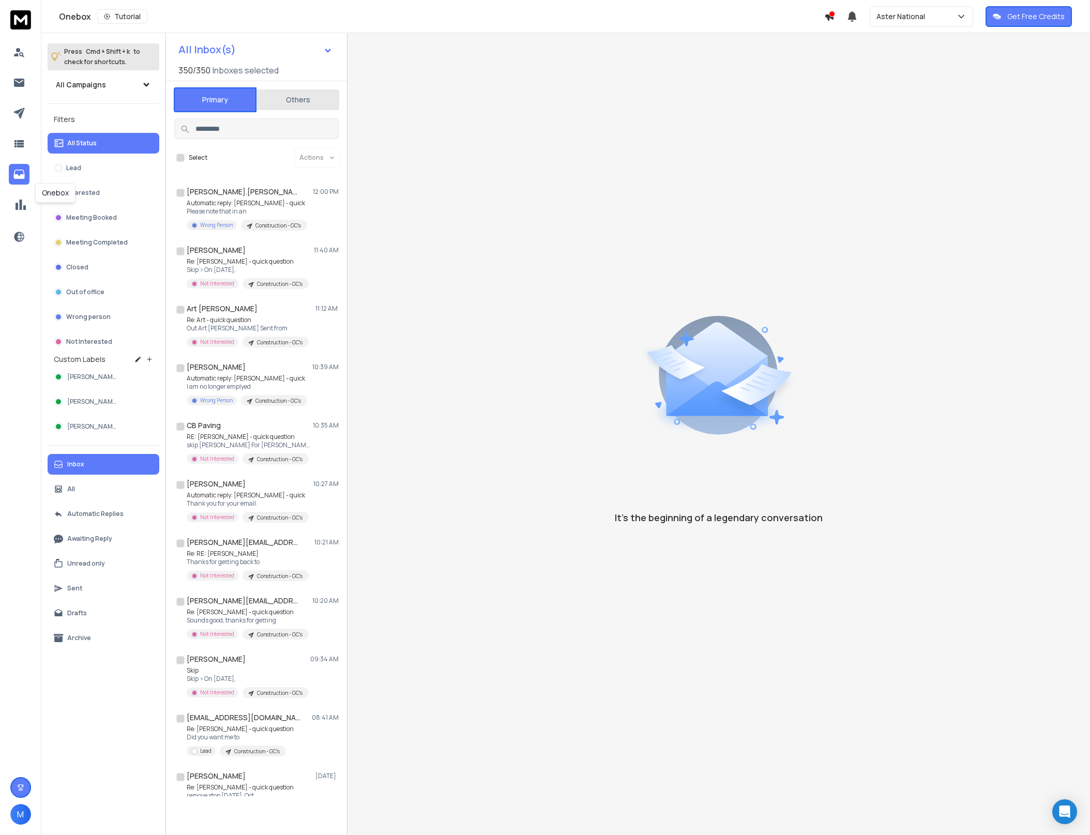
click at [339, 104] on button "Others" at bounding box center [298, 99] width 83 height 23
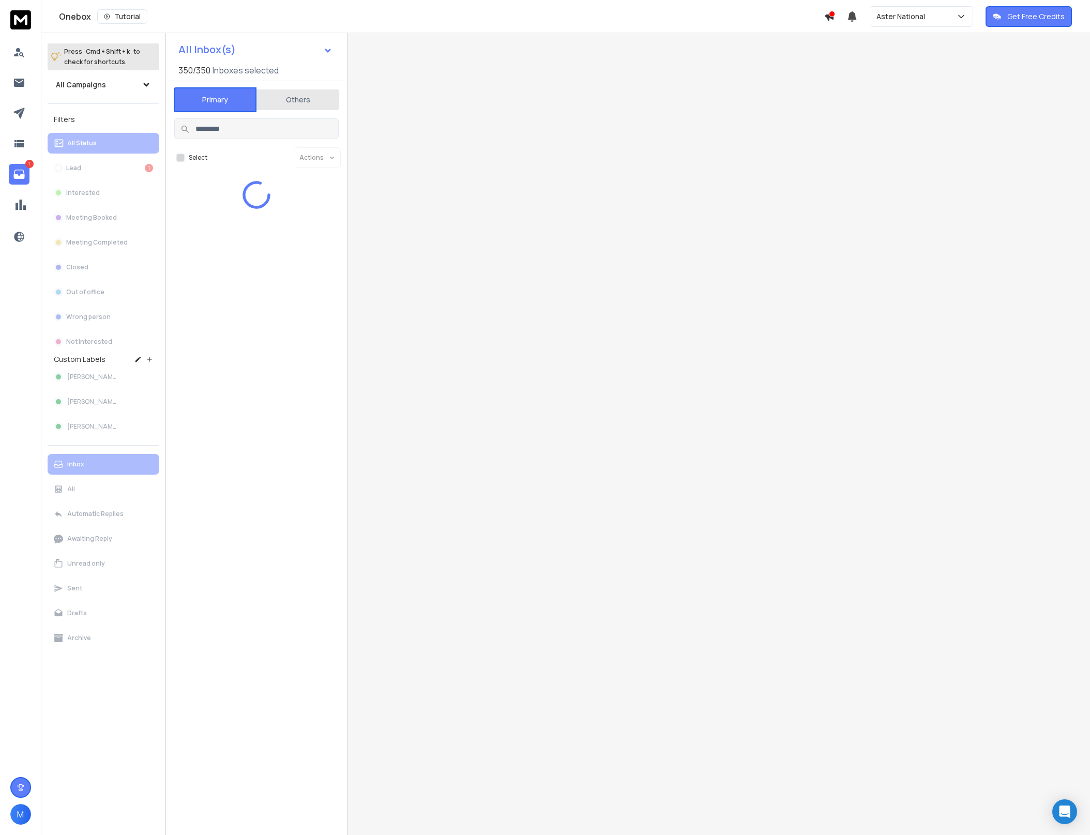
click at [240, 111] on button "Primary" at bounding box center [215, 99] width 83 height 25
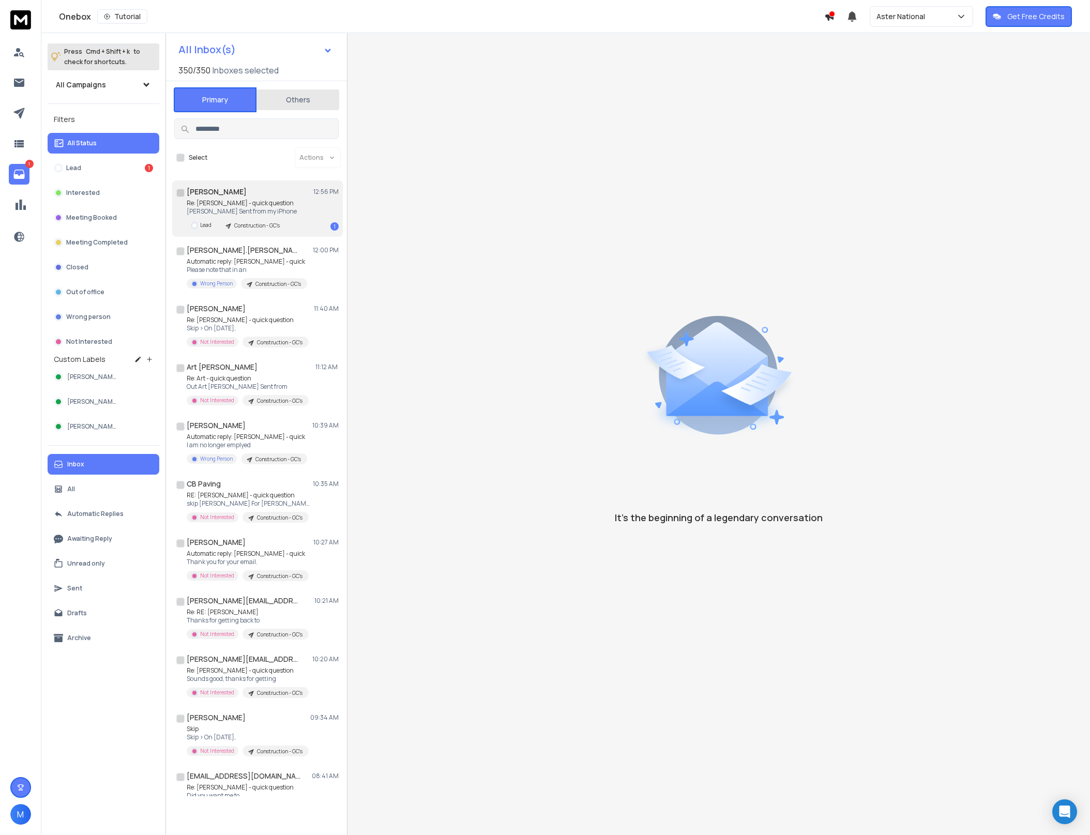
click at [339, 231] on div "Re: [PERSON_NAME] - quick question [PERSON_NAME] Sent from my iPhone Lead Const…" at bounding box center [263, 215] width 152 height 32
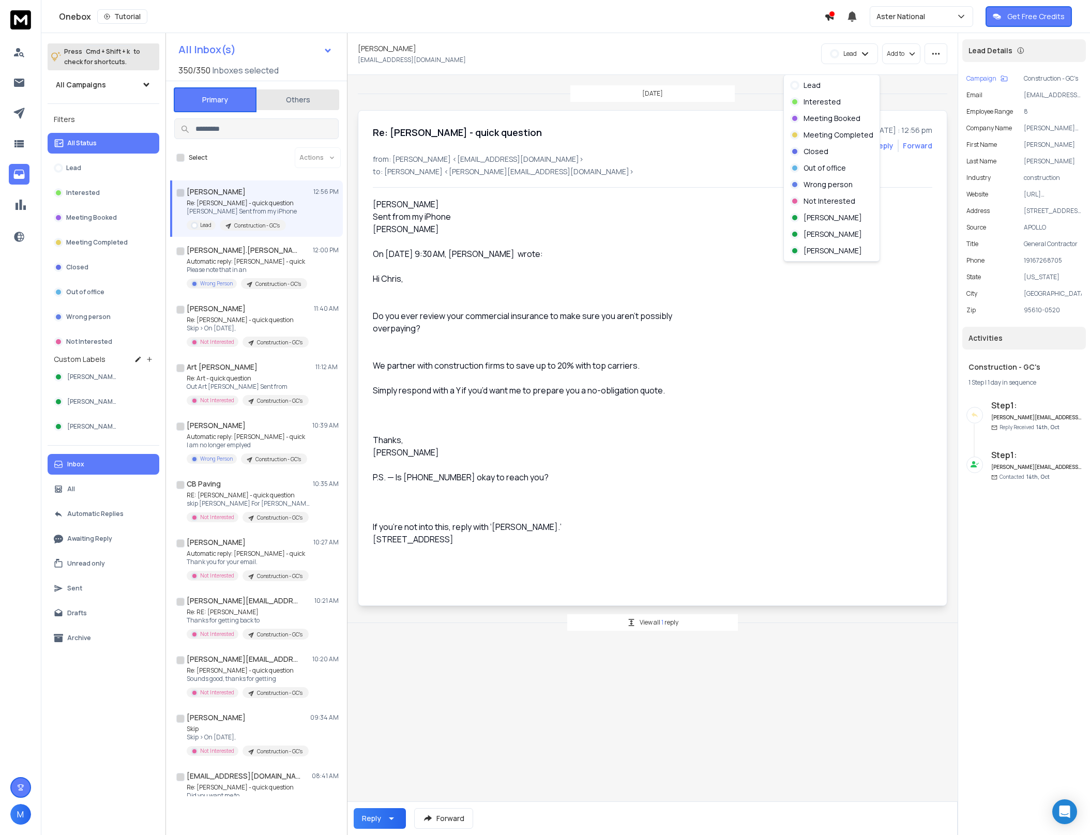
click at [861, 58] on icon at bounding box center [865, 54] width 8 height 8
click at [823, 206] on p "Not Interested" at bounding box center [830, 201] width 52 height 10
